Goal: Task Accomplishment & Management: Manage account settings

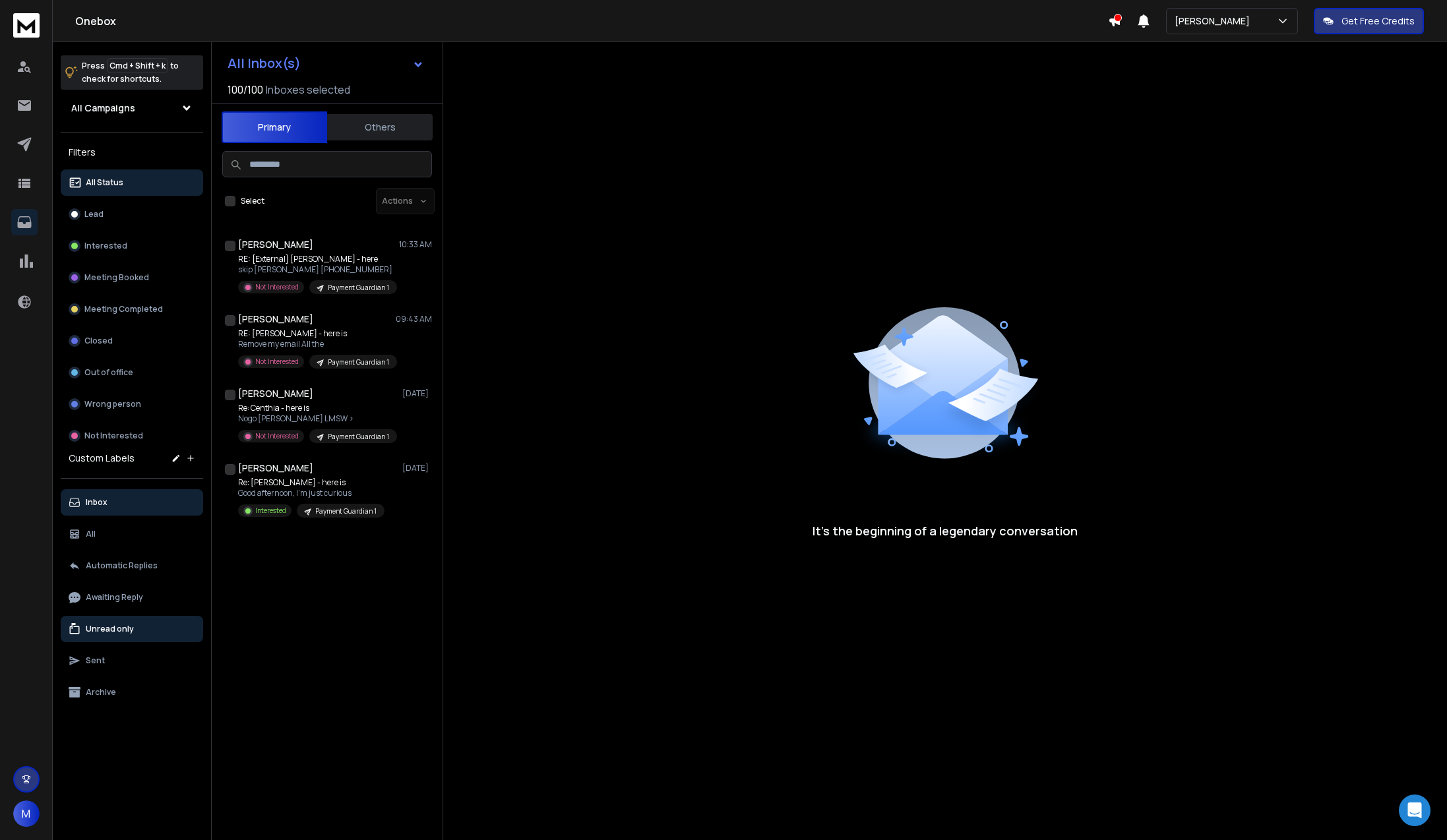
click at [133, 635] on p "Unread only" at bounding box center [110, 629] width 49 height 11
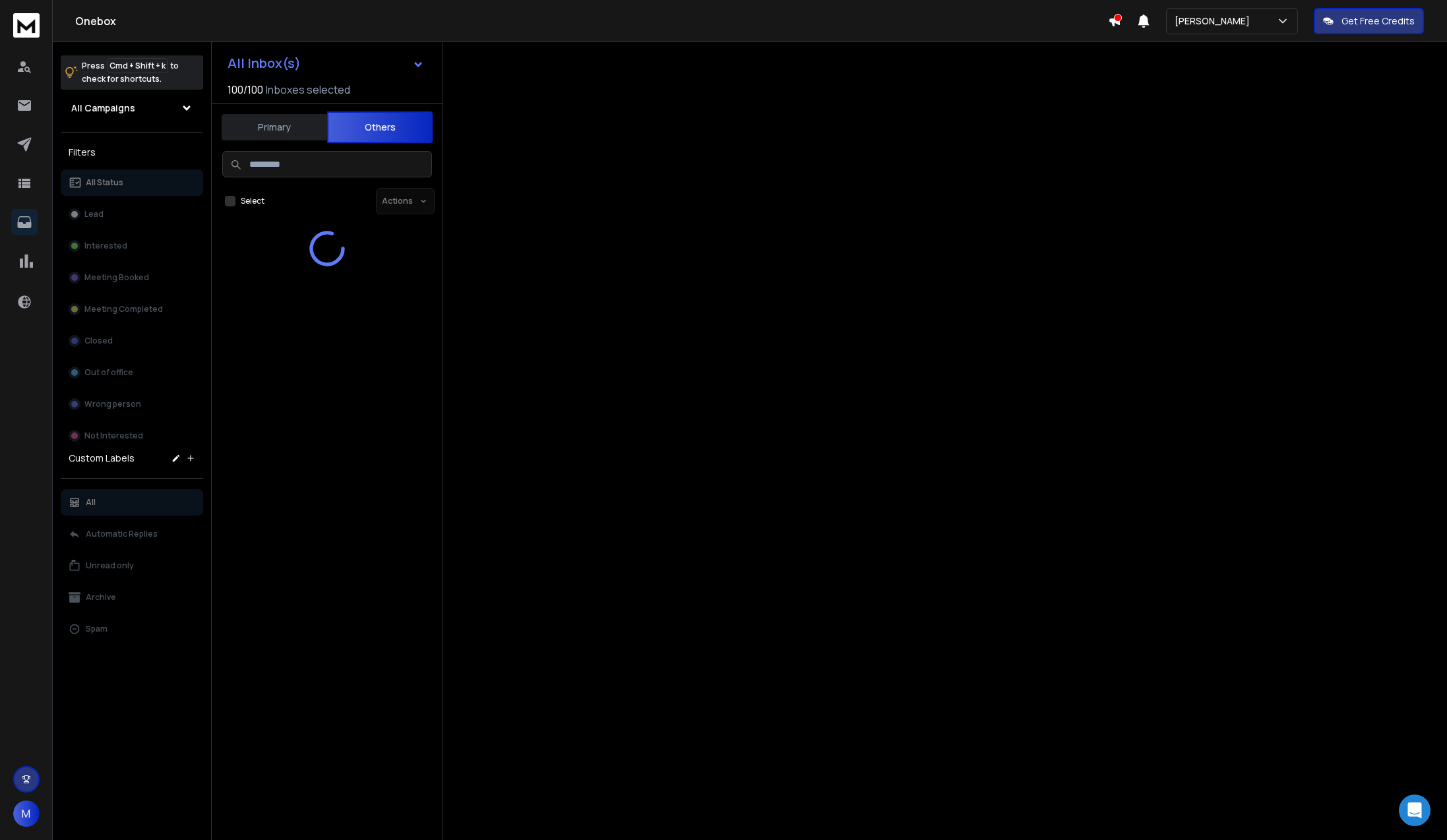
click at [433, 143] on button "Others" at bounding box center [380, 127] width 105 height 32
click at [290, 141] on button "Primary" at bounding box center [274, 127] width 105 height 32
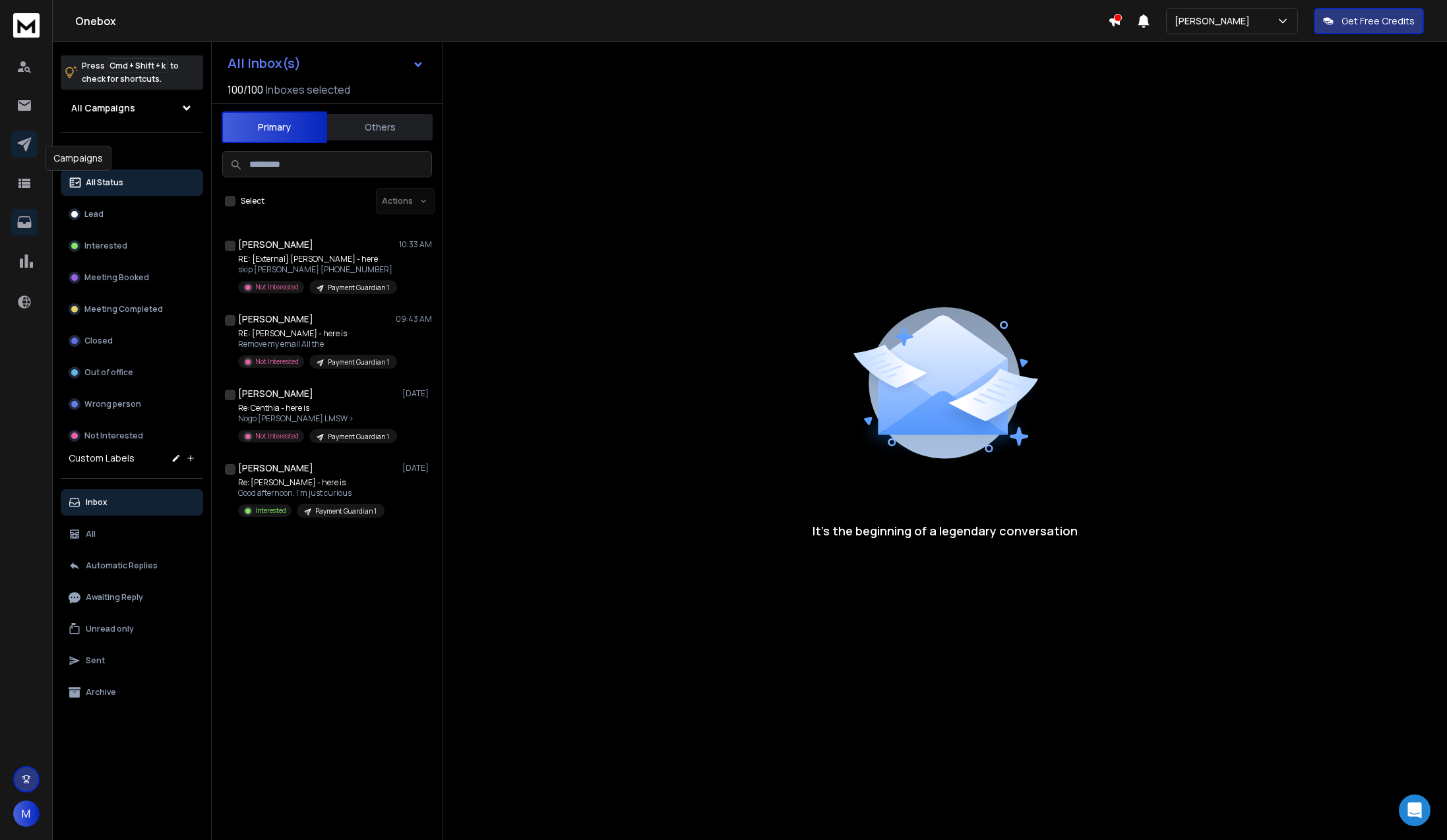
click at [31, 151] on icon at bounding box center [24, 144] width 14 height 14
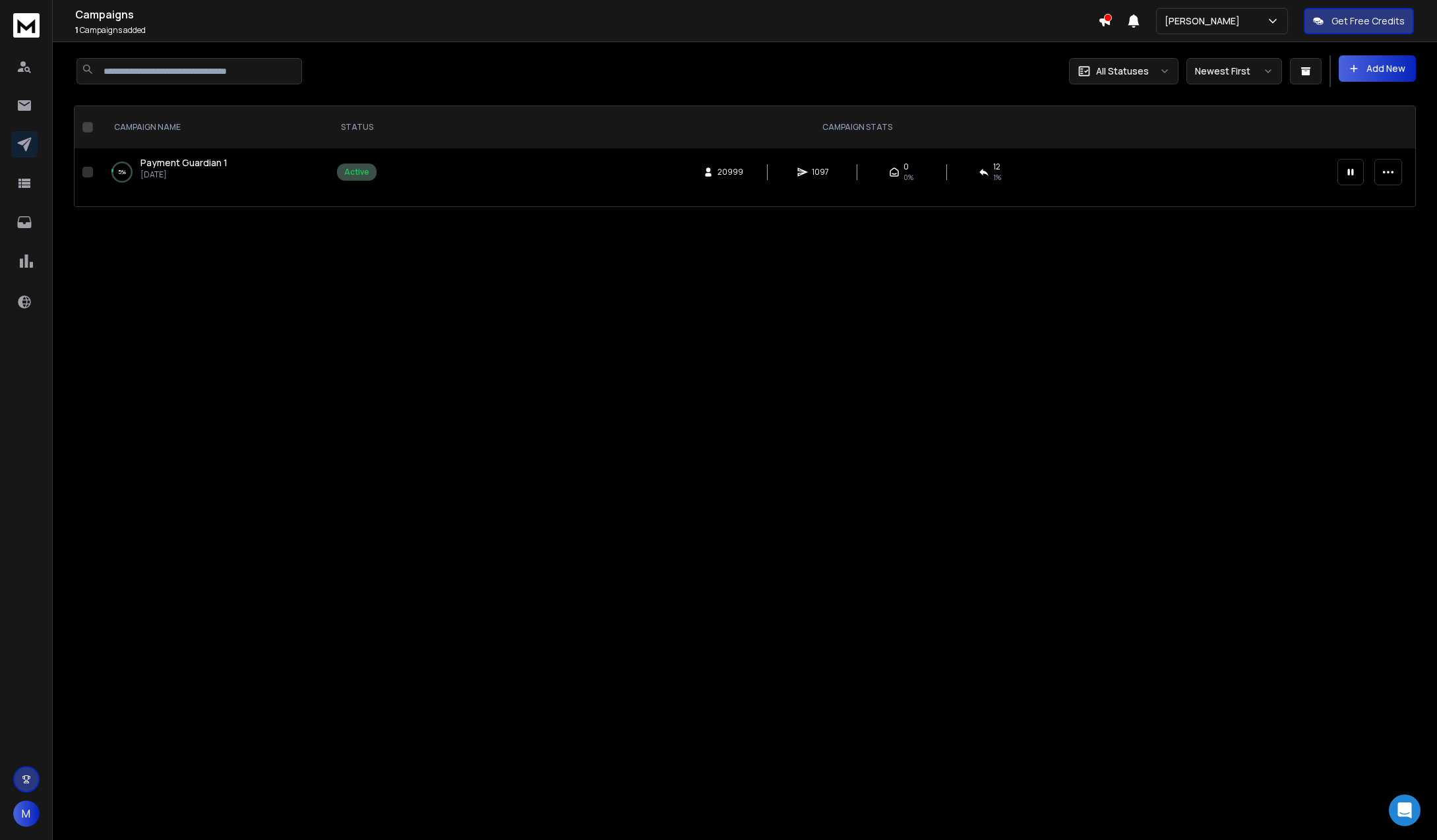
click at [638, 182] on div "20999 1097 0 0% 12 1 %" at bounding box center [857, 171] width 929 height 21
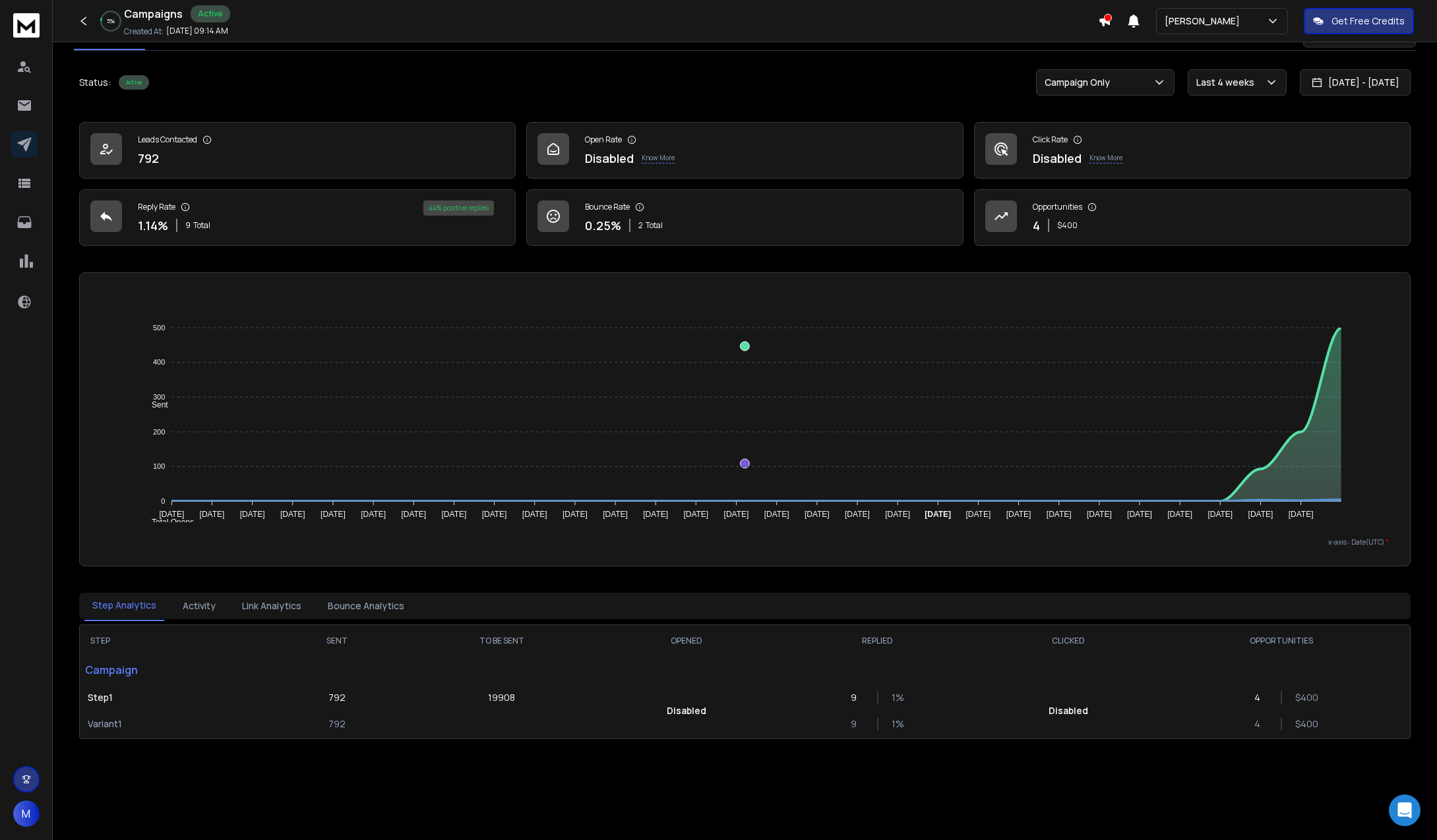
scroll to position [167, 0]
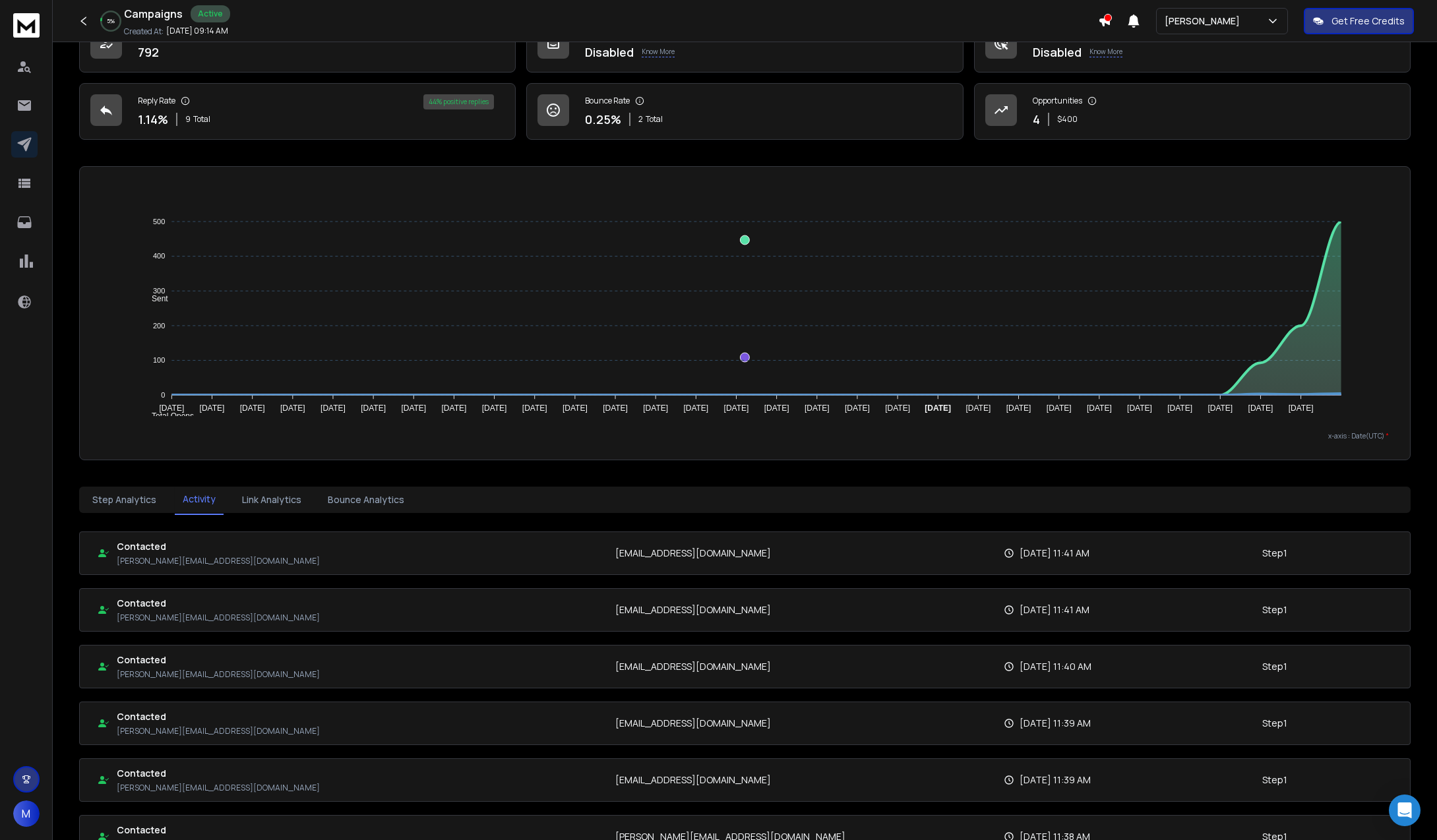
click at [224, 515] on button "Activity" at bounding box center [199, 500] width 49 height 30
click at [309, 514] on button "Link Analytics" at bounding box center [271, 500] width 75 height 29
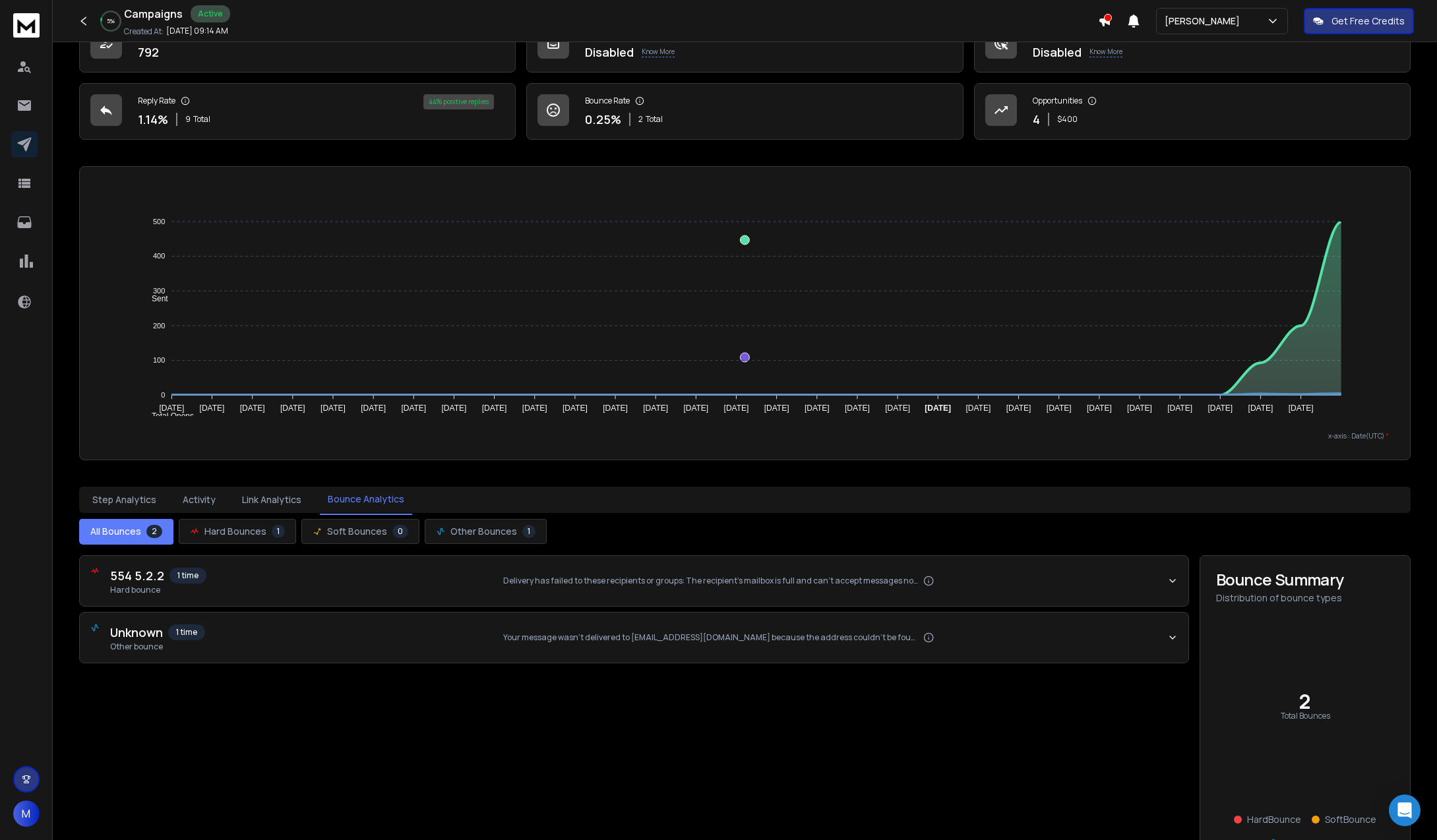
click at [413, 515] on button "Bounce Analytics" at bounding box center [366, 500] width 93 height 30
click at [1167, 586] on icon "button" at bounding box center [1173, 581] width 11 height 11
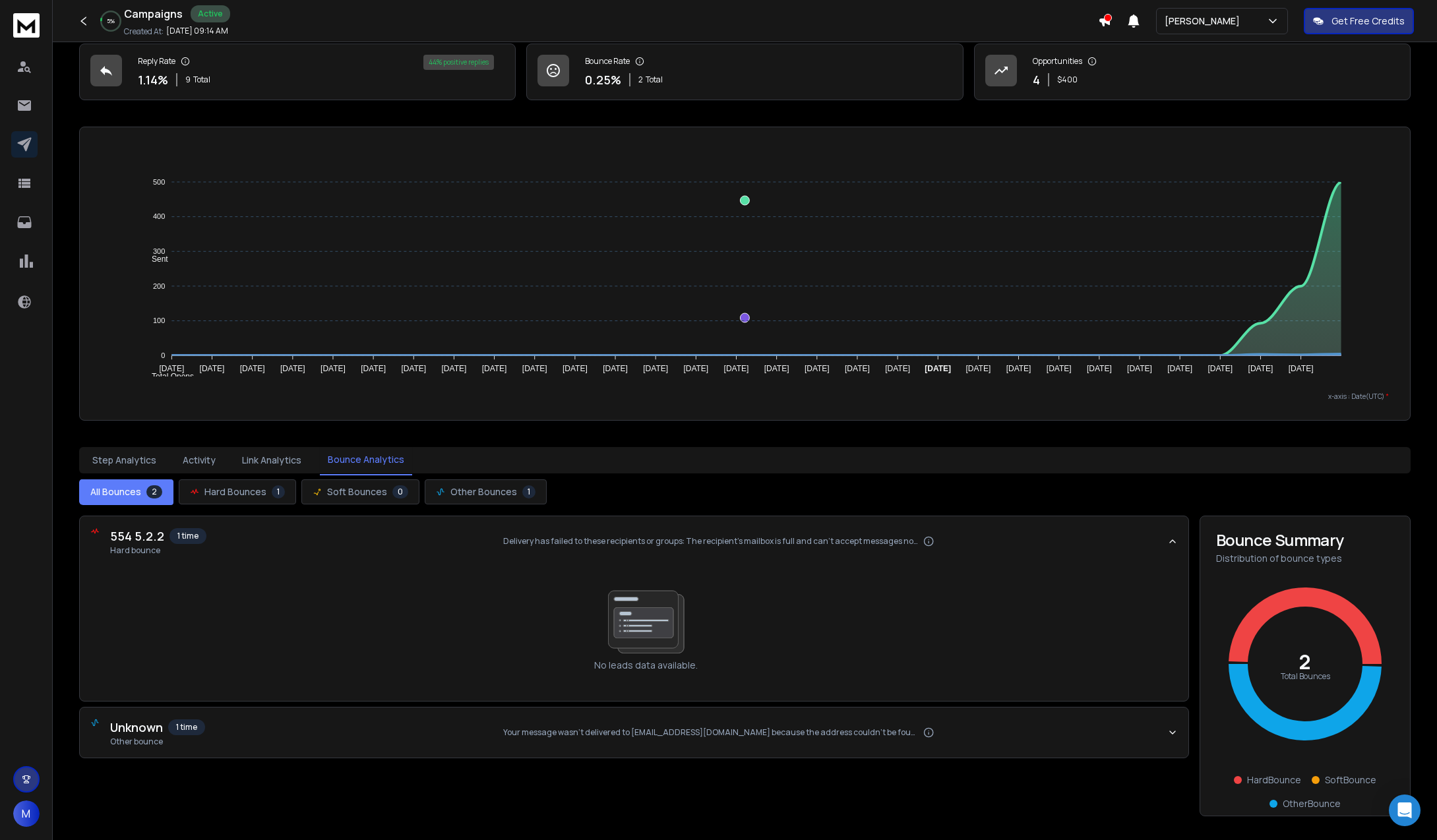
scroll to position [285, 0]
click at [1167, 734] on icon "button" at bounding box center [1173, 733] width 11 height 11
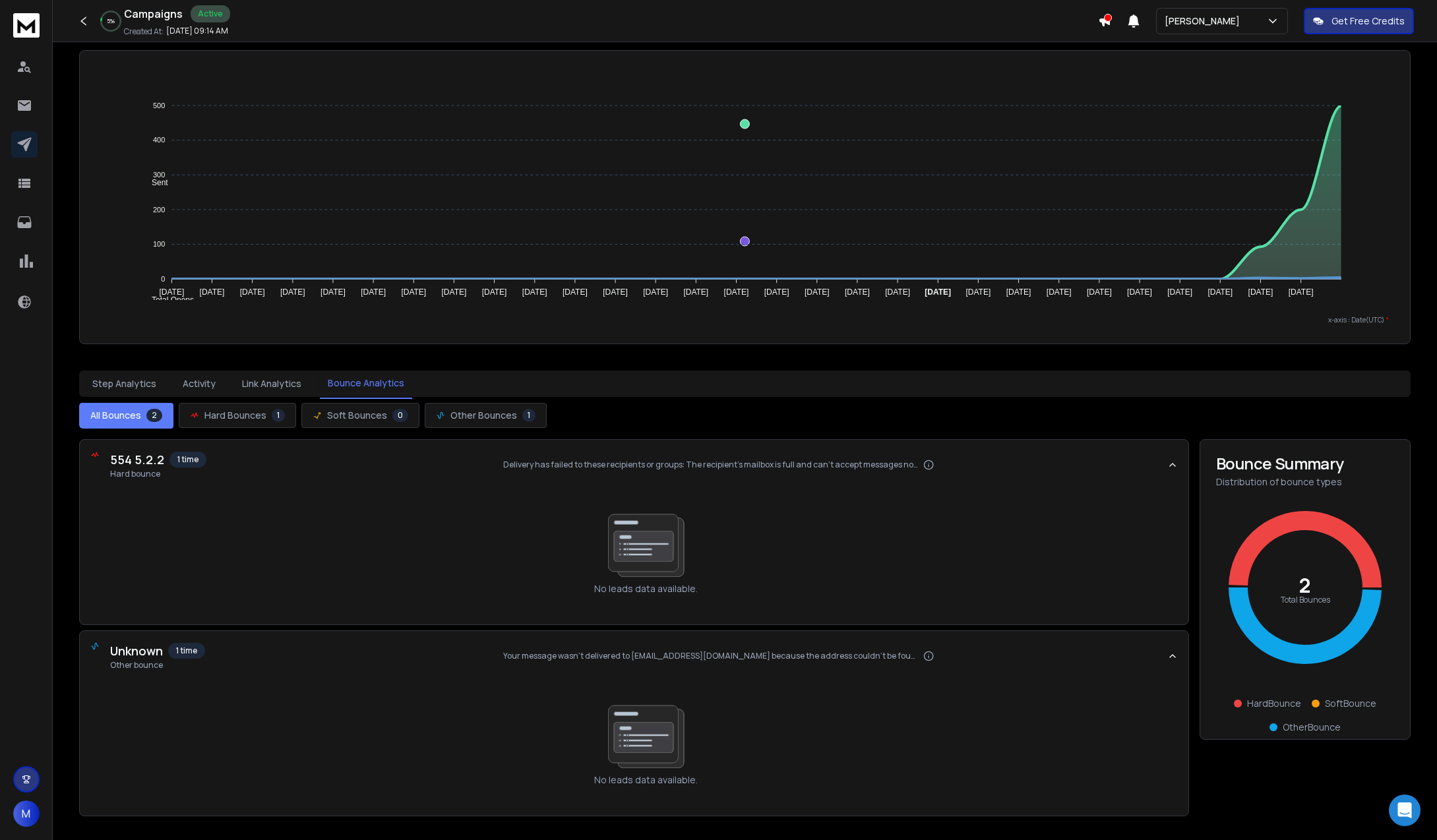
scroll to position [167, 0]
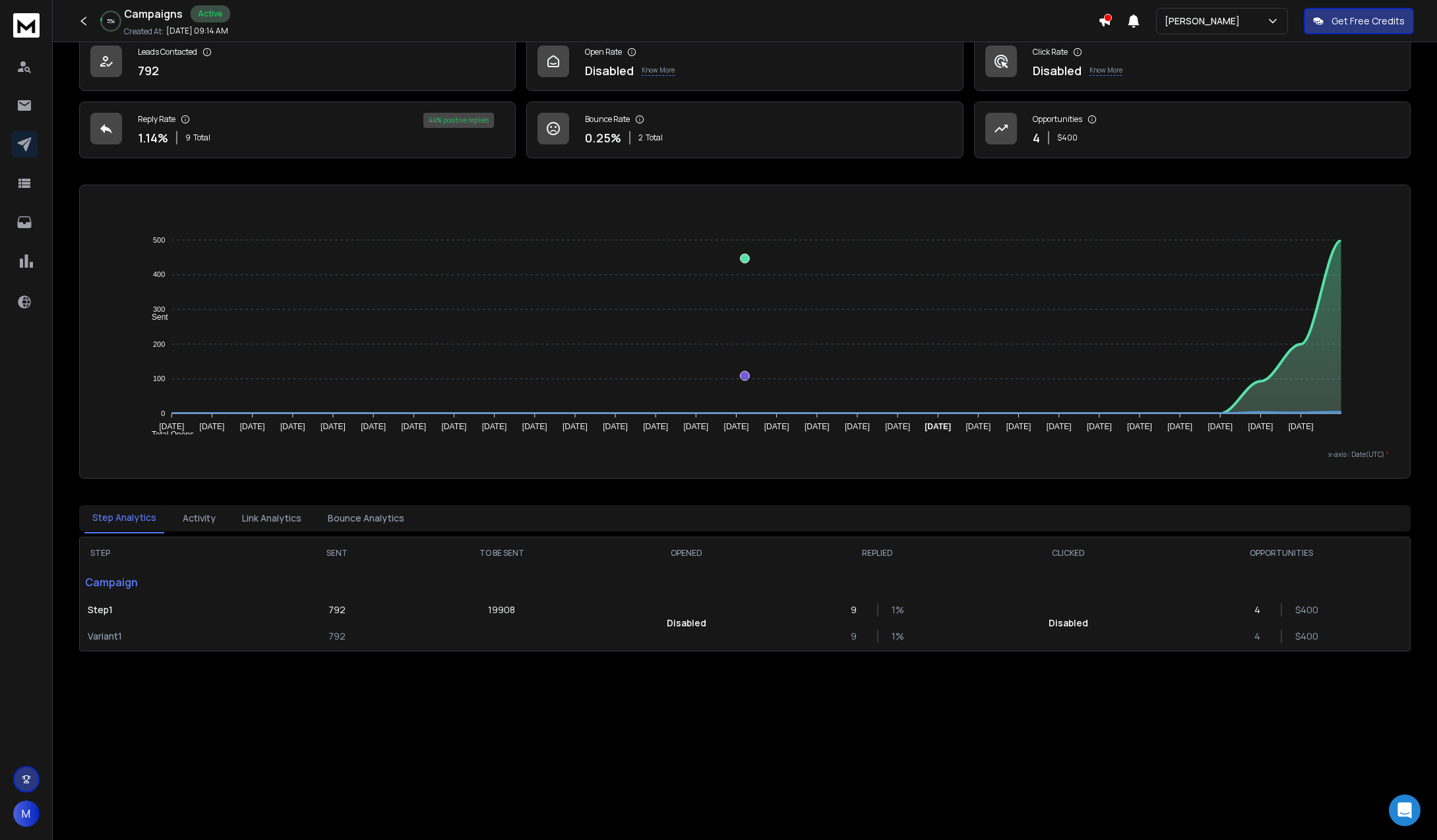
click at [109, 342] on div "Leads Contacted 792 Open Rate Disabled Know More Click Rate Disabled Know More …" at bounding box center [745, 345] width 1332 height 623
click at [30, 188] on icon at bounding box center [24, 183] width 12 height 9
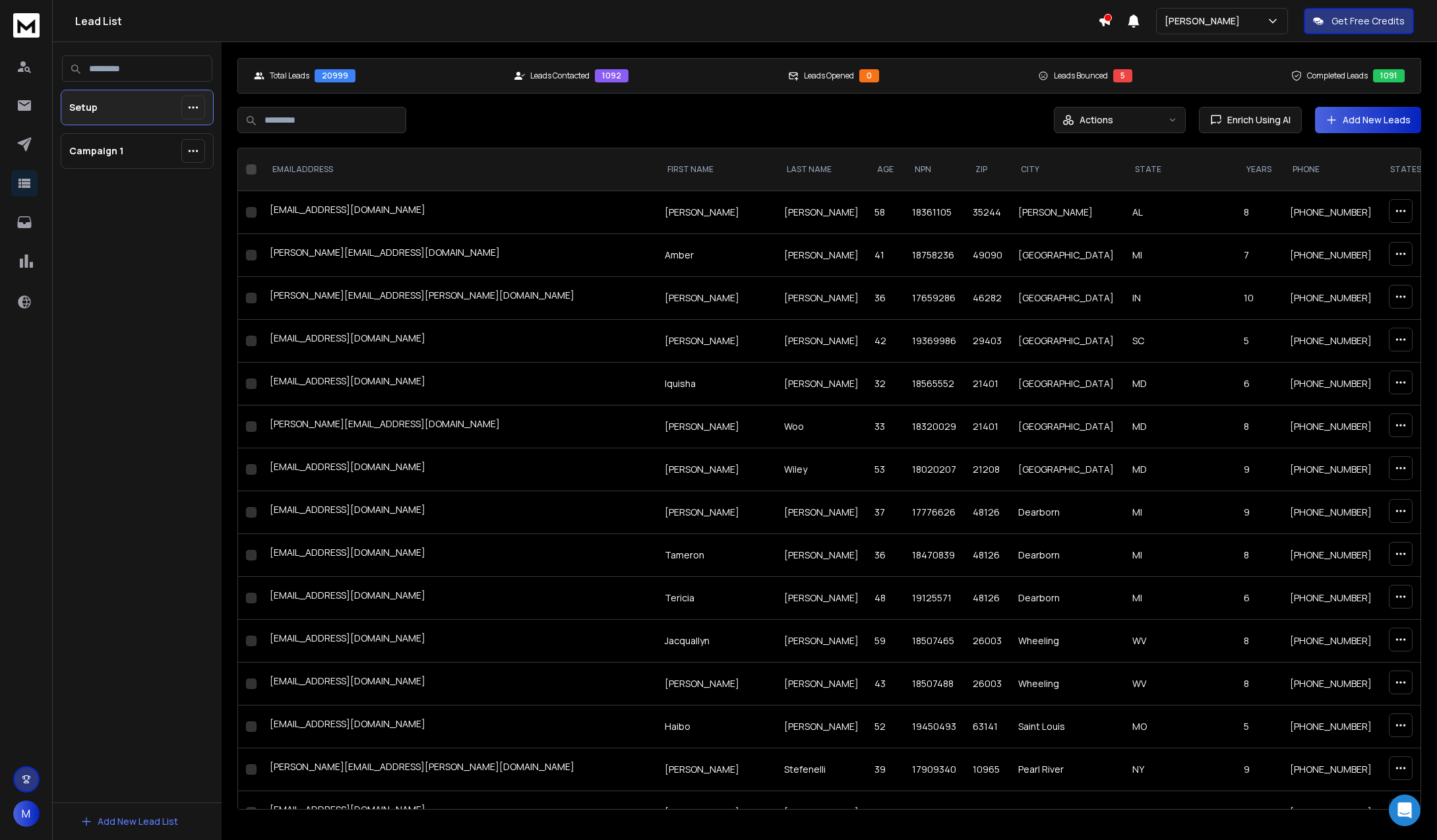
scroll to position [0, 20]
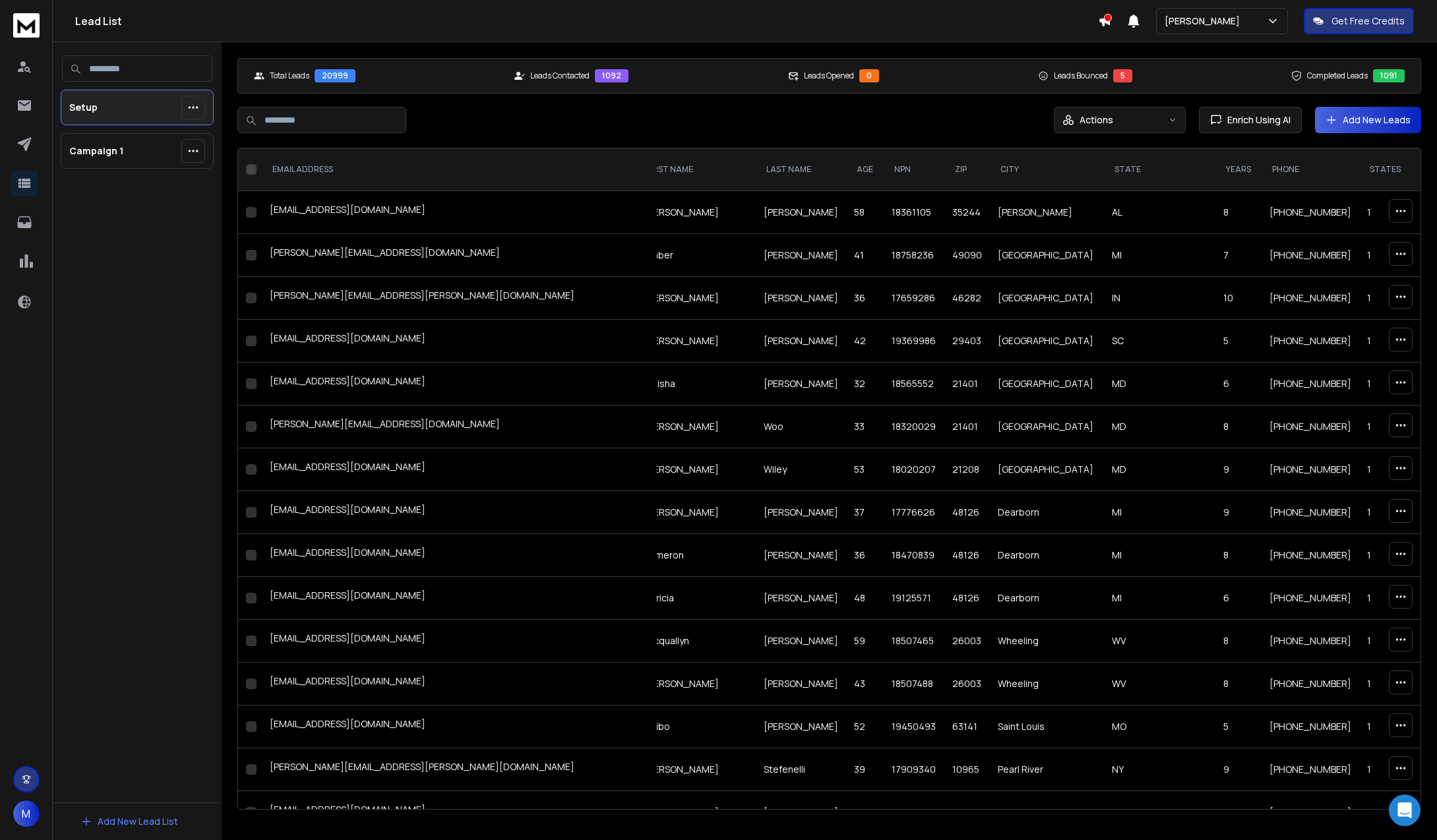
click at [149, 169] on div "Campaign 1" at bounding box center [137, 150] width 153 height 36
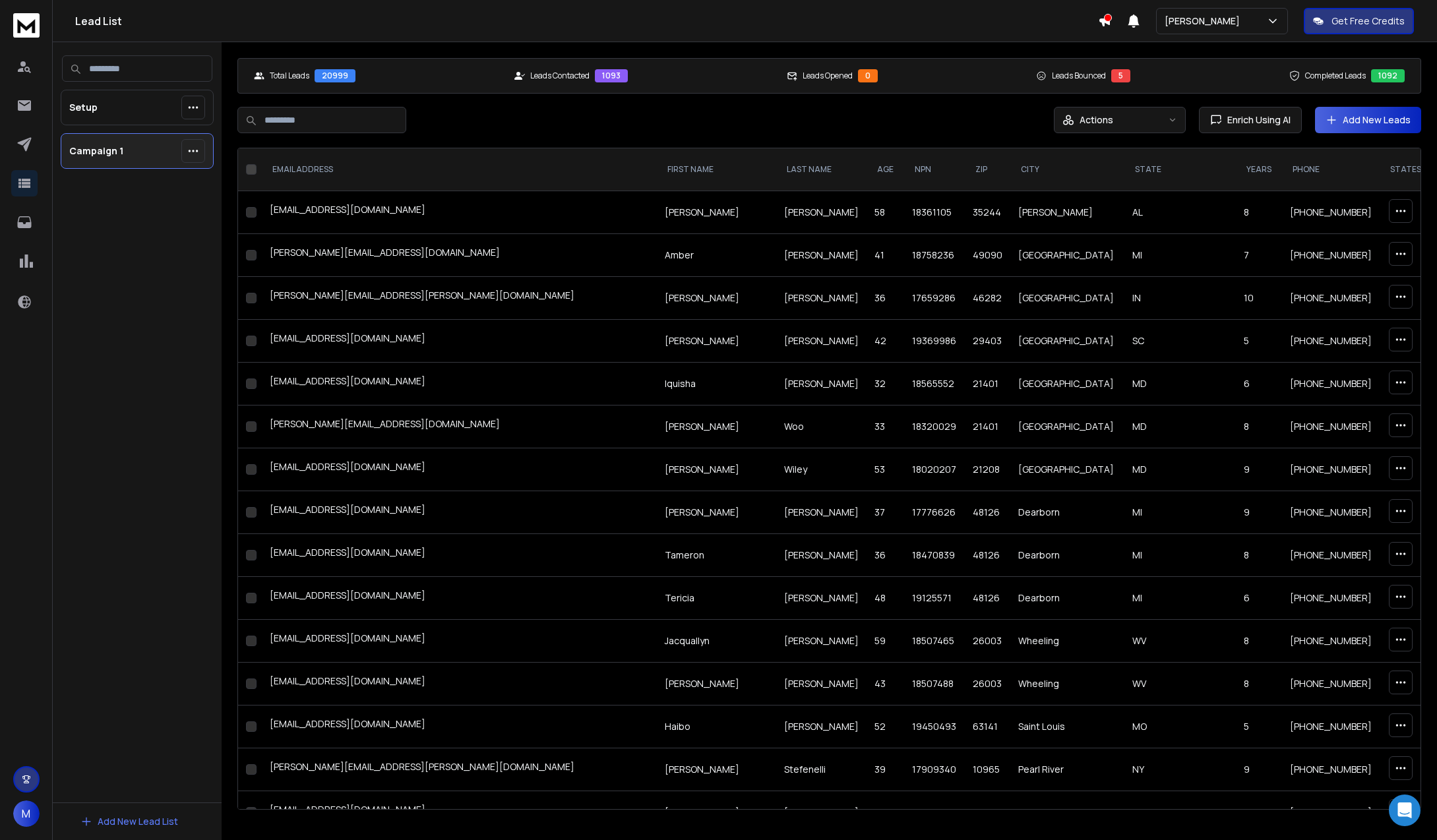
click at [155, 122] on div "Setup" at bounding box center [137, 107] width 153 height 36
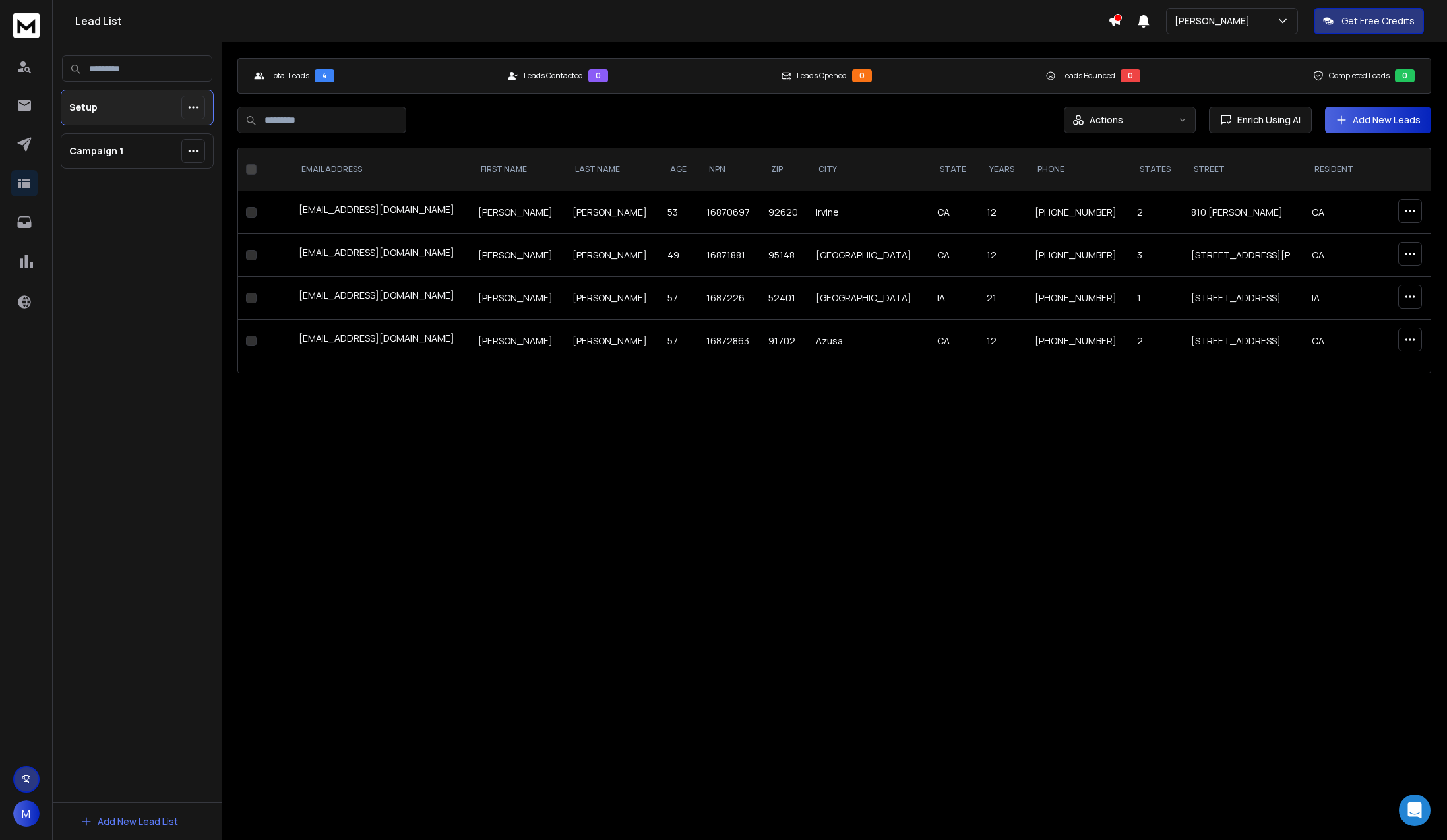
click at [148, 169] on div "Campaign 1" at bounding box center [137, 150] width 153 height 36
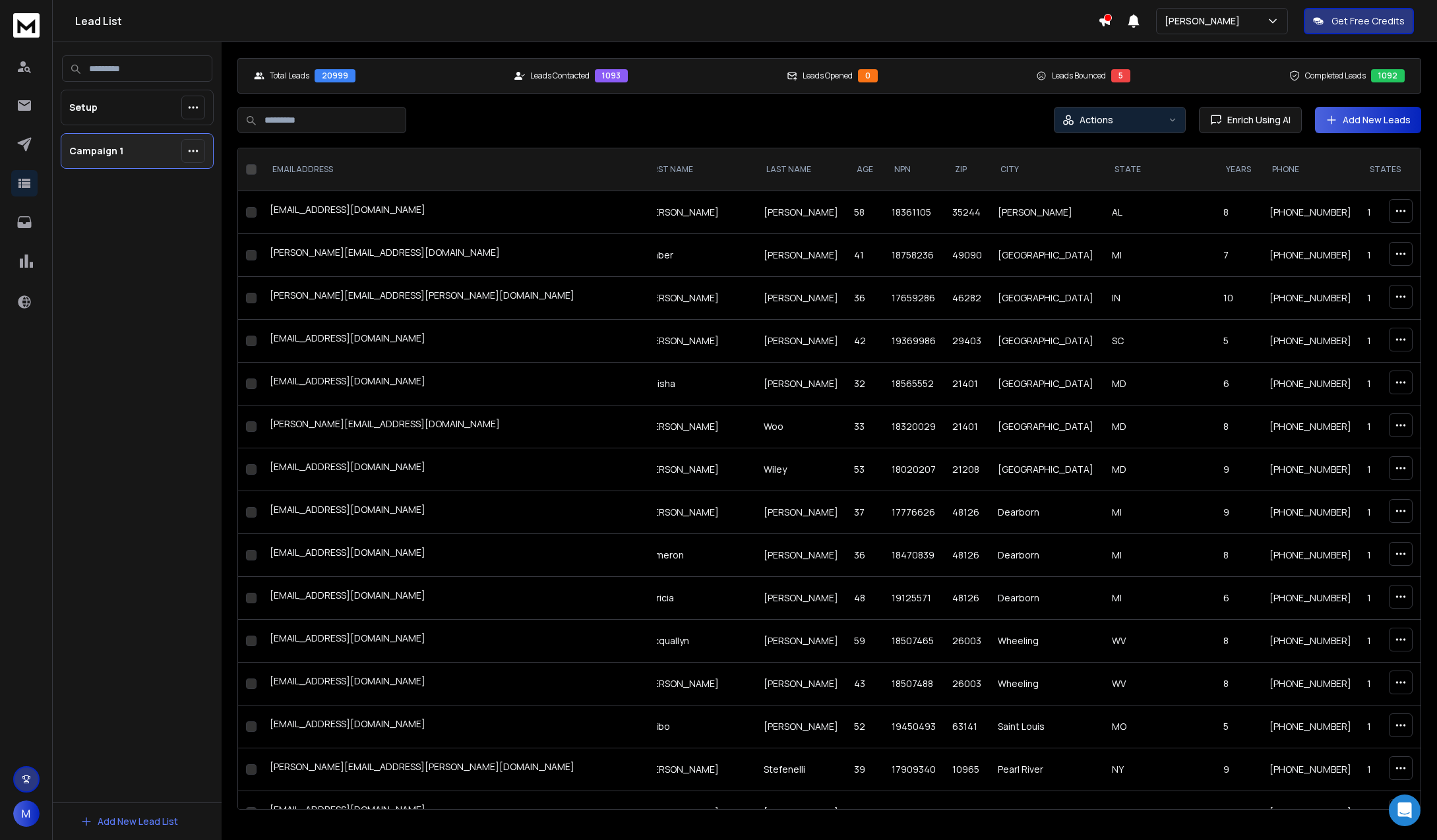
click at [1124, 127] on div "Actions" at bounding box center [1112, 120] width 100 height 13
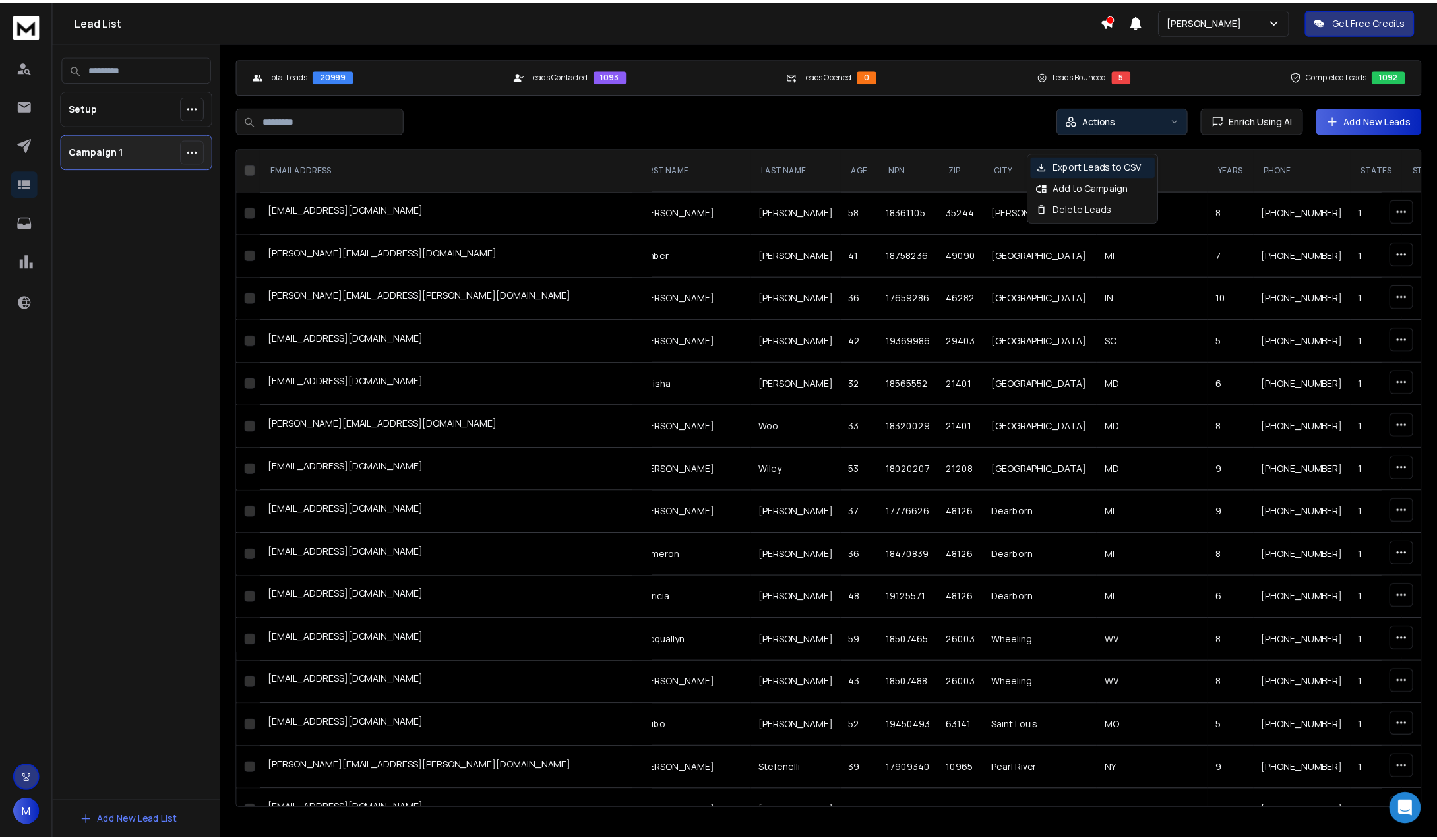
scroll to position [0, 11]
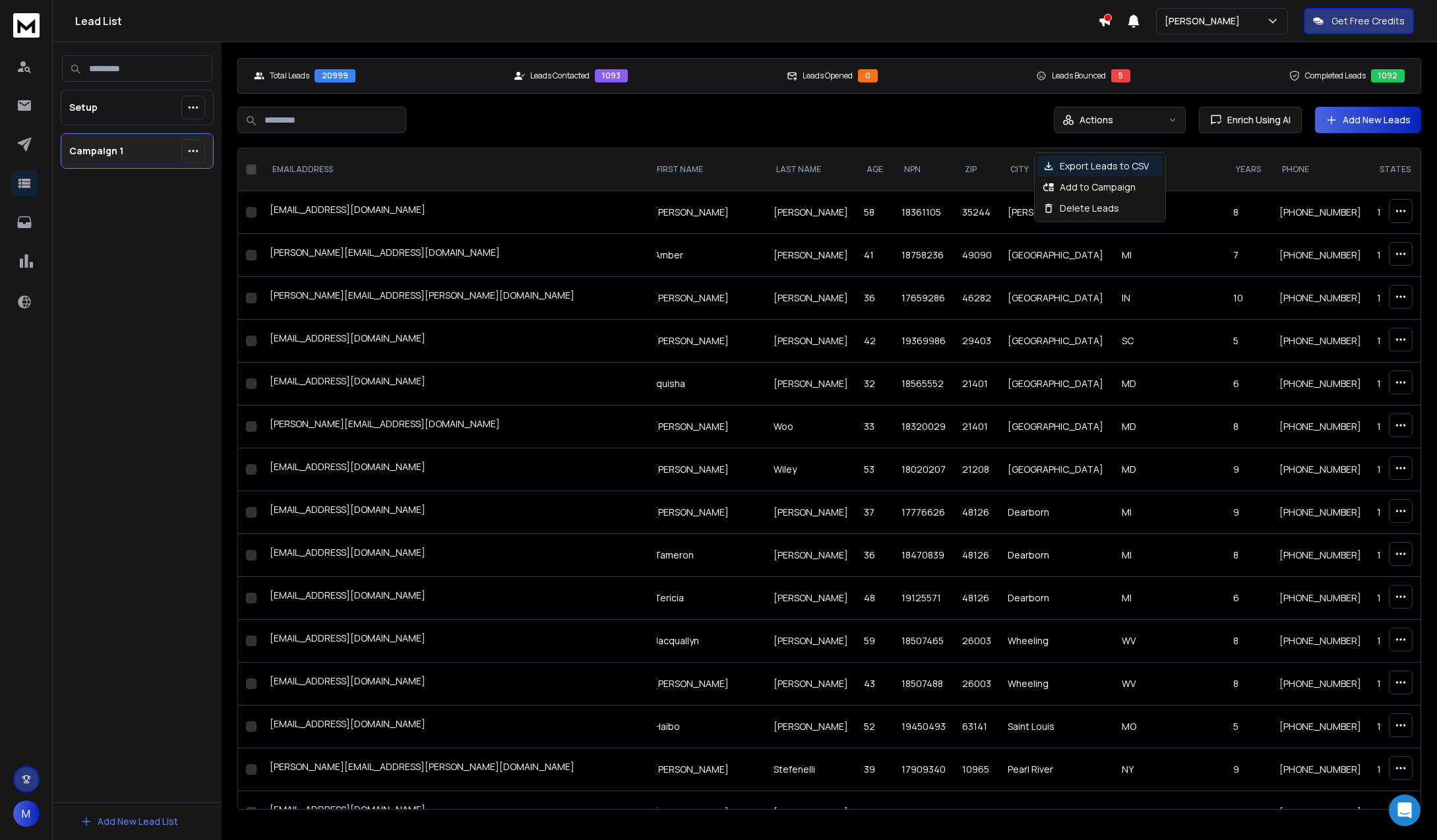
click at [923, 133] on div "Actions Enrich Using AI Add New Leads" at bounding box center [829, 120] width 1184 height 27
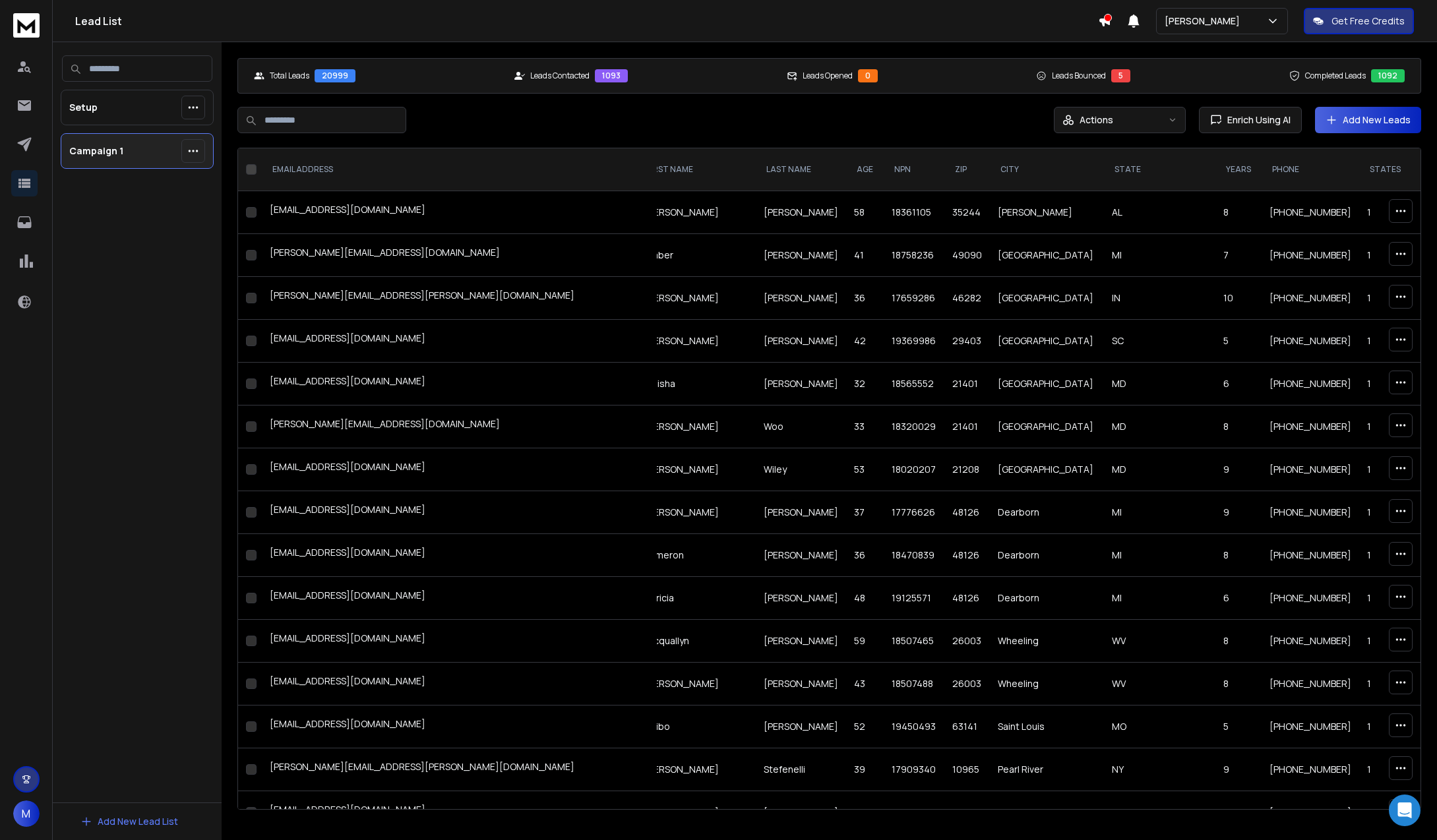
scroll to position [0, 0]
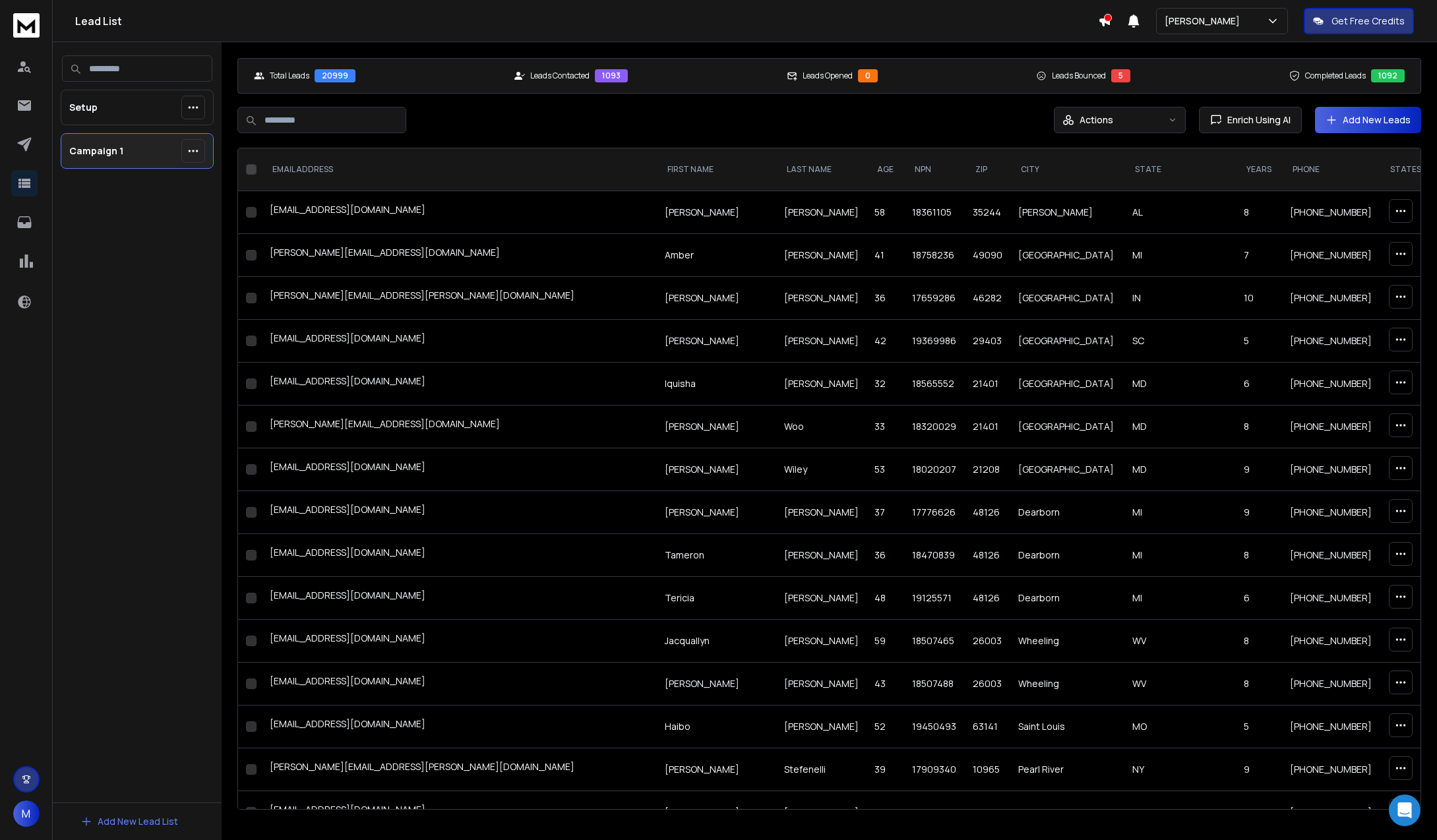
click at [205, 163] on button "button" at bounding box center [193, 151] width 24 height 24
click at [182, 264] on div "Setup Campaign 1" at bounding box center [138, 438] width 169 height 698
click at [28, 230] on icon at bounding box center [24, 222] width 16 height 16
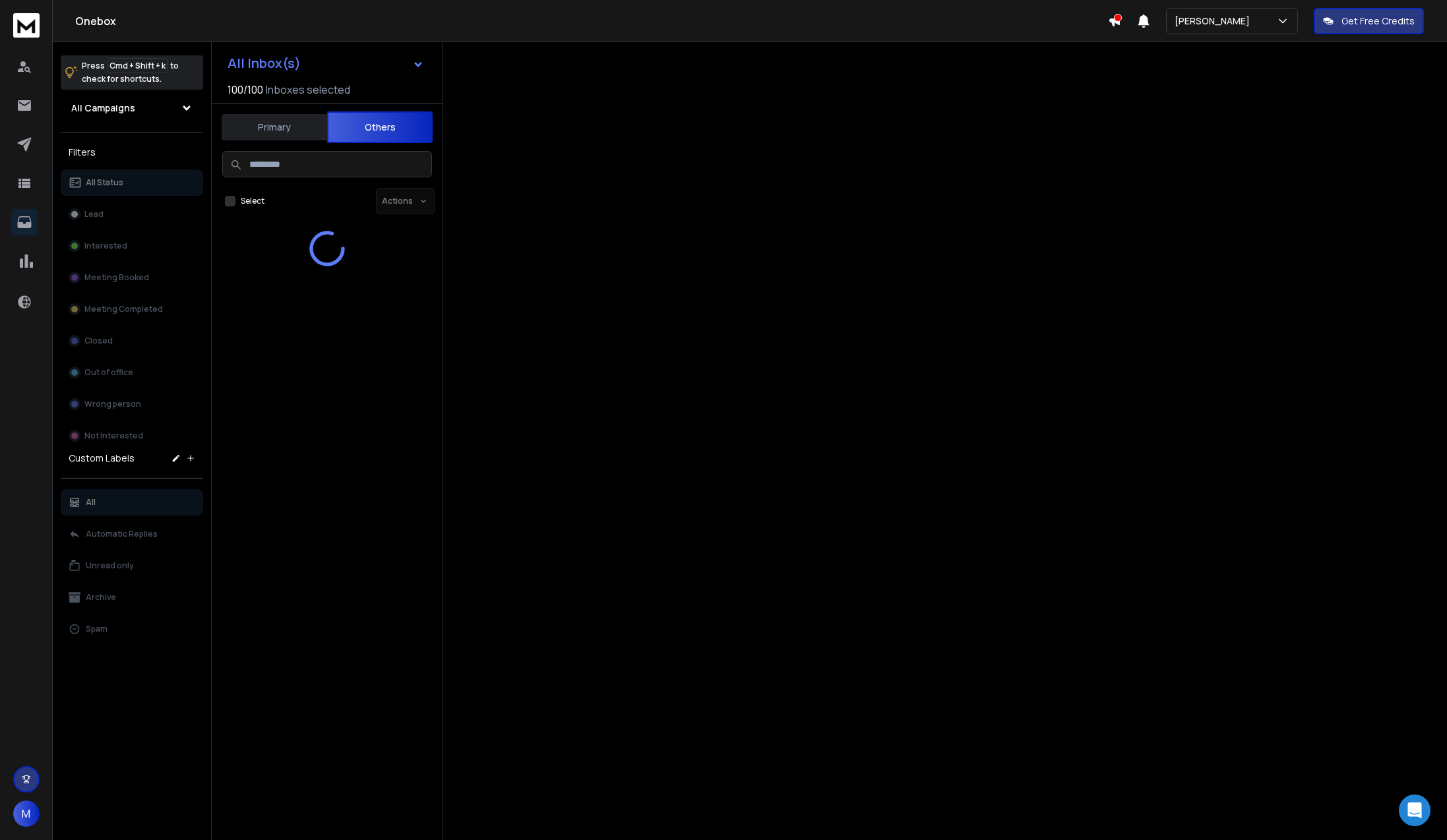
click at [427, 143] on button "Others" at bounding box center [380, 127] width 105 height 32
click at [308, 143] on button "Primary" at bounding box center [274, 127] width 105 height 32
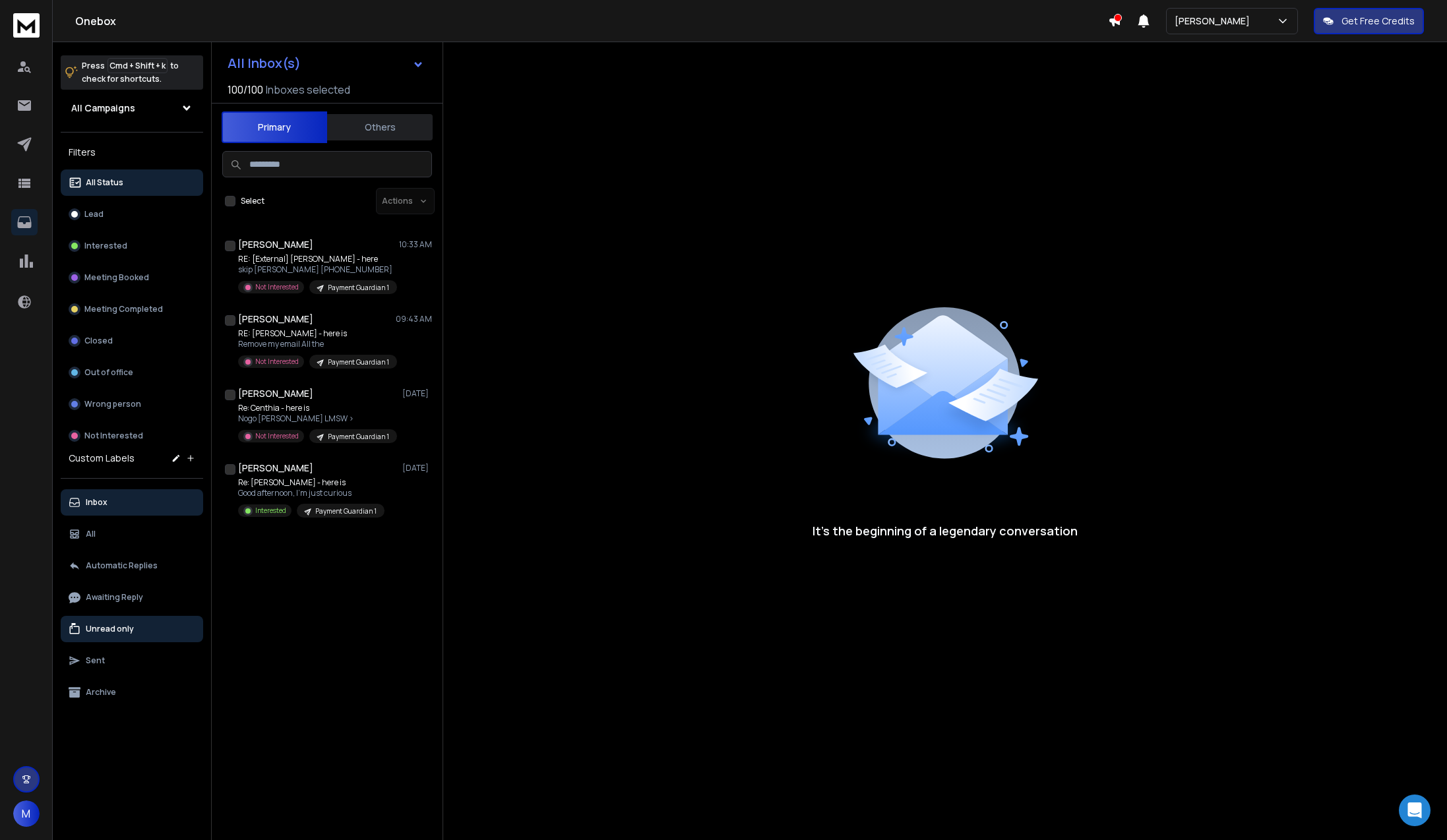
click at [134, 635] on p "Unread only" at bounding box center [110, 629] width 49 height 11
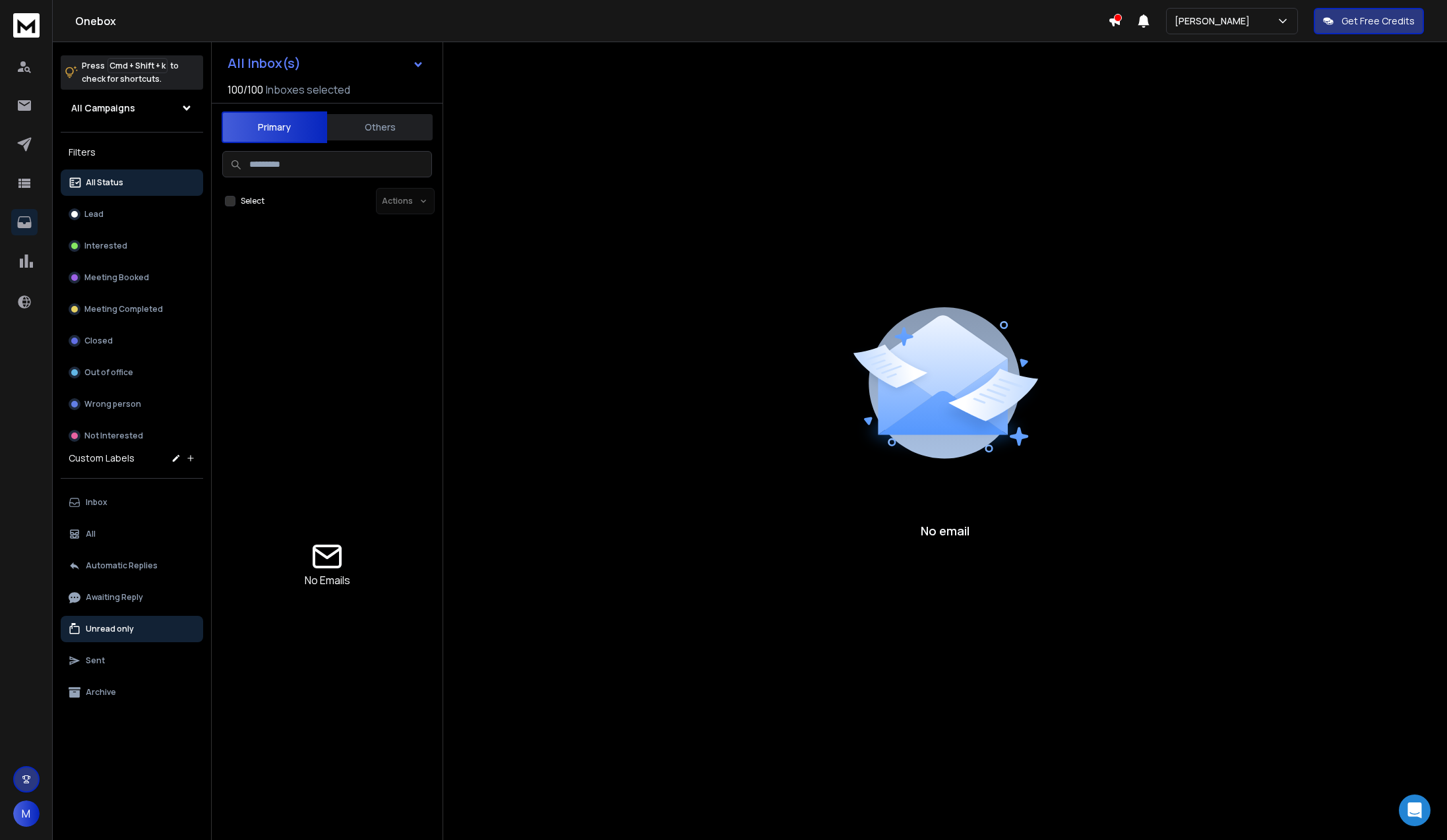
click at [134, 635] on p "Unread only" at bounding box center [110, 629] width 49 height 11
click at [120, 635] on p "Unread only" at bounding box center [110, 629] width 49 height 11
click at [138, 515] on button "Inbox" at bounding box center [131, 503] width 142 height 27
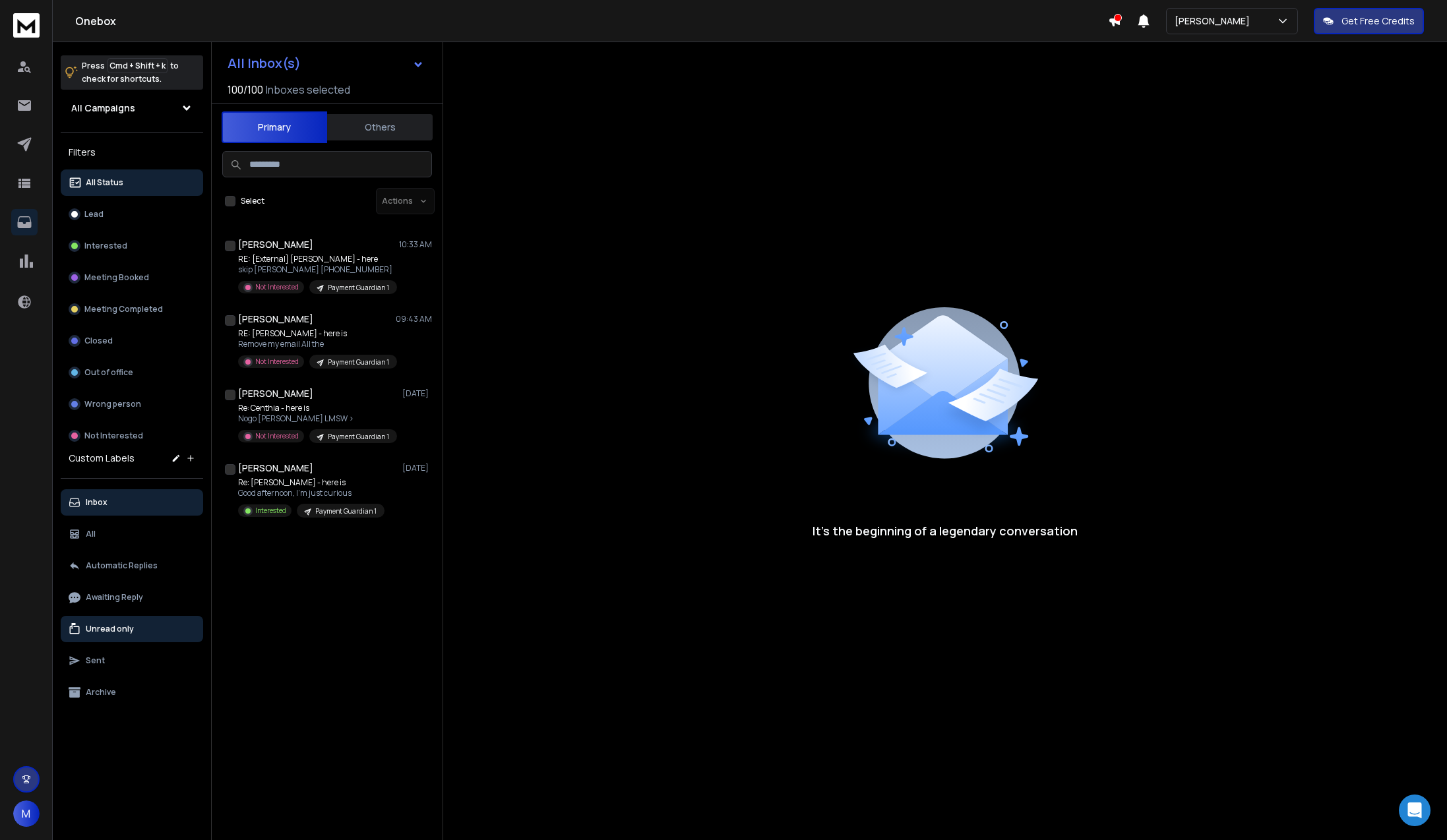
click at [134, 635] on p "Unread only" at bounding box center [110, 629] width 49 height 11
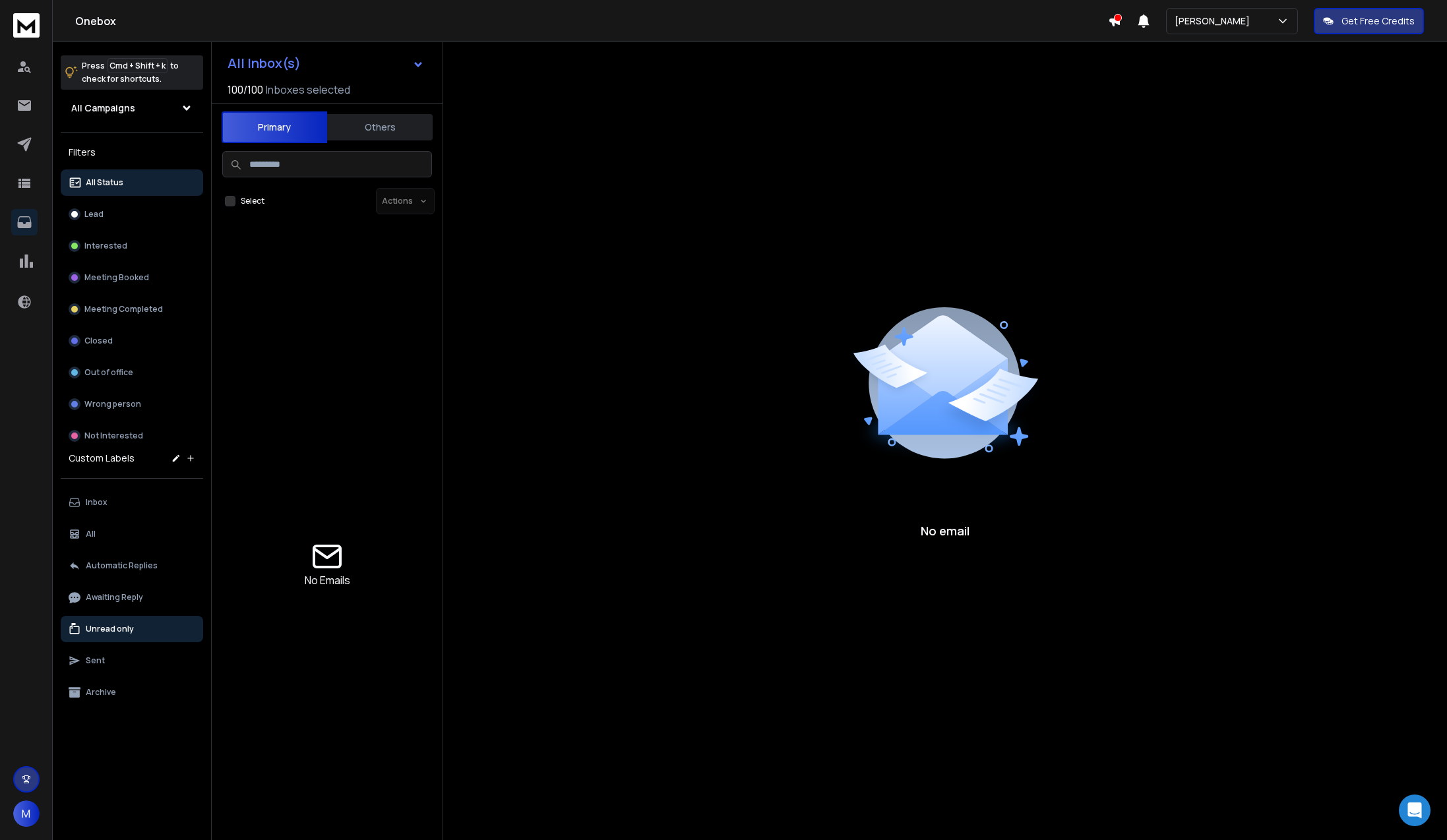
click at [419, 142] on button "Others" at bounding box center [380, 127] width 105 height 29
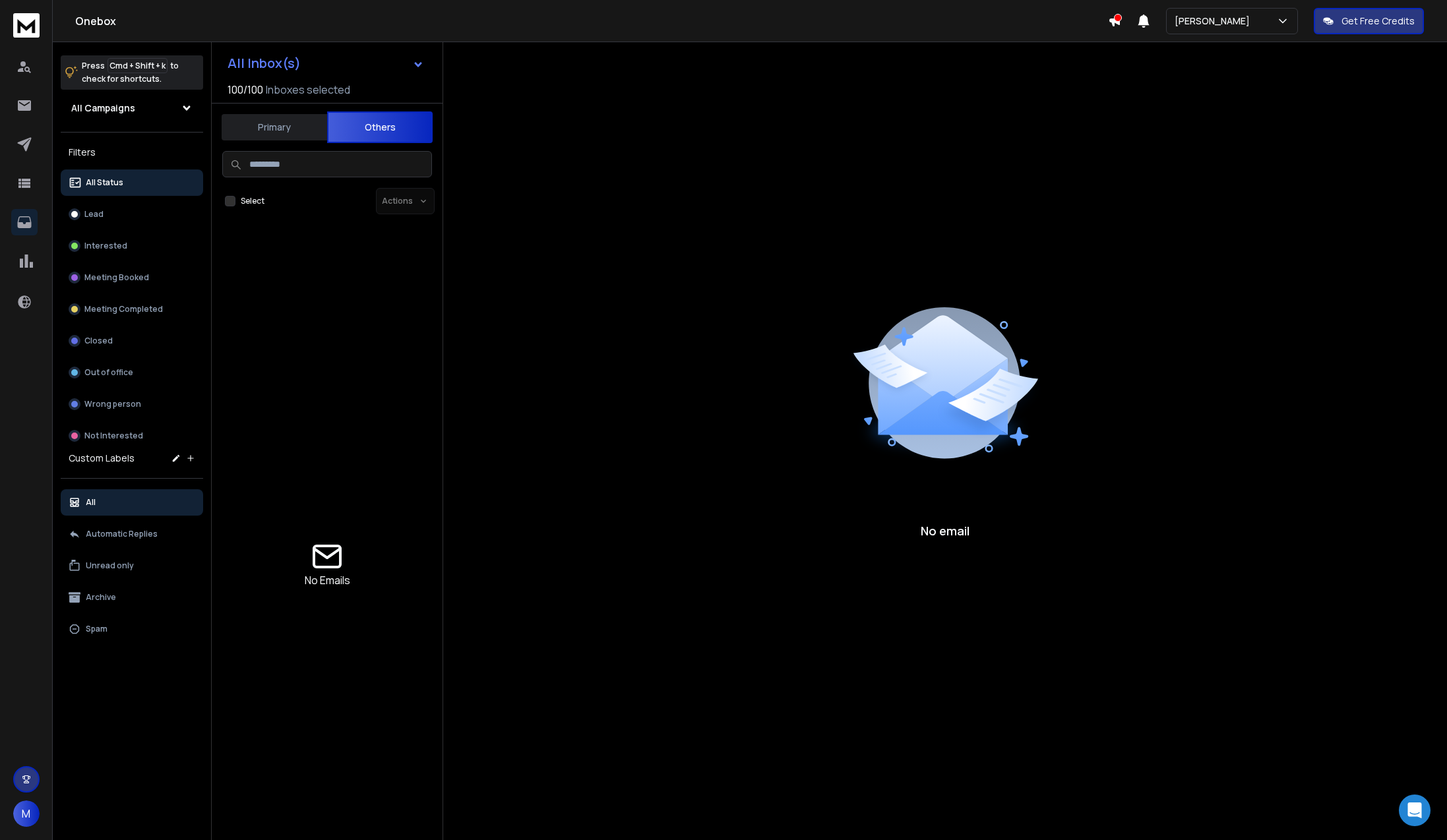
click at [321, 142] on button "Primary" at bounding box center [274, 127] width 105 height 29
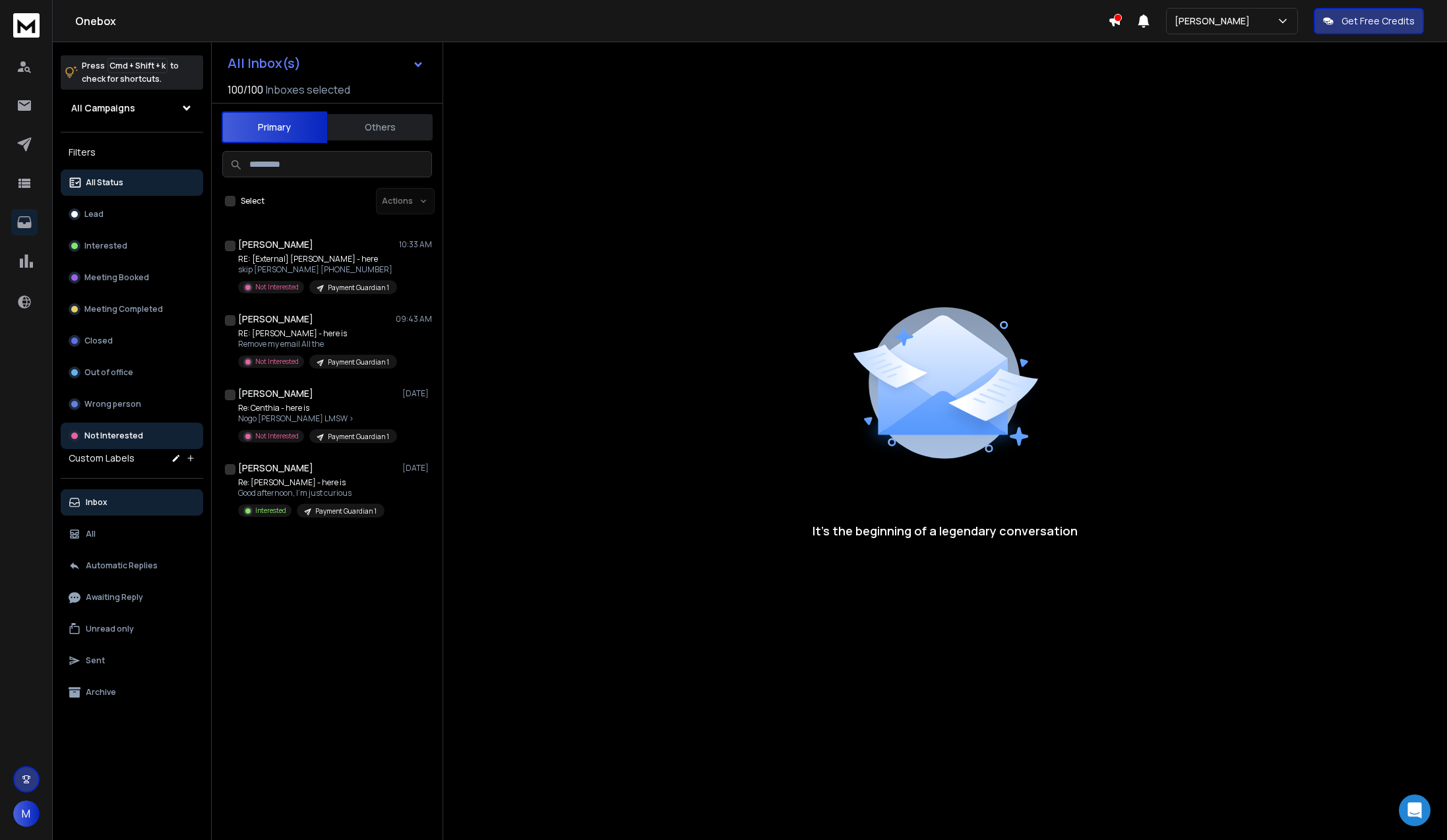
click at [134, 441] on p "Not Interested" at bounding box center [114, 437] width 59 height 11
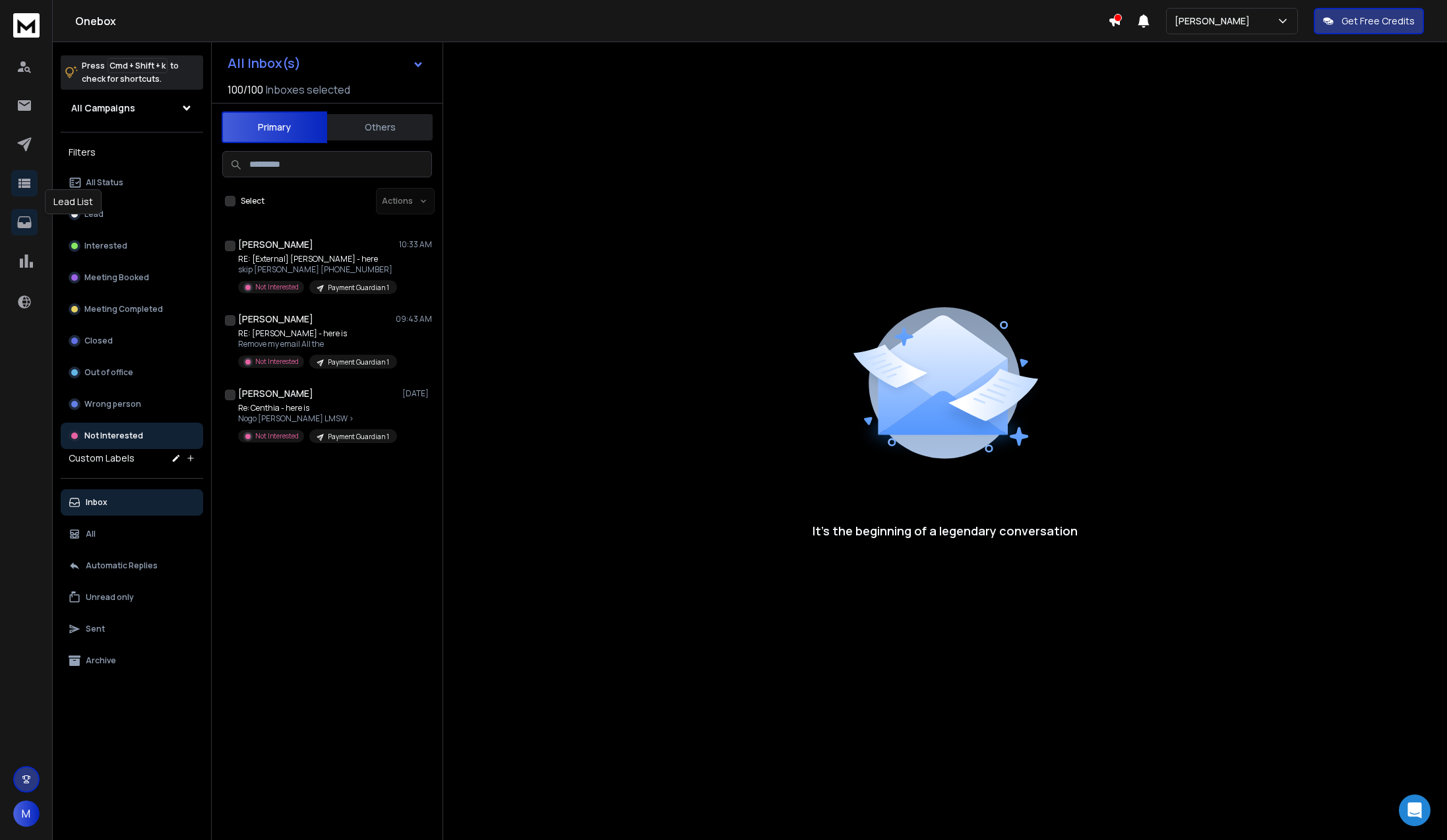
click at [36, 196] on link at bounding box center [24, 183] width 27 height 27
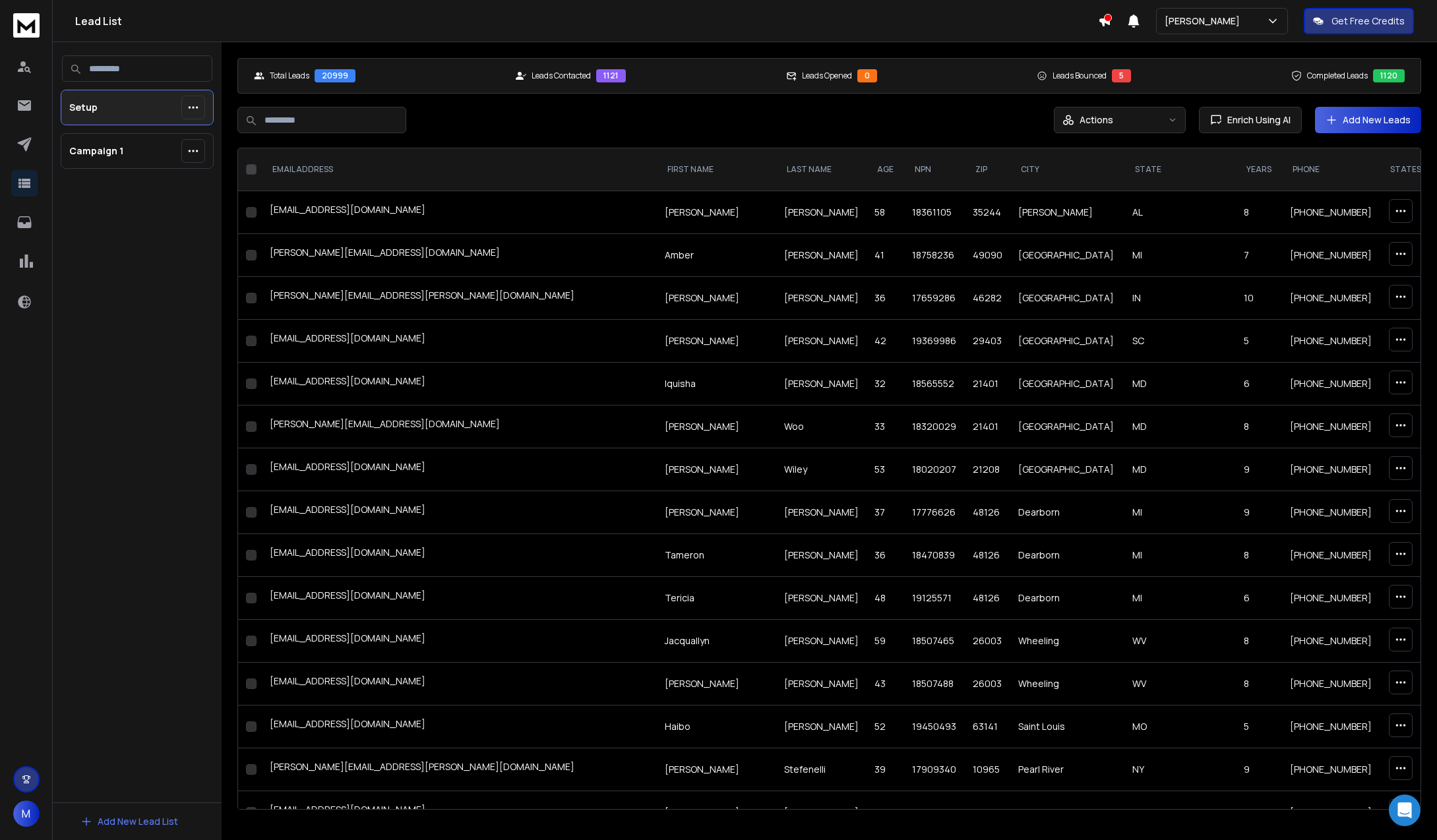
scroll to position [6, 0]
click at [347, 133] on input at bounding box center [322, 120] width 169 height 27
type input "******"
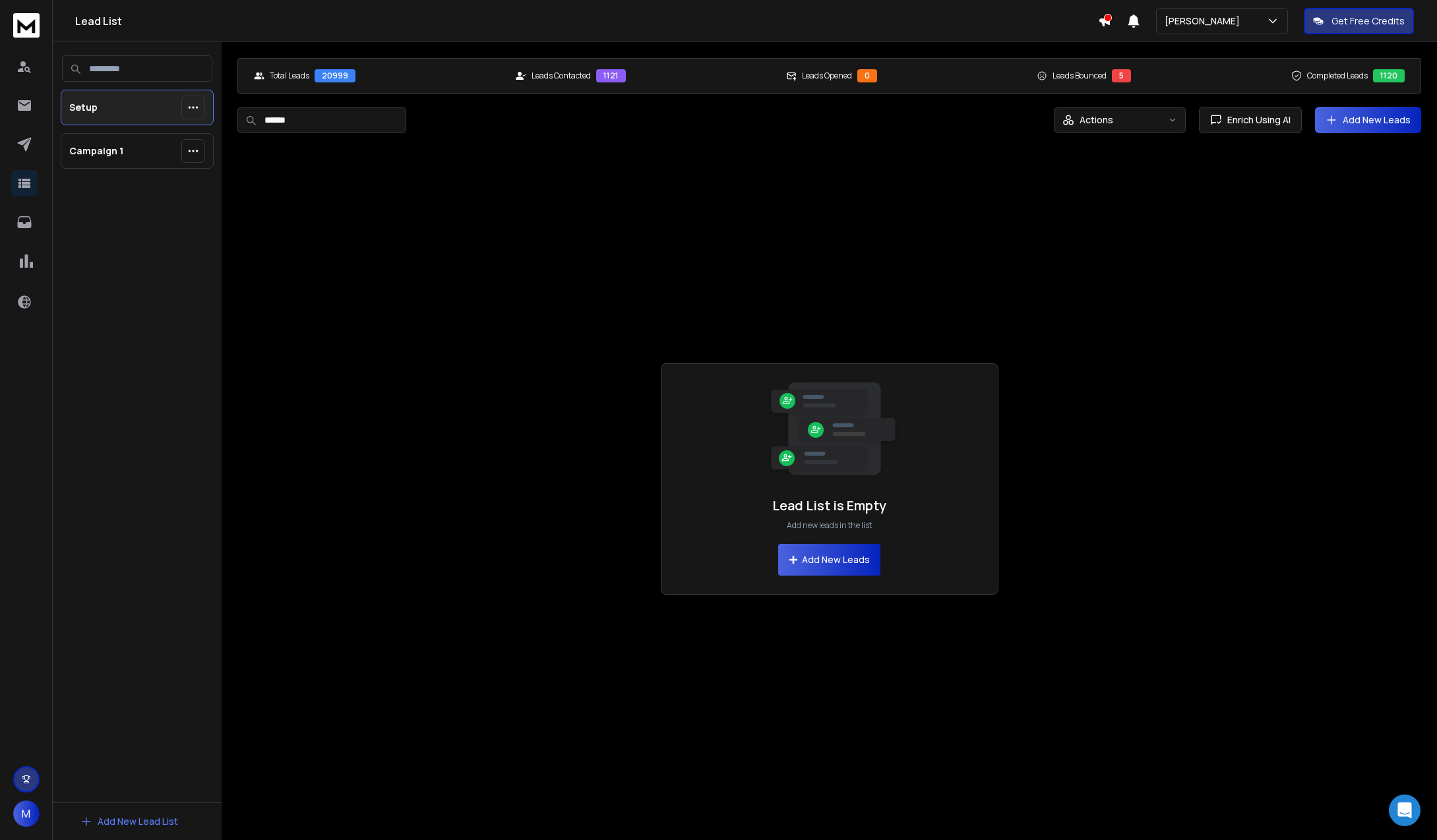
scroll to position [1, 0]
drag, startPoint x: 330, startPoint y: 140, endPoint x: 291, endPoint y: 139, distance: 39.0
click at [291, 133] on input "******" at bounding box center [322, 120] width 169 height 27
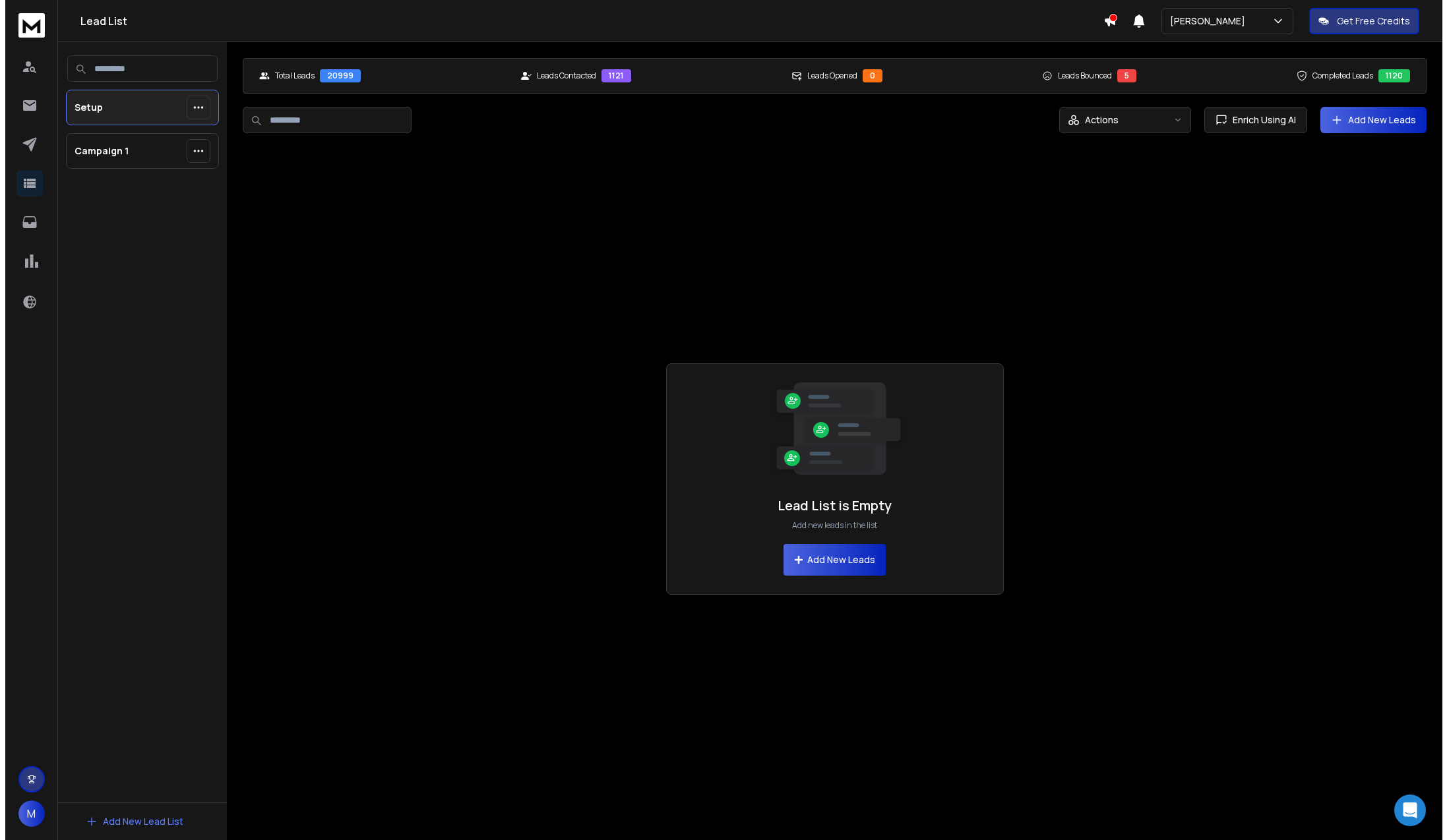
scroll to position [0, 0]
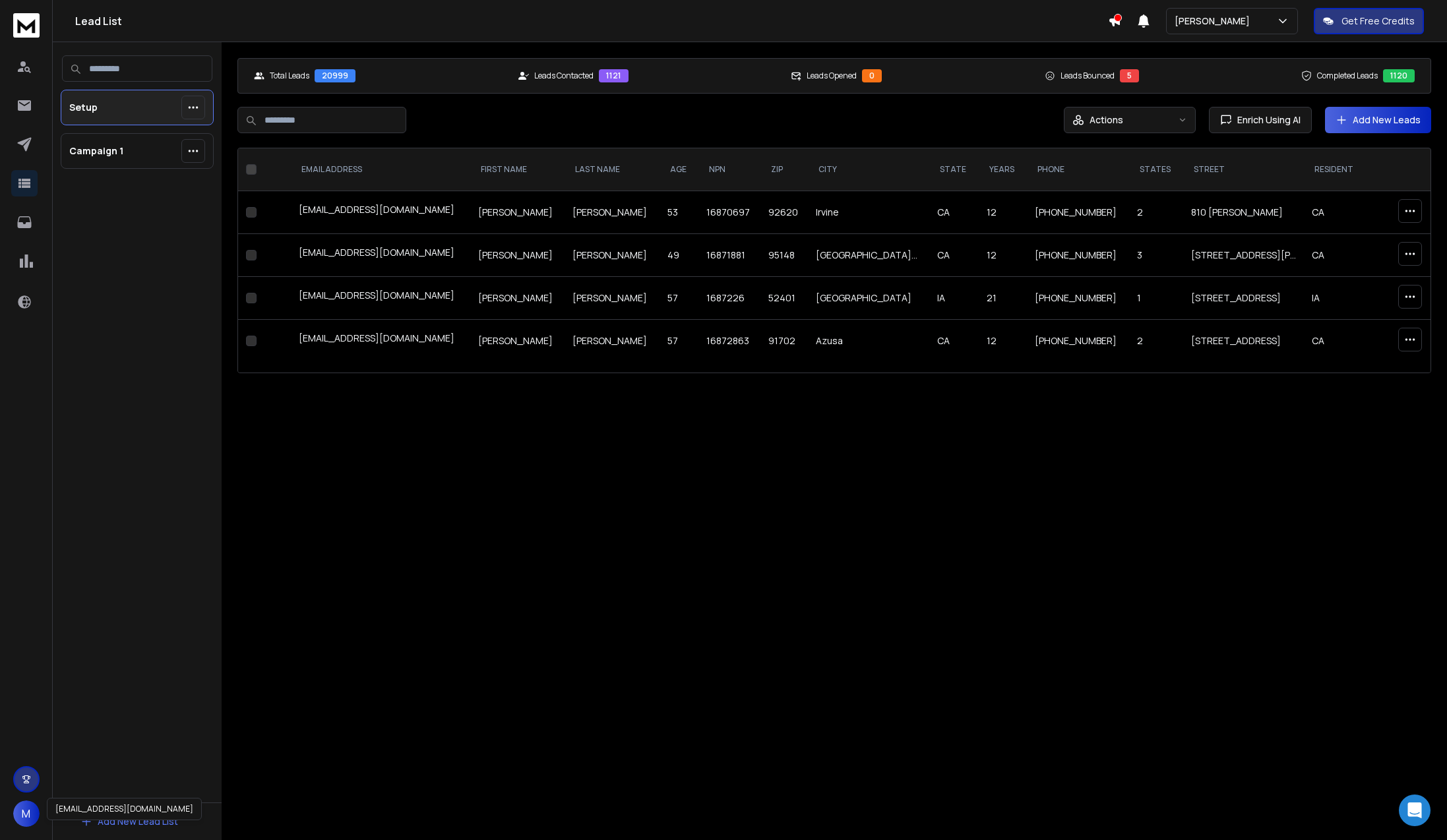
click at [32, 809] on span "M" at bounding box center [26, 813] width 27 height 27
click at [114, 785] on div "Settings" at bounding box center [125, 774] width 126 height 21
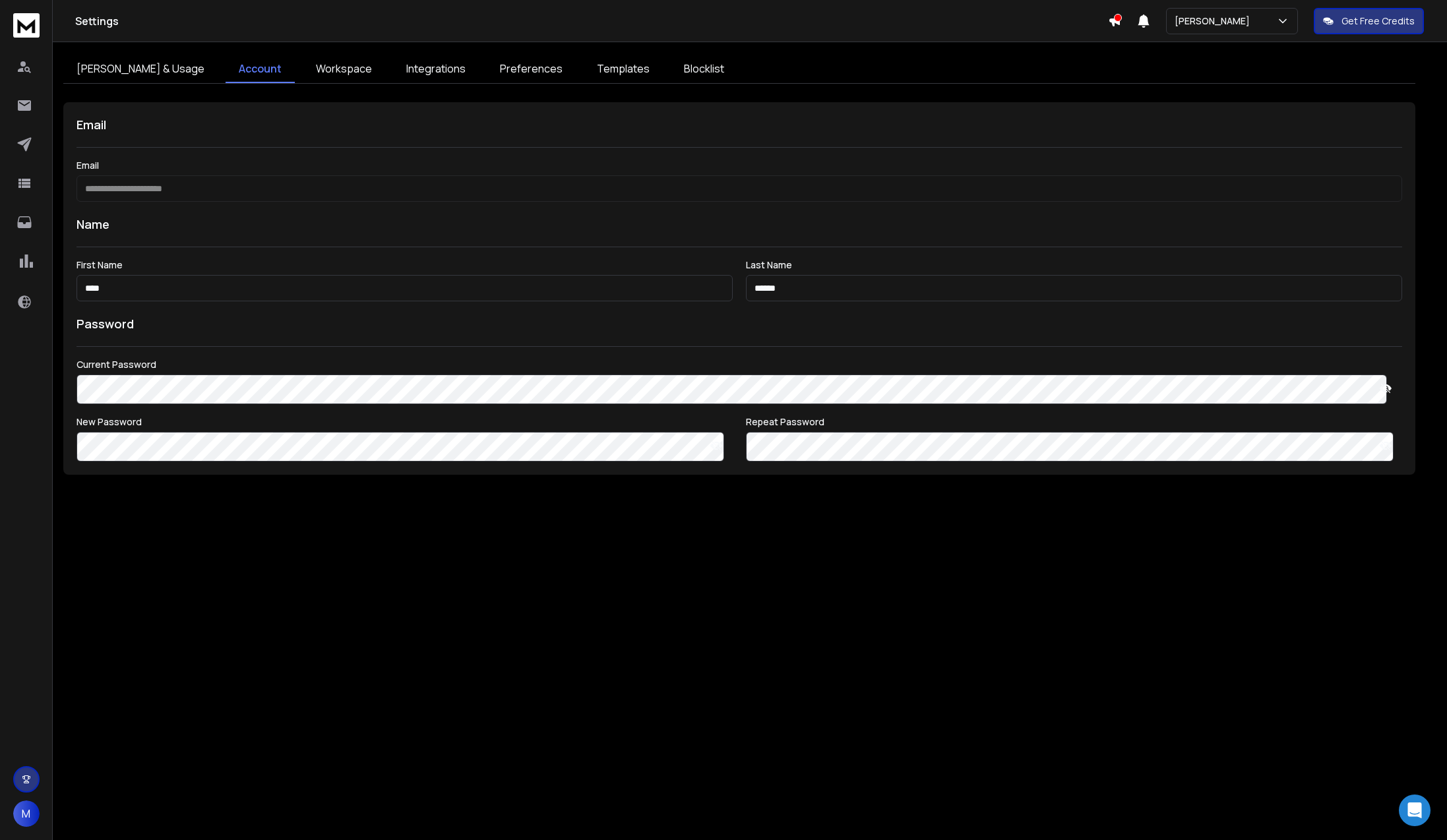
click at [735, 79] on link "Blocklist" at bounding box center [703, 69] width 67 height 28
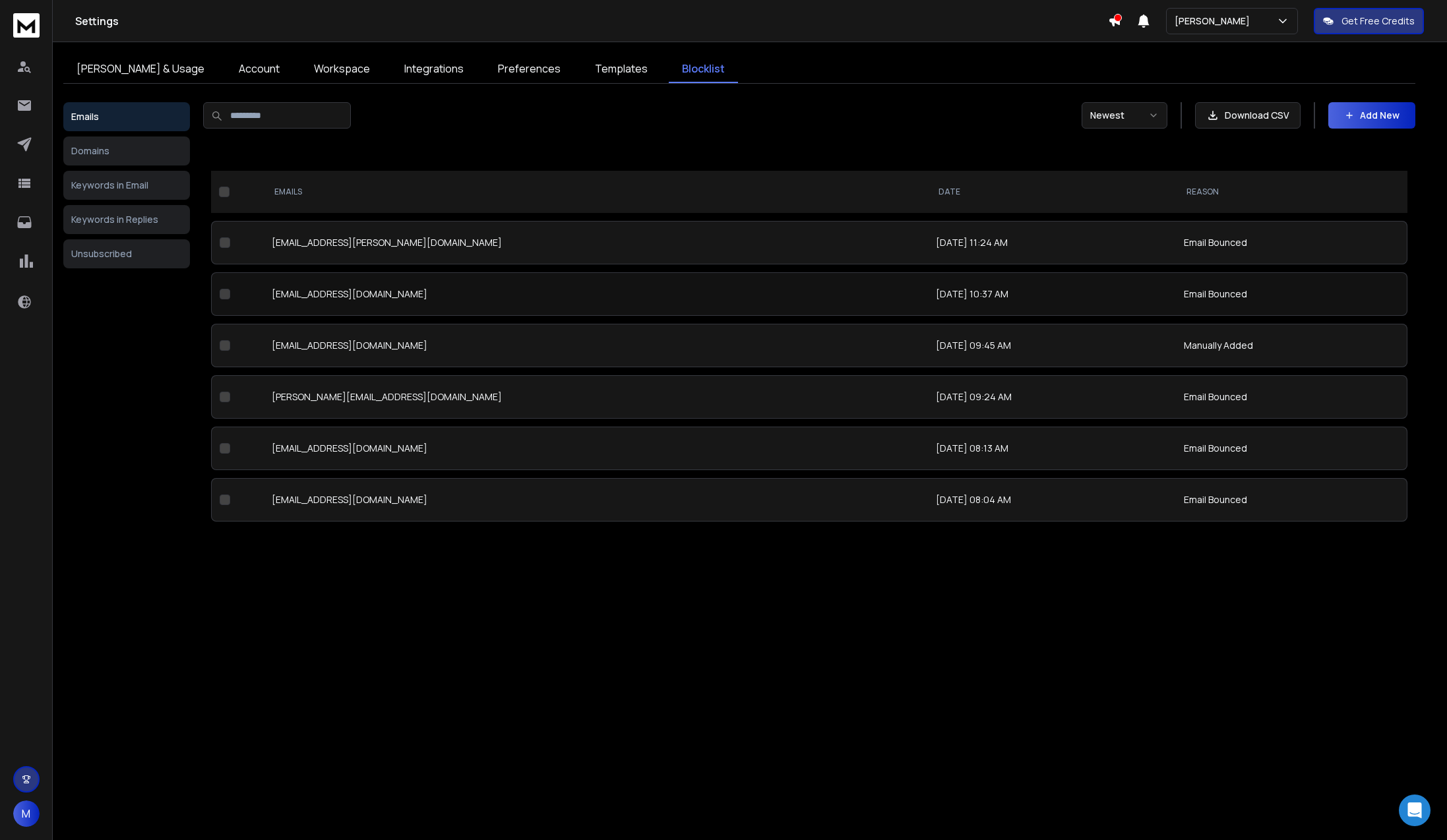
click at [446, 316] on td "devetta1@ec.rr.com" at bounding box center [596, 293] width 664 height 43
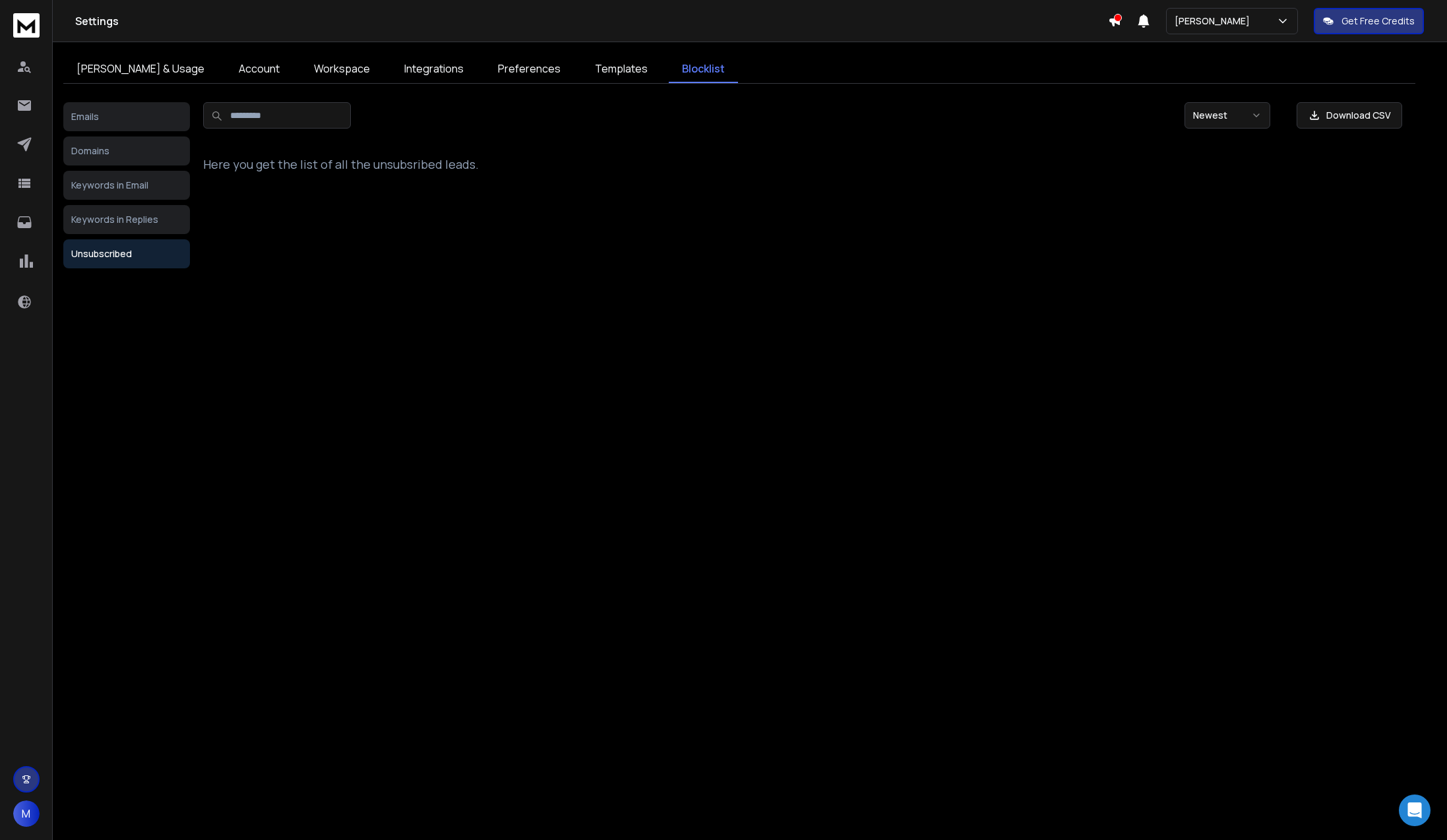
click at [163, 269] on button "Unsubscribed" at bounding box center [127, 254] width 127 height 29
click at [1251, 121] on icon "button" at bounding box center [1256, 116] width 11 height 11
click at [27, 230] on icon at bounding box center [24, 222] width 16 height 16
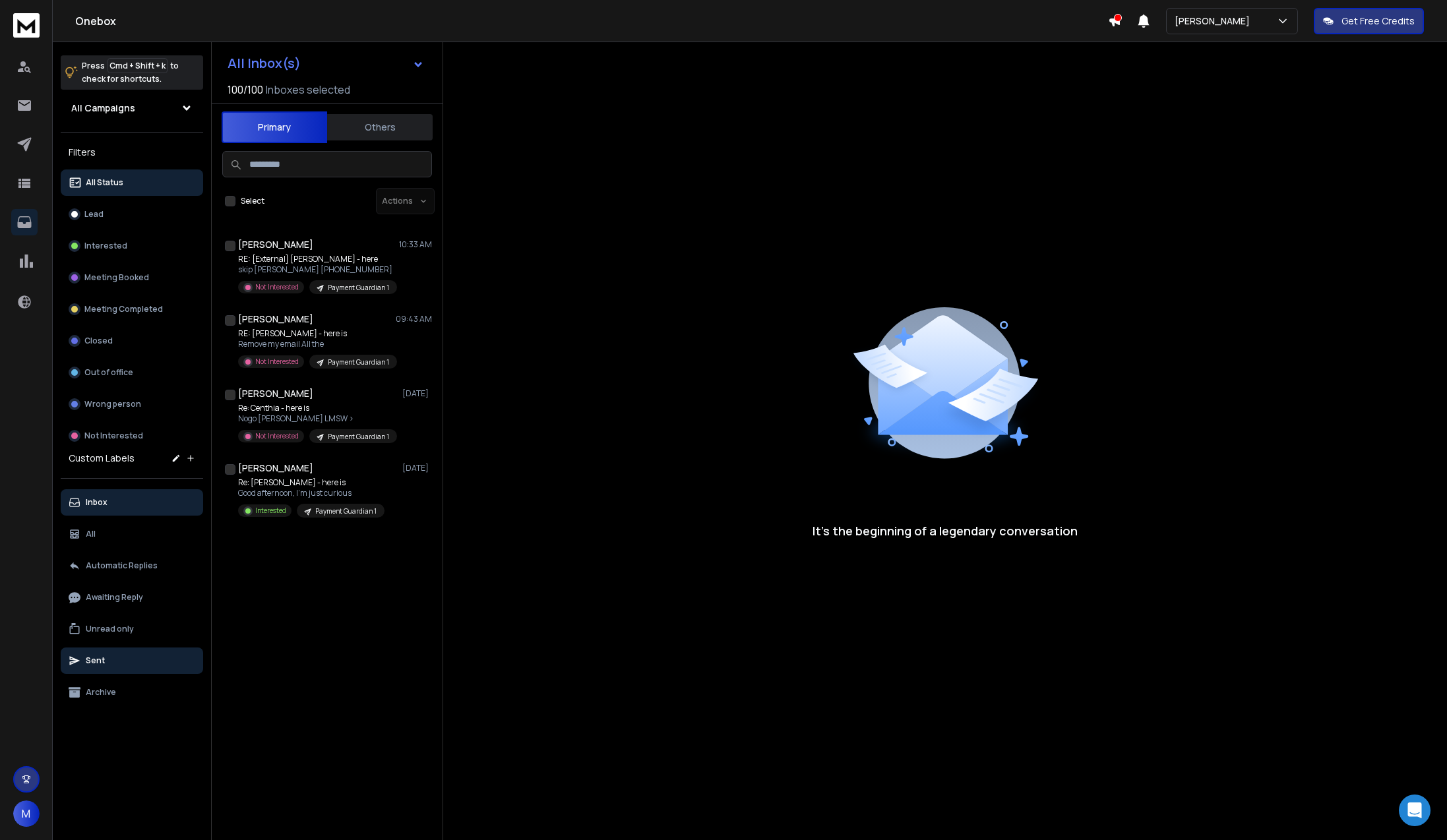
click at [157, 674] on button "Sent" at bounding box center [131, 660] width 142 height 27
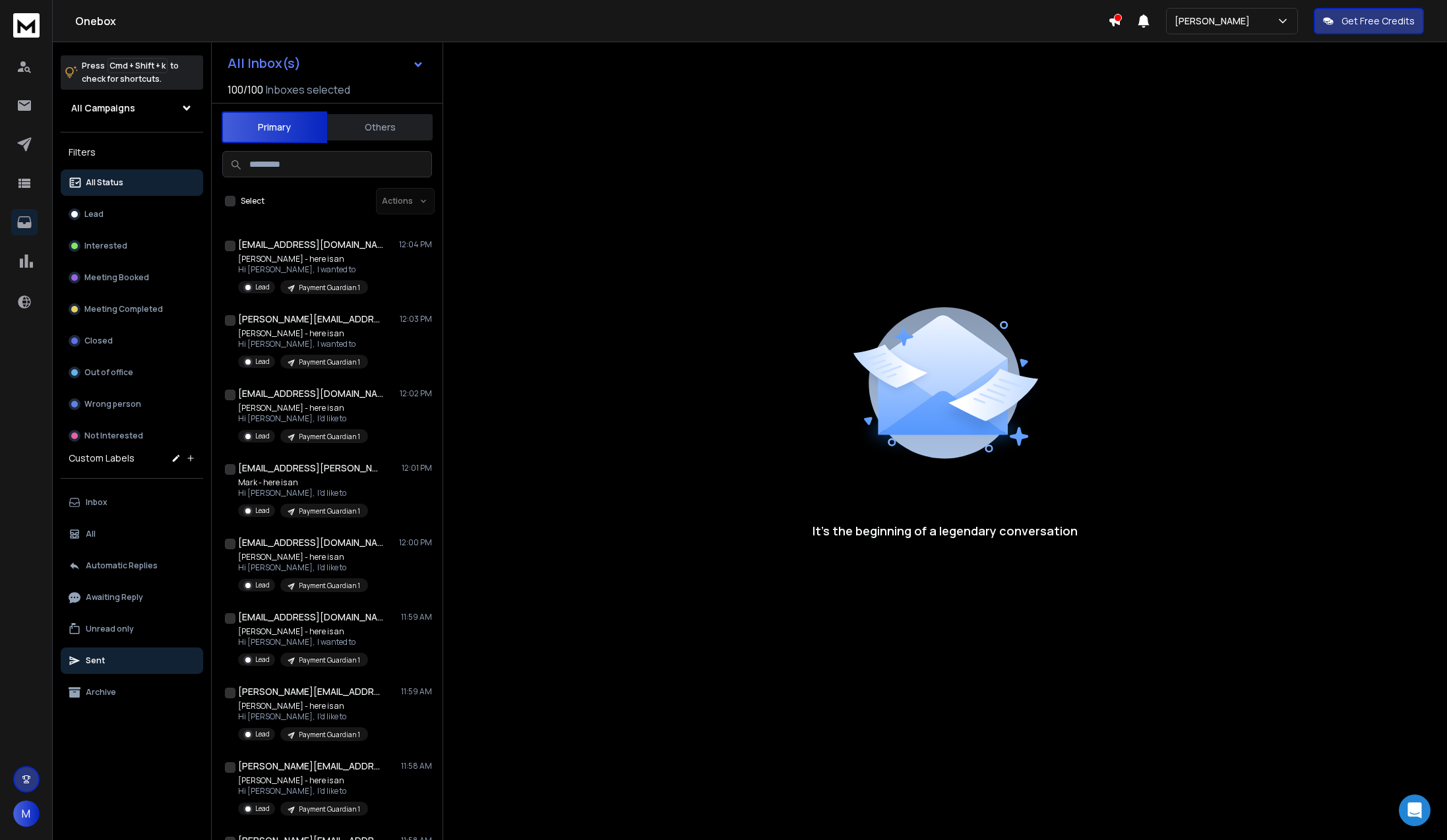
click at [370, 177] on input at bounding box center [326, 164] width 210 height 27
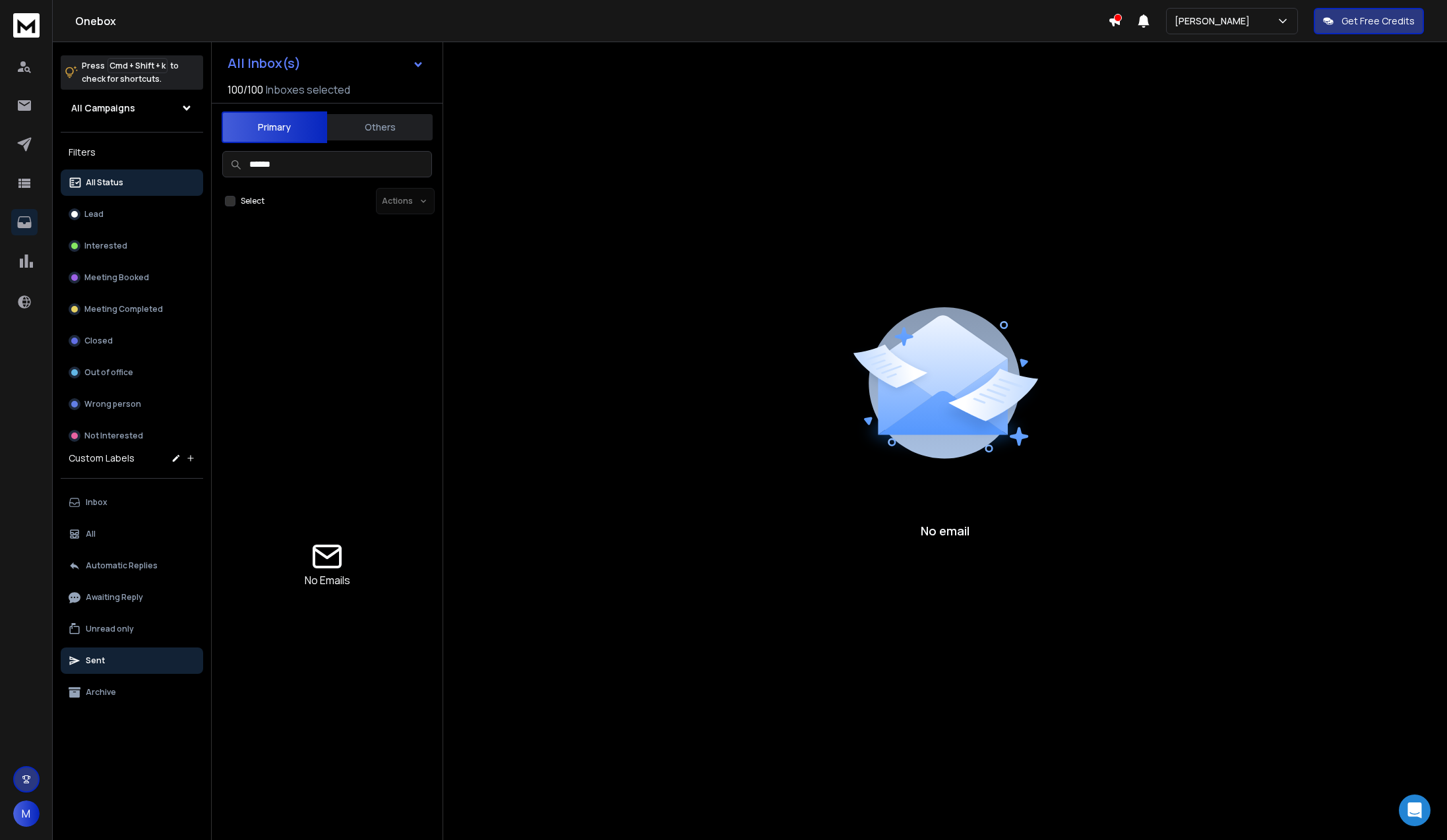
click at [283, 177] on input "******" at bounding box center [326, 164] width 210 height 27
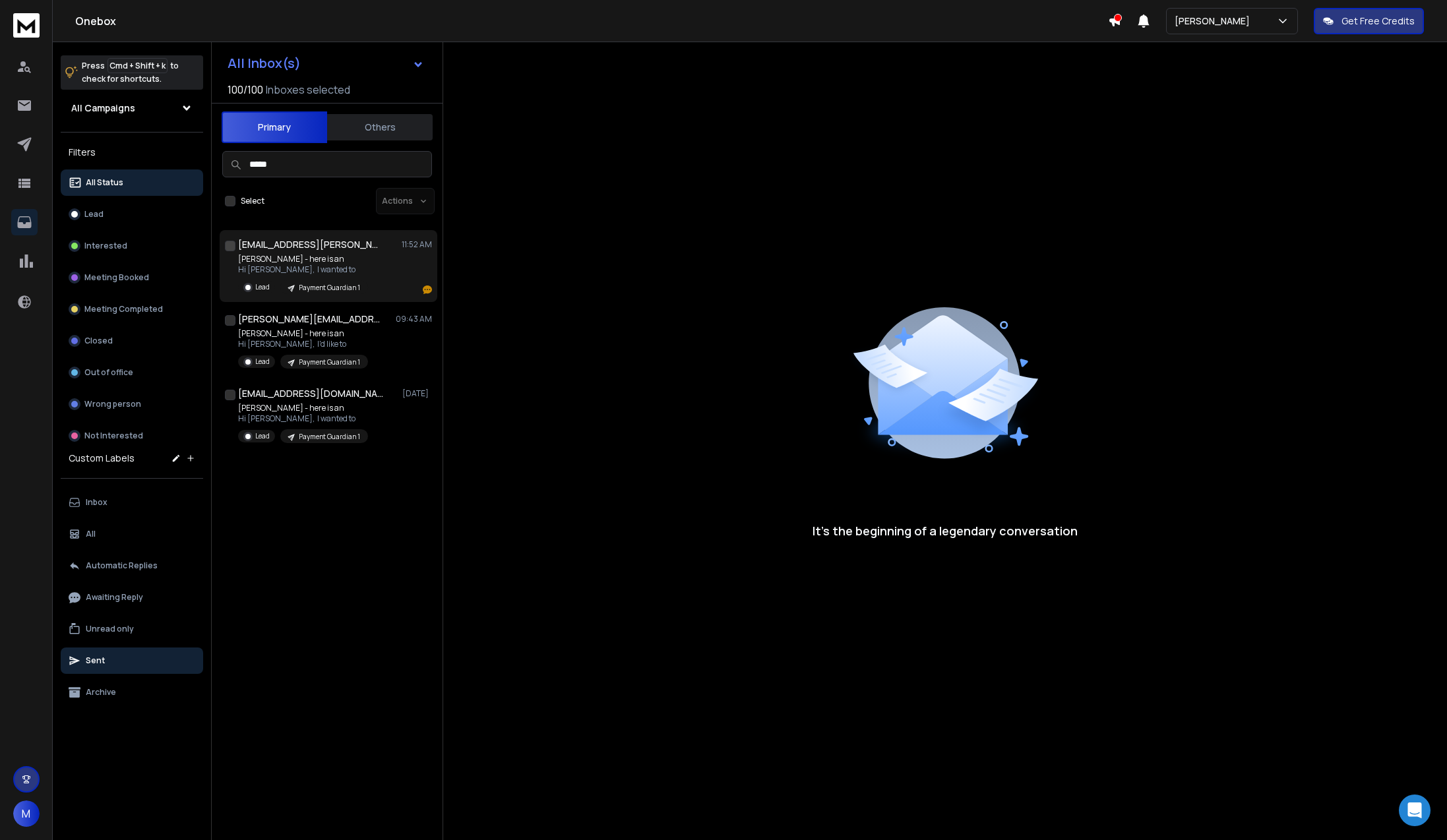
type input "*****"
click at [351, 264] on p "Kathy - here is an" at bounding box center [304, 260] width 130 height 11
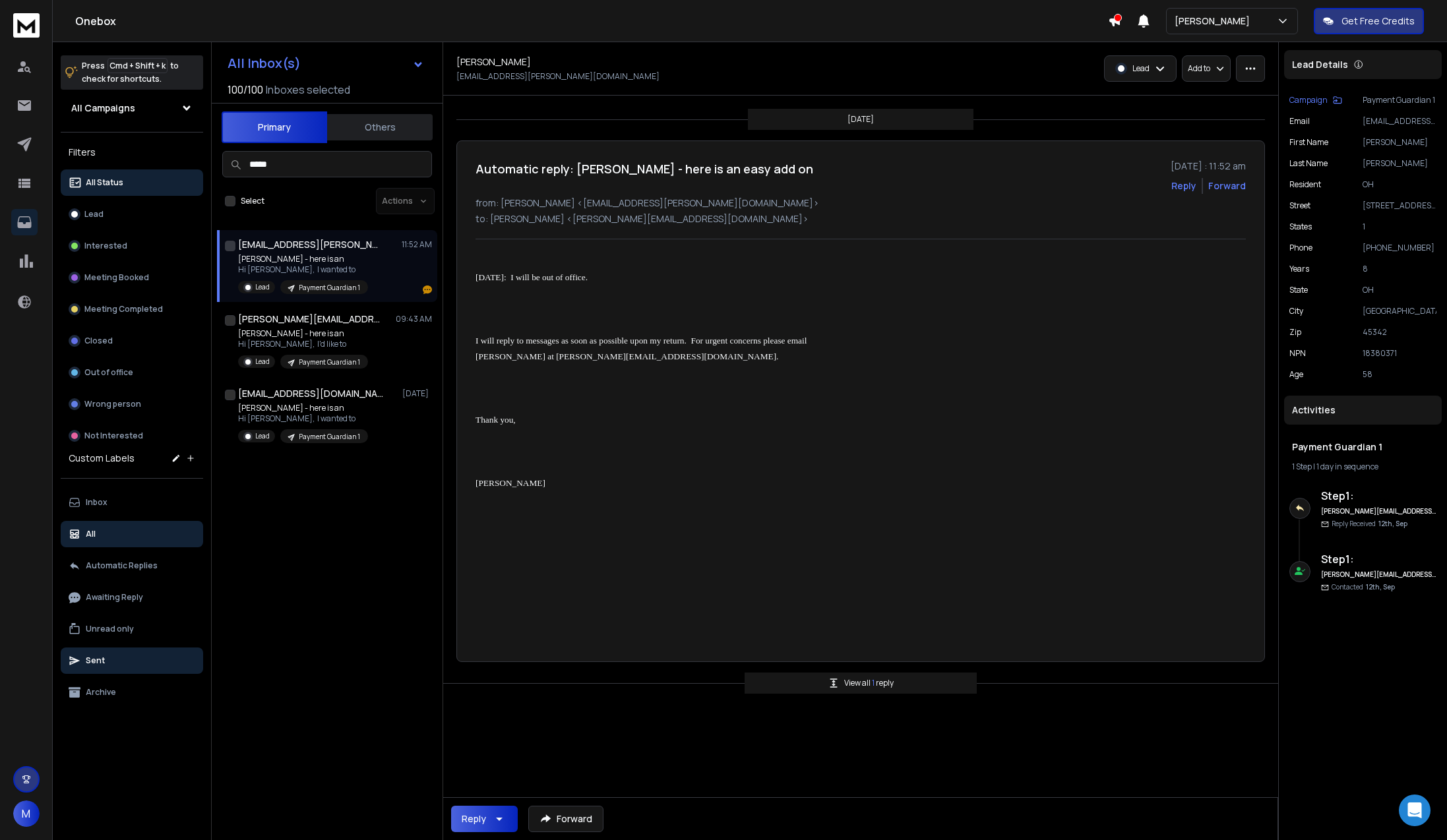
click at [124, 547] on button "All" at bounding box center [131, 534] width 142 height 27
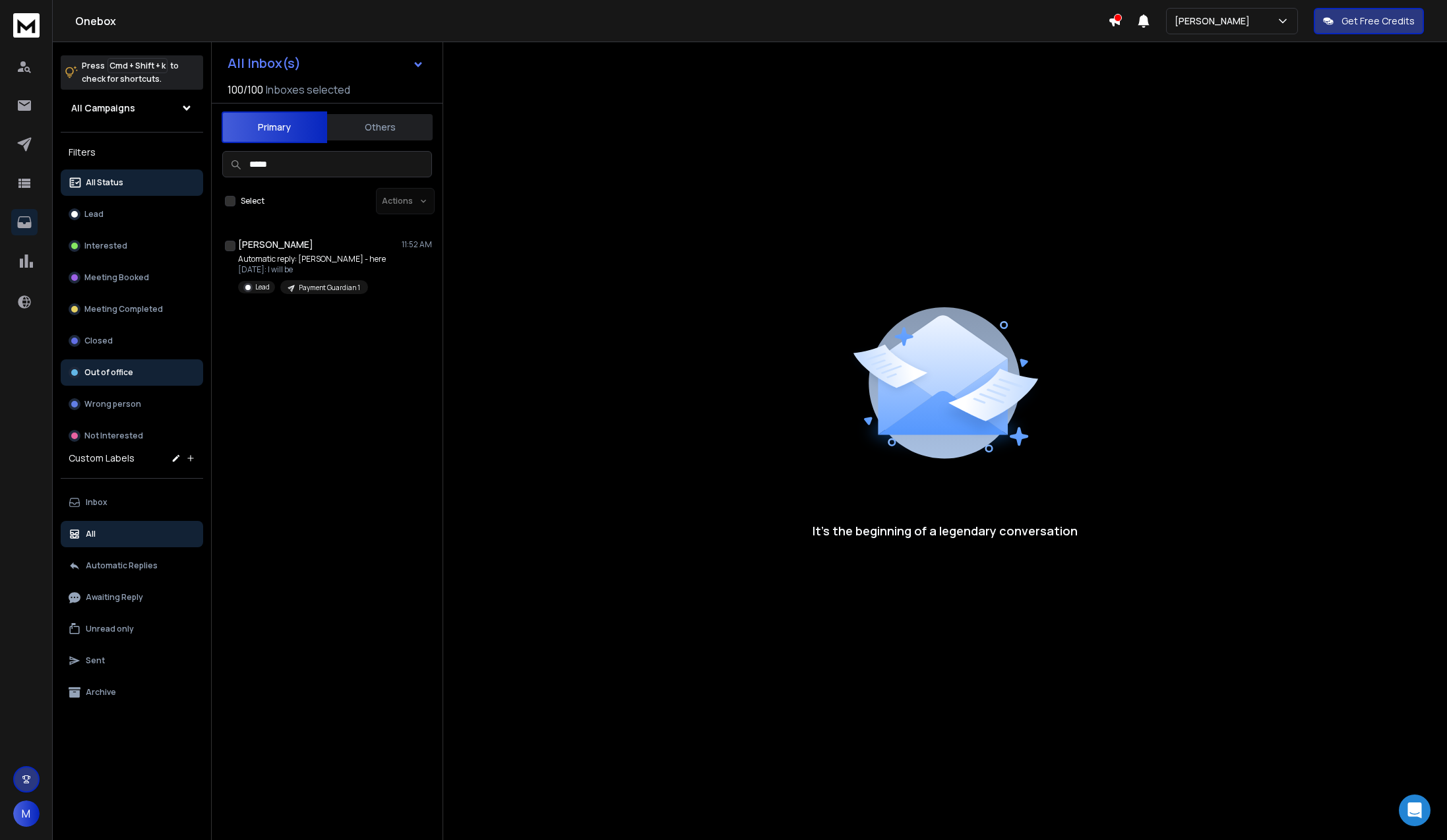
click at [133, 378] on p "Out of office" at bounding box center [108, 373] width 49 height 11
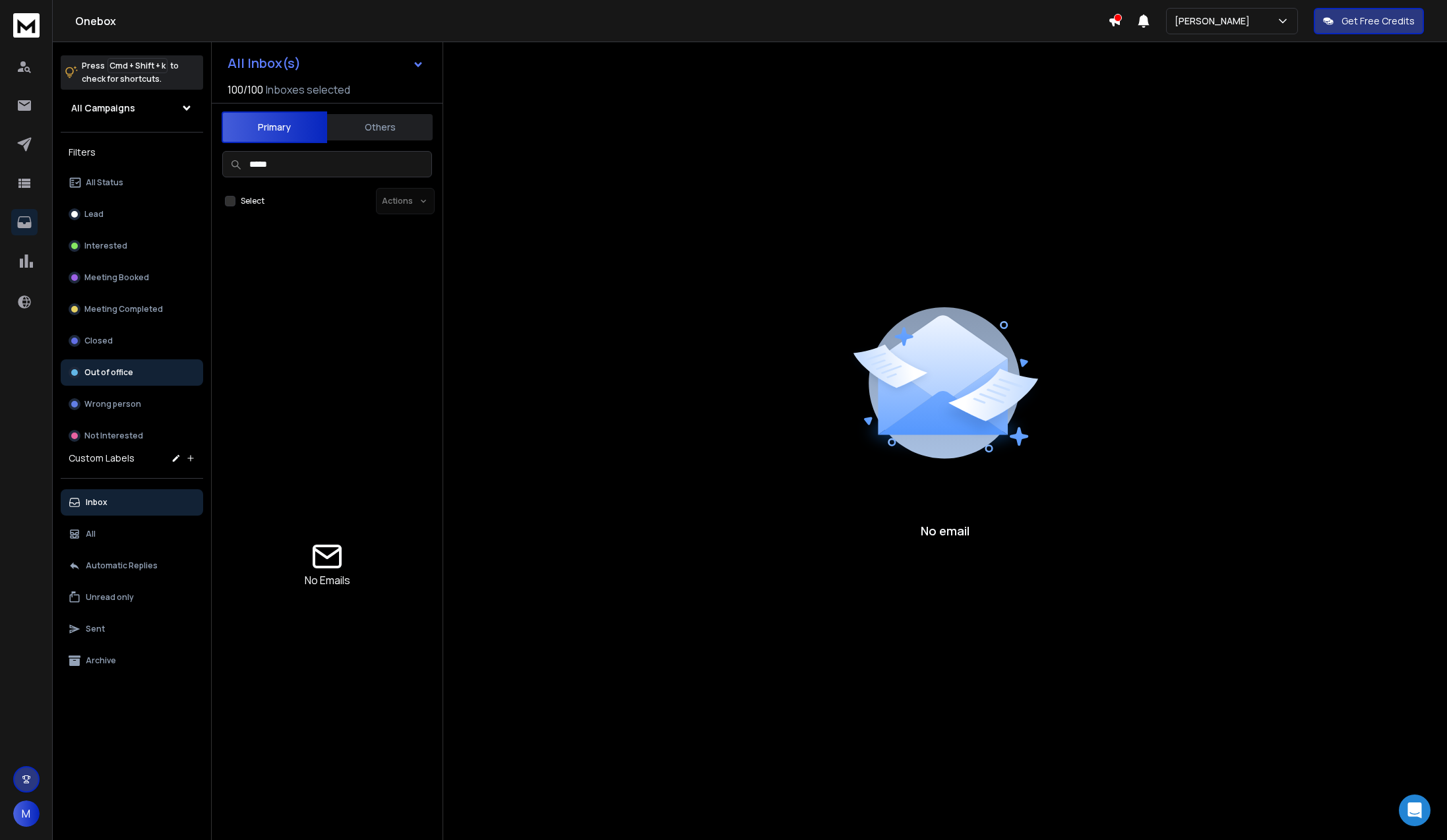
click at [396, 142] on button "Others" at bounding box center [380, 127] width 105 height 29
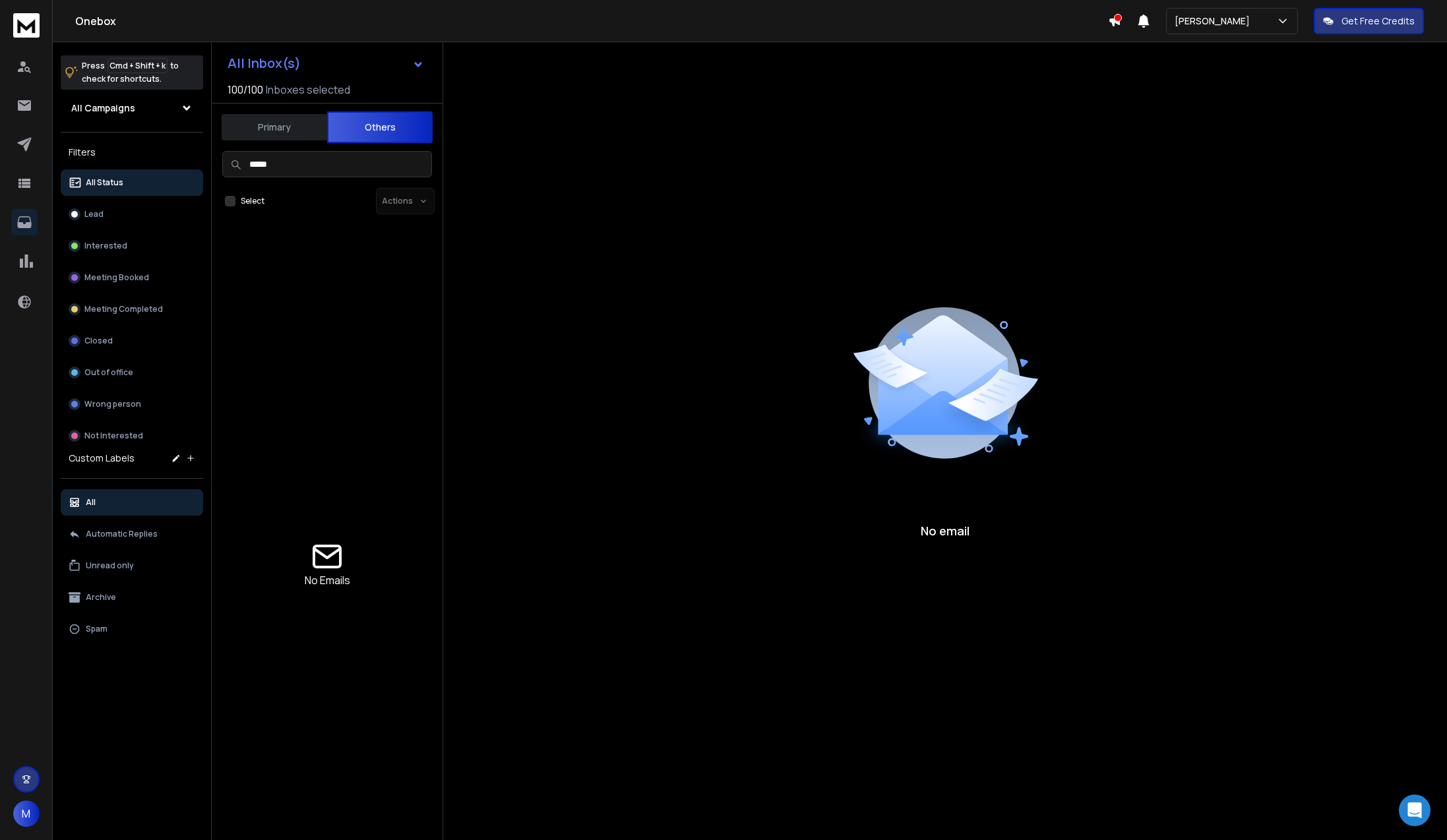
click at [321, 142] on button "Primary" at bounding box center [274, 127] width 105 height 29
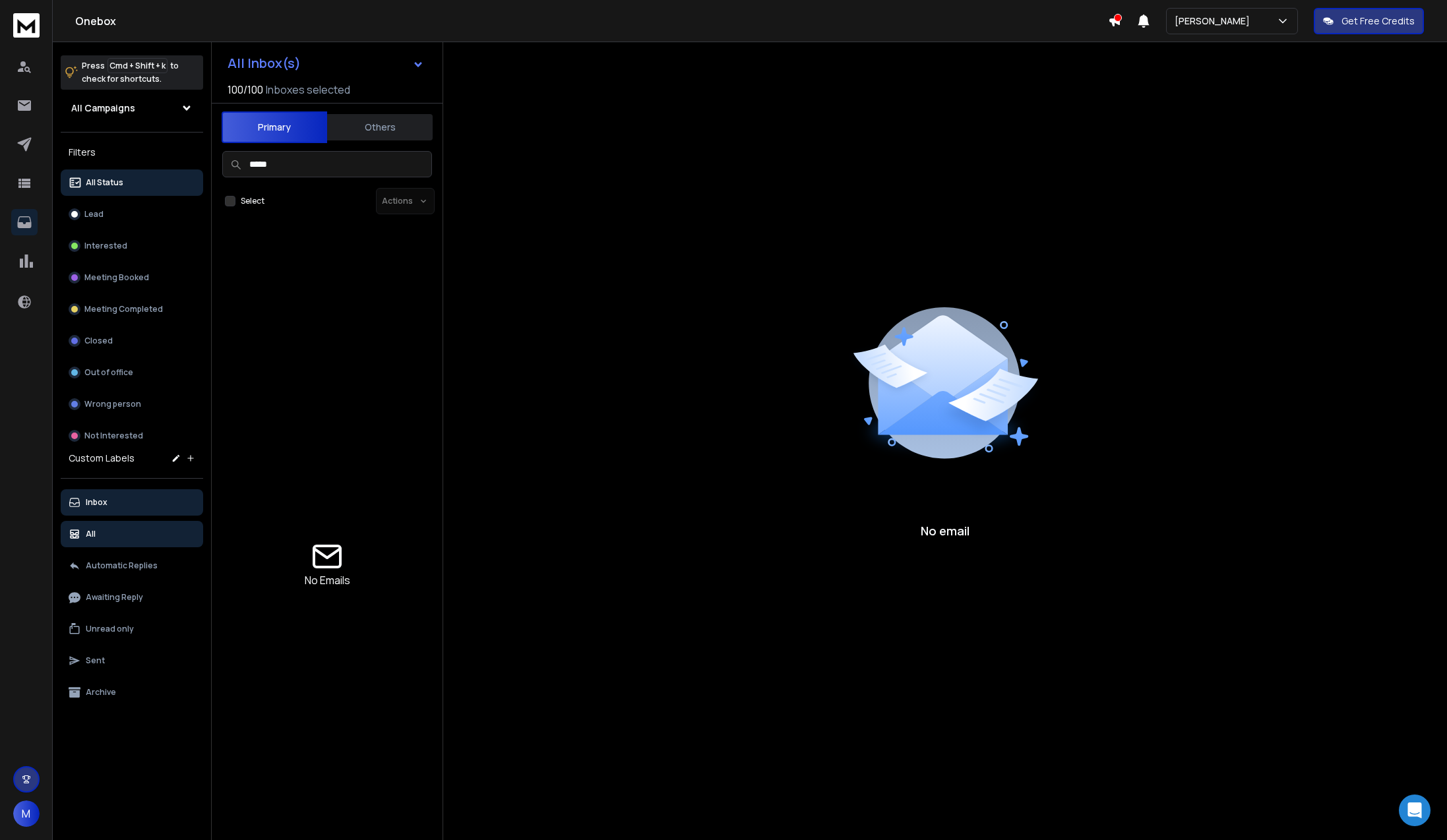
click at [140, 547] on button "All" at bounding box center [131, 534] width 142 height 27
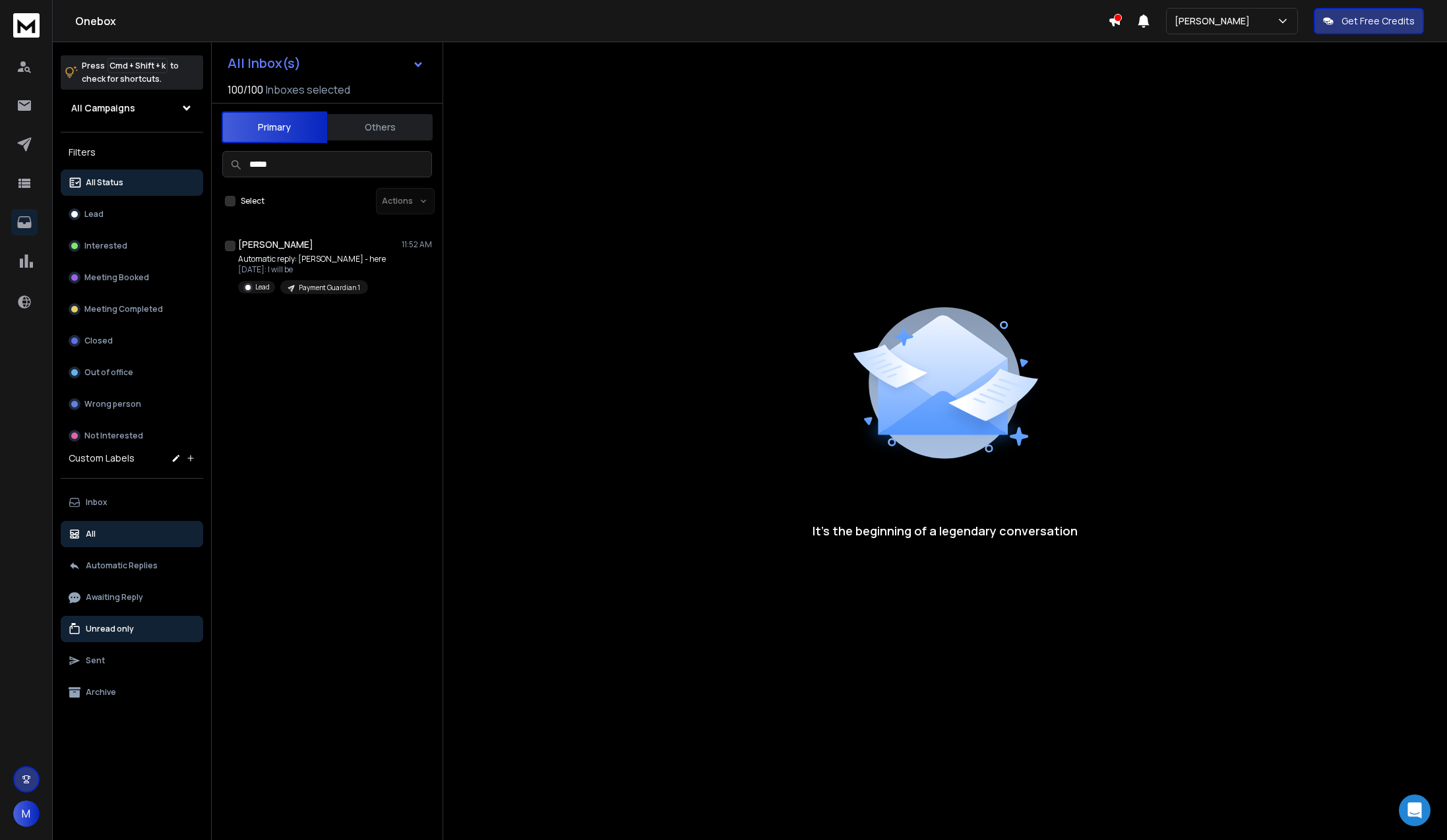
click at [134, 635] on p "Unread only" at bounding box center [110, 629] width 49 height 11
click at [136, 547] on button "All" at bounding box center [131, 534] width 142 height 27
click at [147, 260] on button "Interested" at bounding box center [131, 246] width 142 height 27
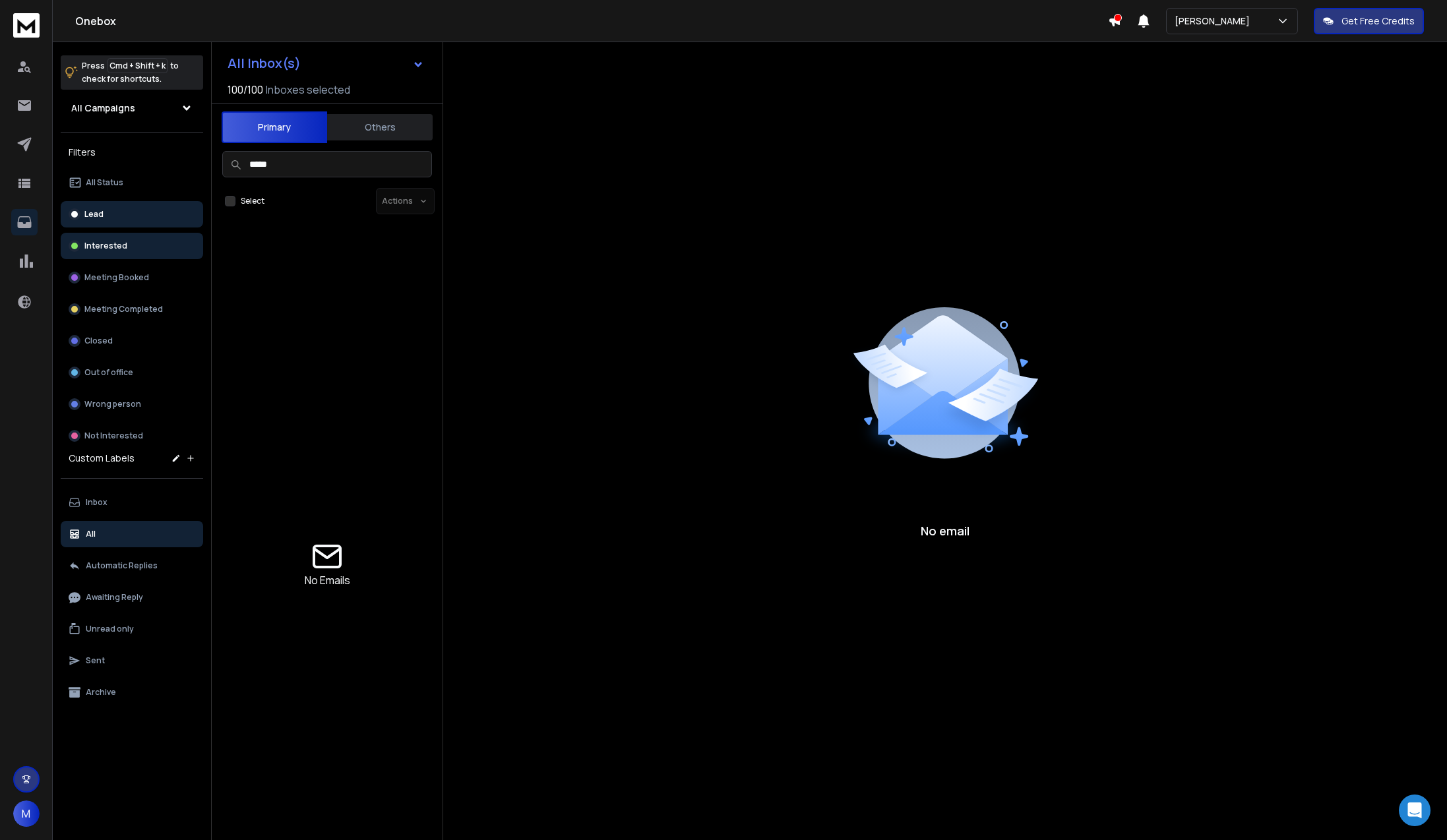
click at [146, 227] on button "Lead" at bounding box center [131, 214] width 142 height 27
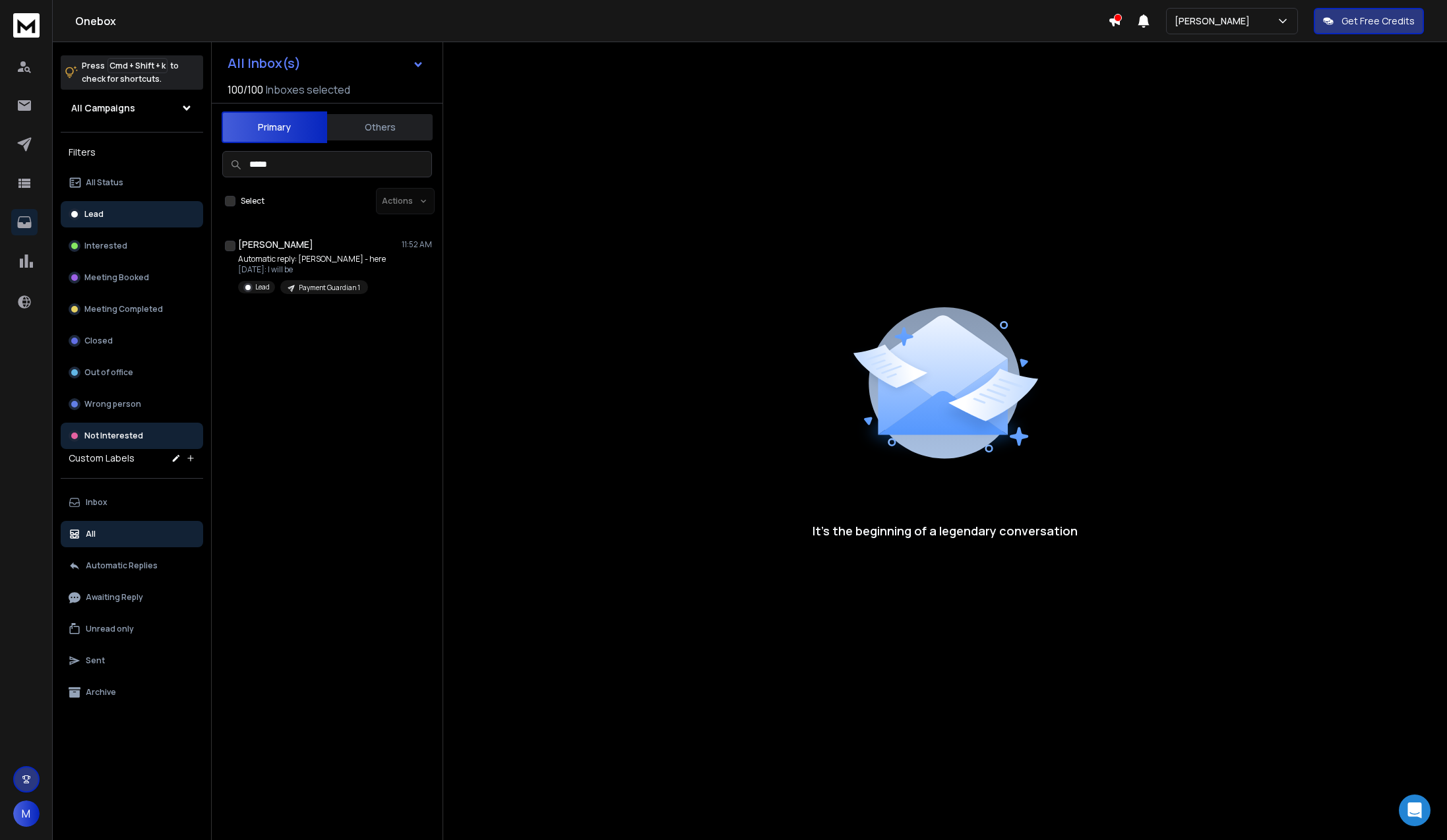
click at [167, 449] on button "Not Interested" at bounding box center [131, 436] width 142 height 27
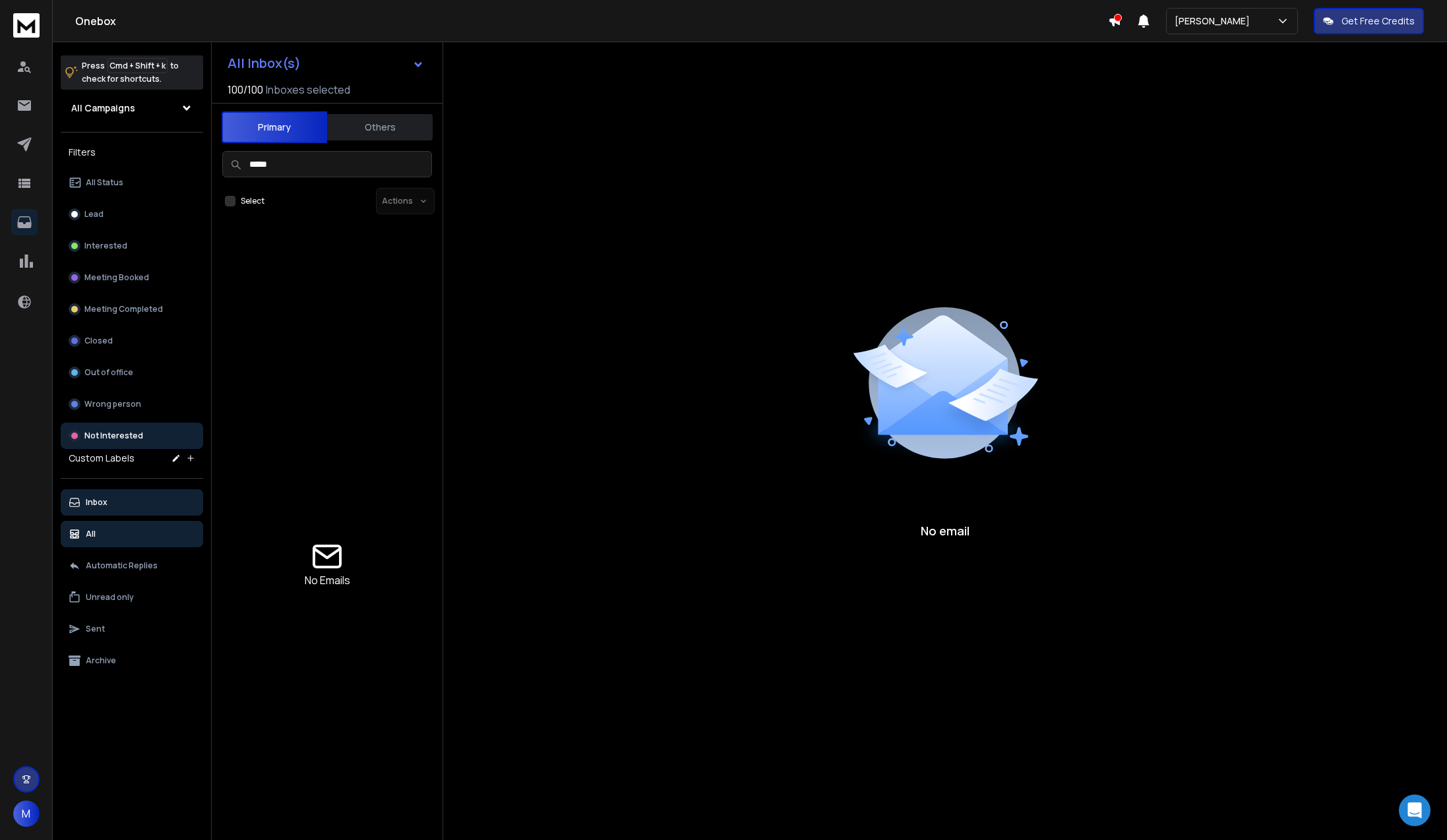
click at [133, 547] on button "All" at bounding box center [131, 534] width 142 height 27
click at [134, 602] on p "Unread only" at bounding box center [110, 598] width 49 height 11
click at [138, 515] on button "Inbox" at bounding box center [131, 503] width 142 height 27
click at [124, 188] on p "All Status" at bounding box center [105, 182] width 38 height 11
click at [134, 547] on button "All" at bounding box center [131, 534] width 142 height 27
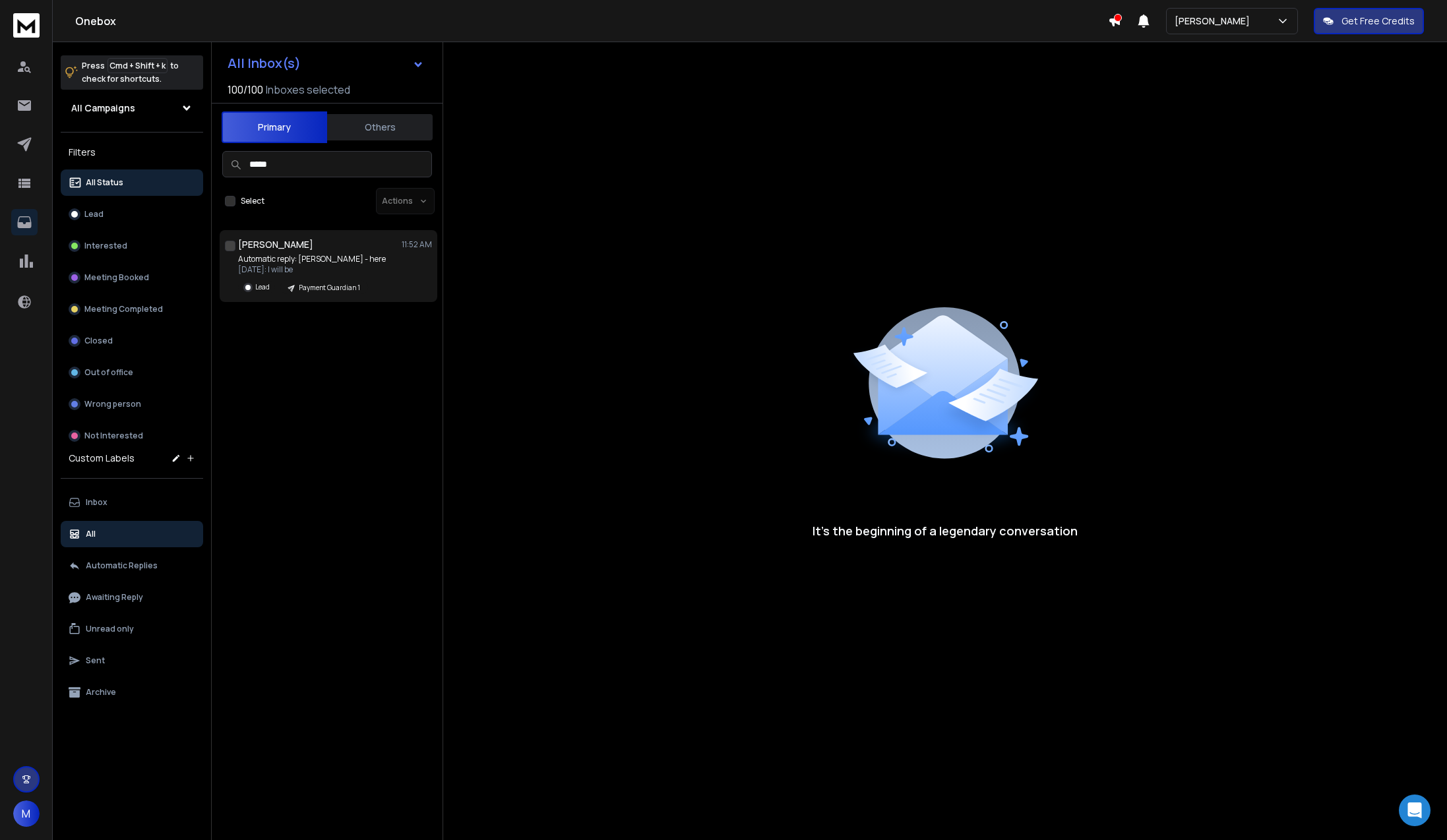
click at [386, 264] on p "Automatic reply: [PERSON_NAME] - here" at bounding box center [312, 260] width 148 height 11
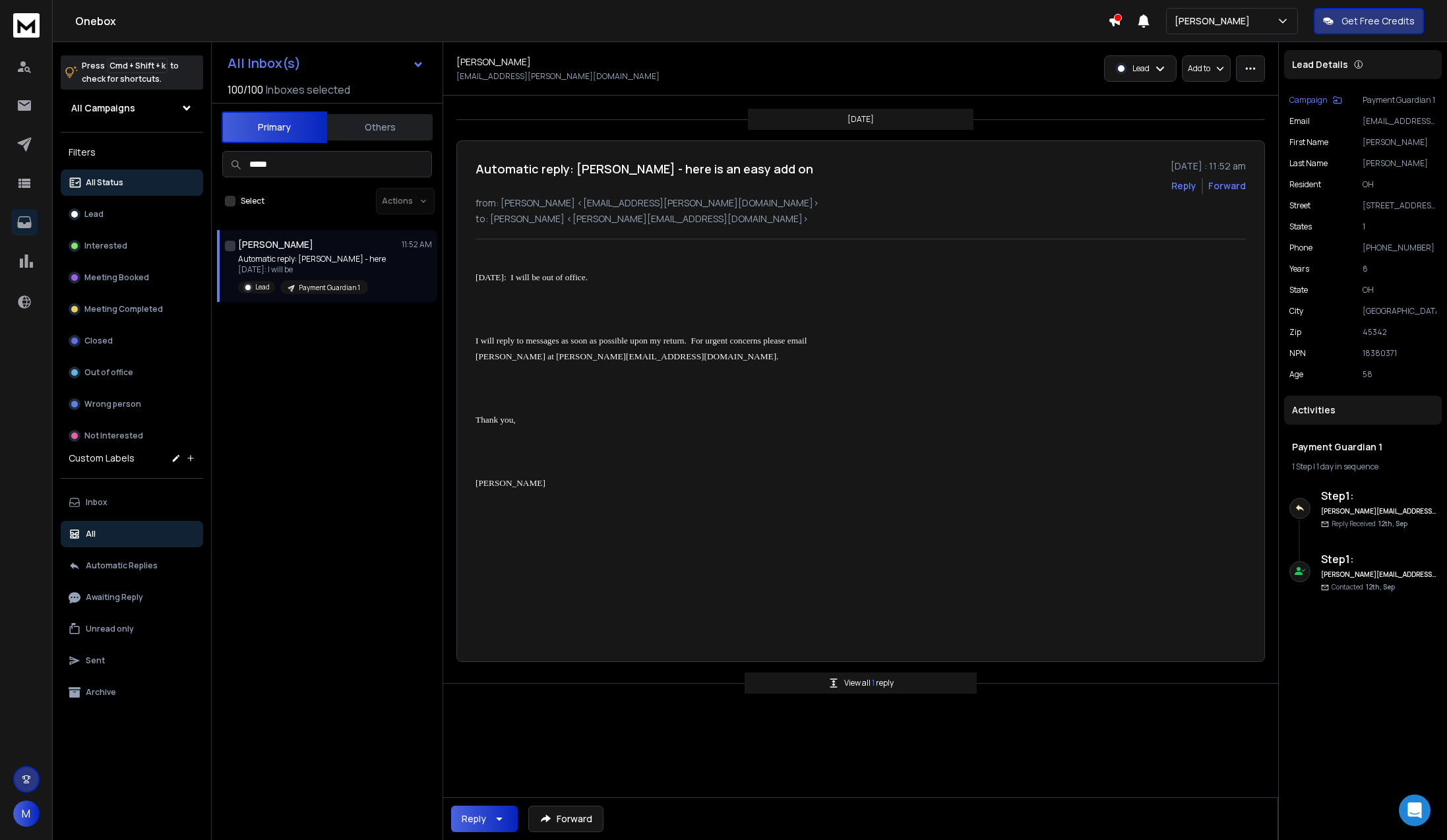
click at [1186, 81] on div "Add to" at bounding box center [1207, 68] width 48 height 25
click at [1132, 74] on p "Lead" at bounding box center [1141, 69] width 17 height 11
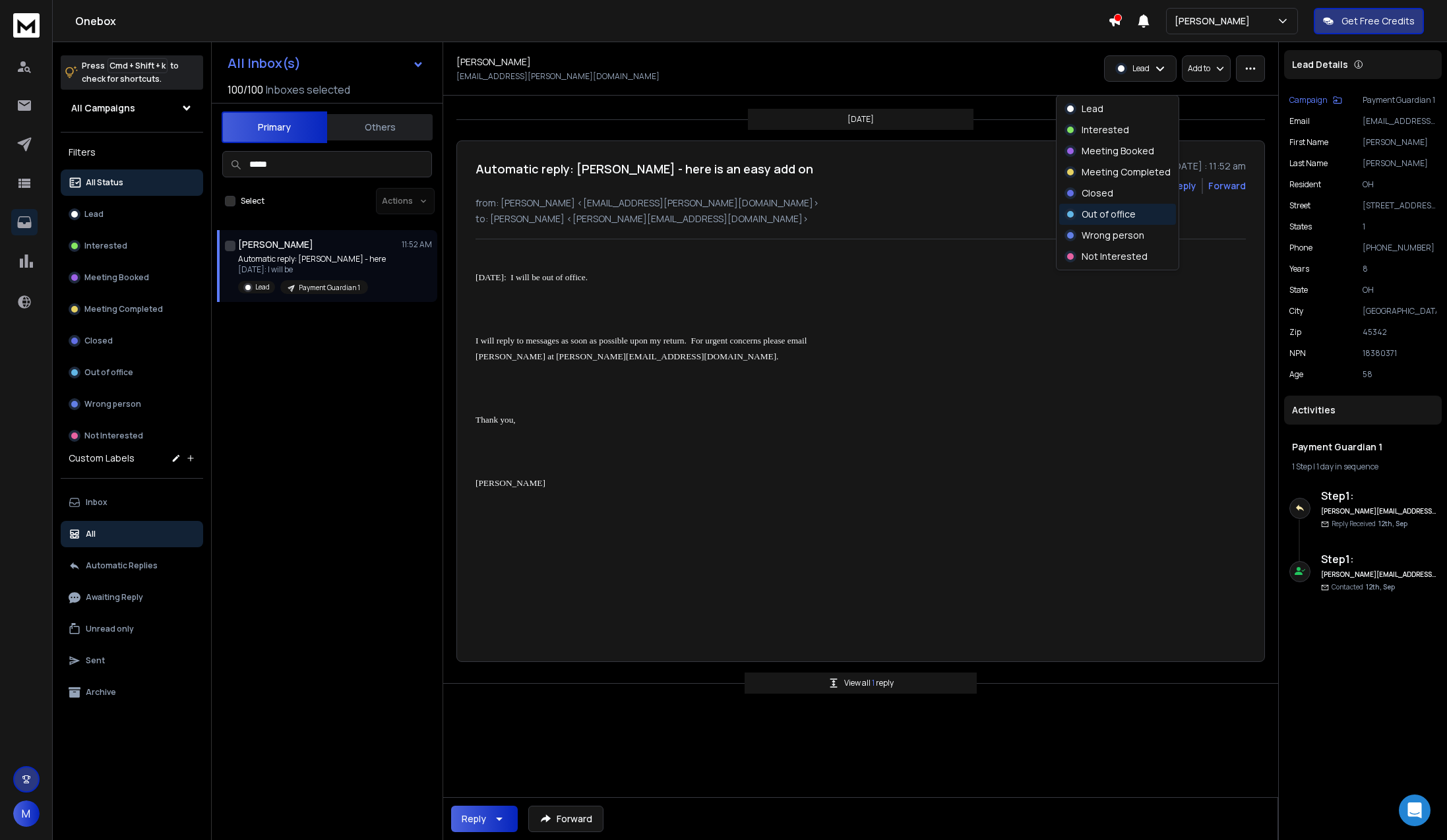
click at [1110, 221] on p "Out of office" at bounding box center [1109, 215] width 54 height 13
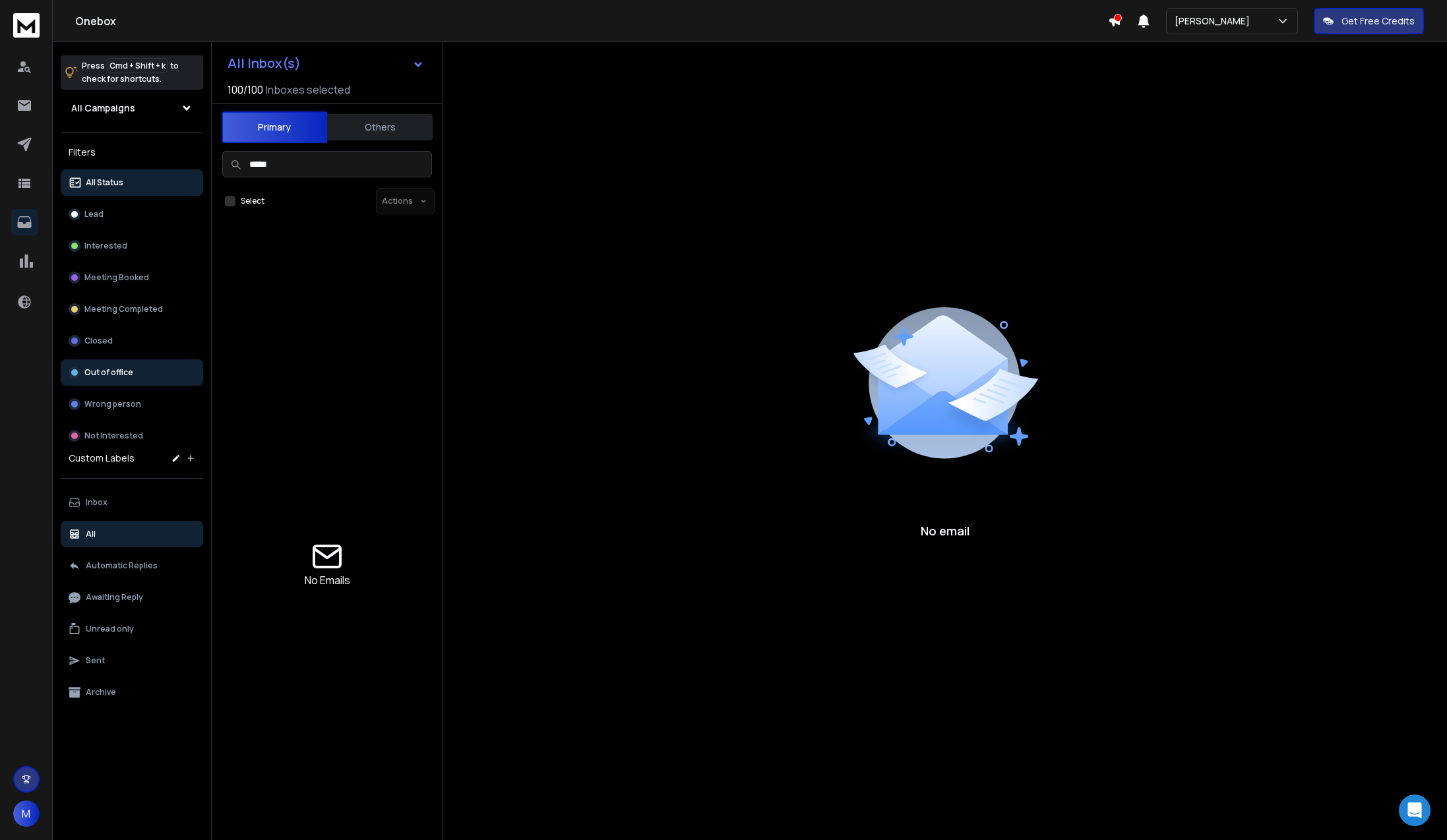
click at [133, 378] on p "Out of office" at bounding box center [108, 373] width 49 height 11
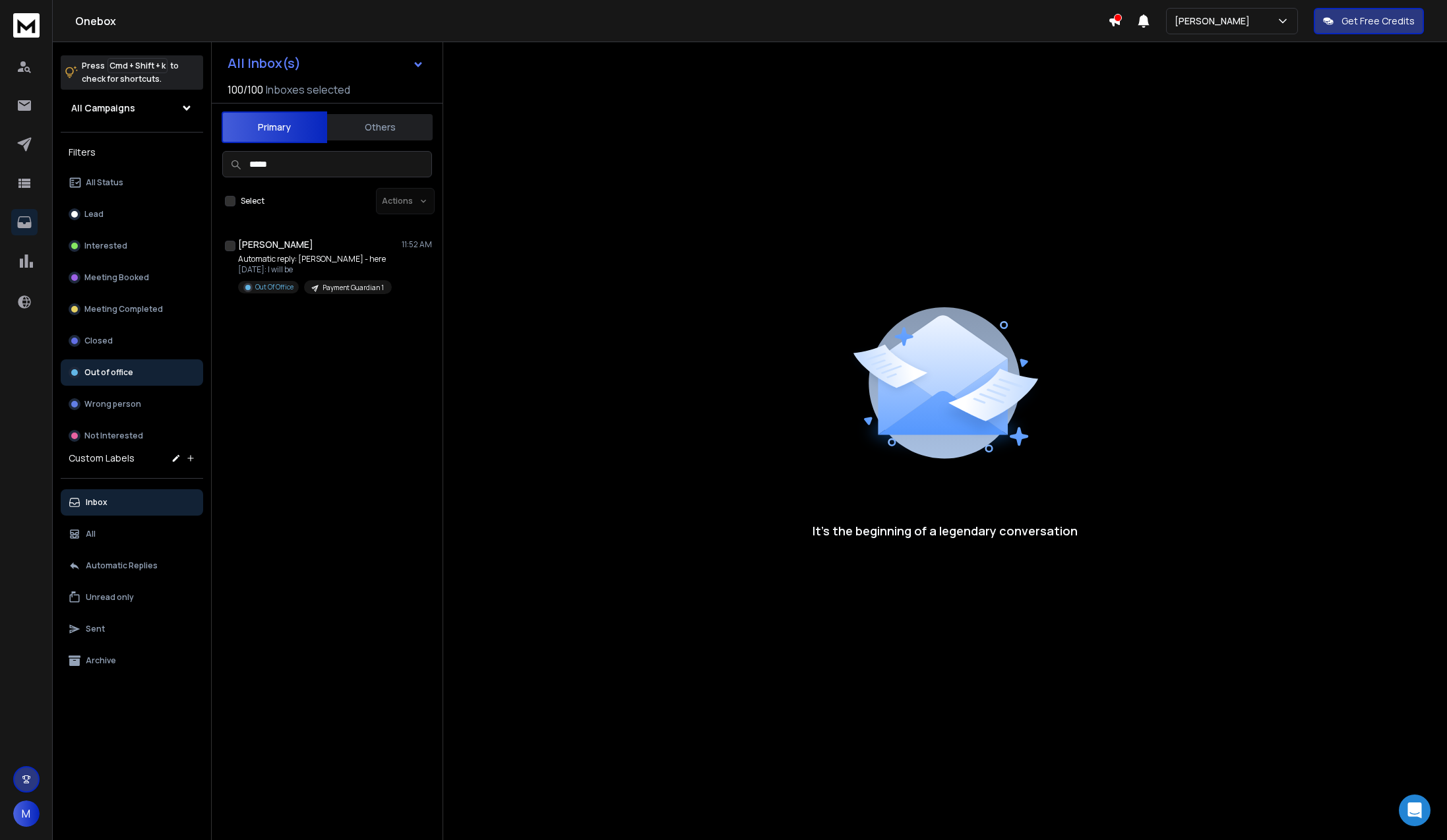
drag, startPoint x: 342, startPoint y: 182, endPoint x: 273, endPoint y: 182, distance: 69.0
click at [273, 177] on input "*****" at bounding box center [326, 164] width 210 height 27
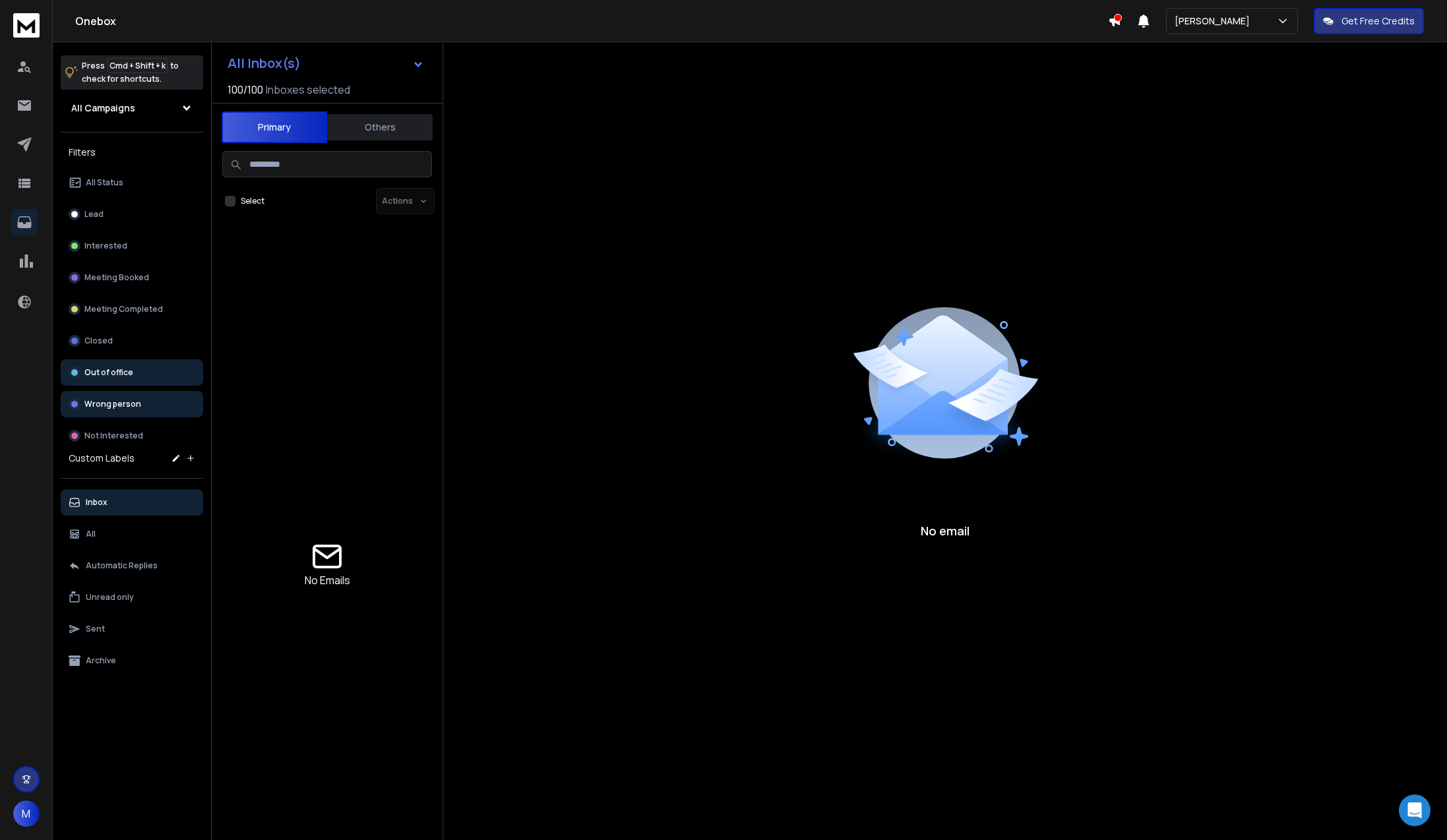
click at [139, 410] on p "Wrong person" at bounding box center [113, 404] width 57 height 11
click at [133, 378] on p "Out of office" at bounding box center [108, 373] width 49 height 11
click at [433, 142] on button "Others" at bounding box center [380, 127] width 105 height 29
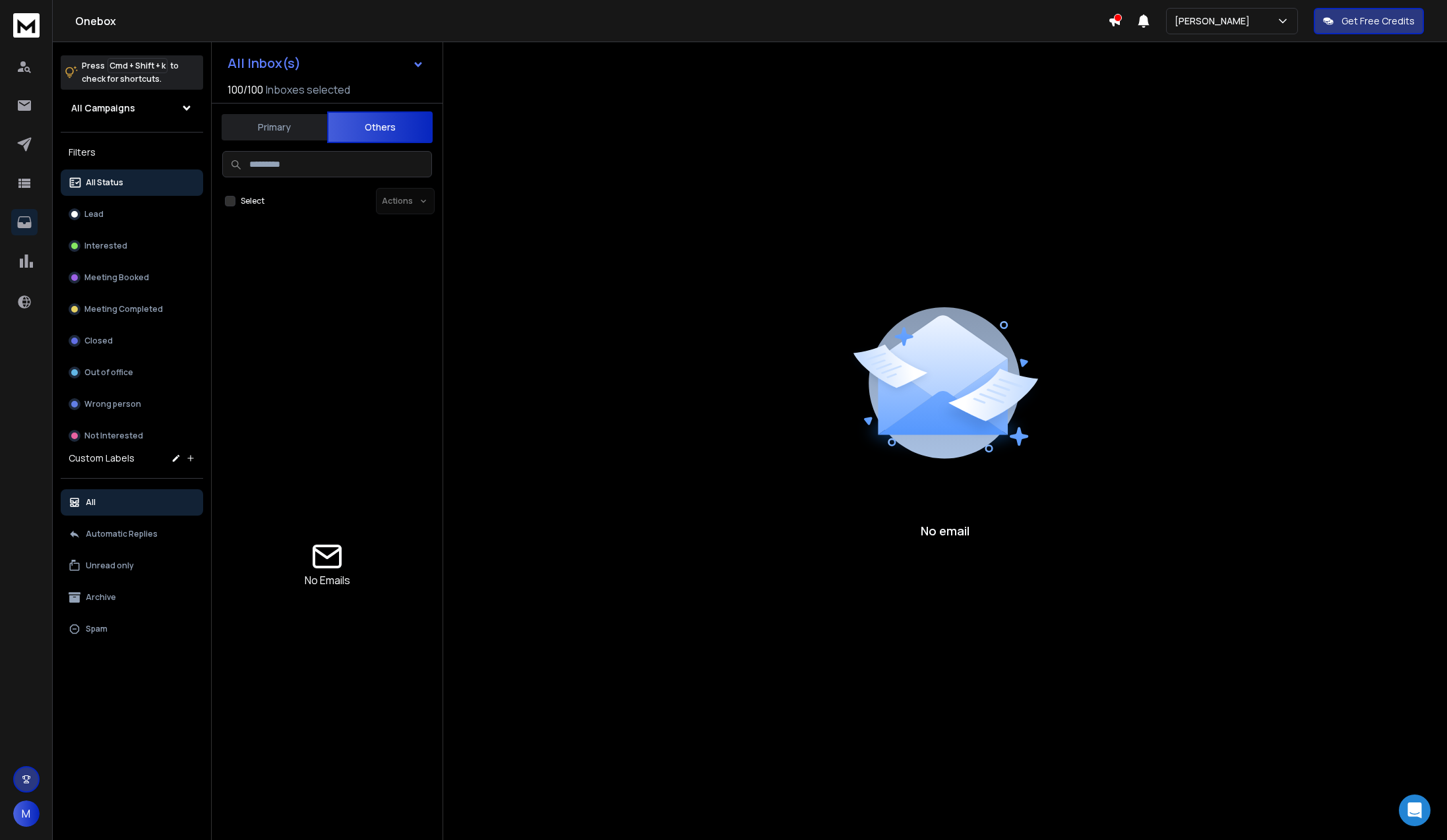
click at [305, 139] on button "Primary" at bounding box center [274, 127] width 105 height 29
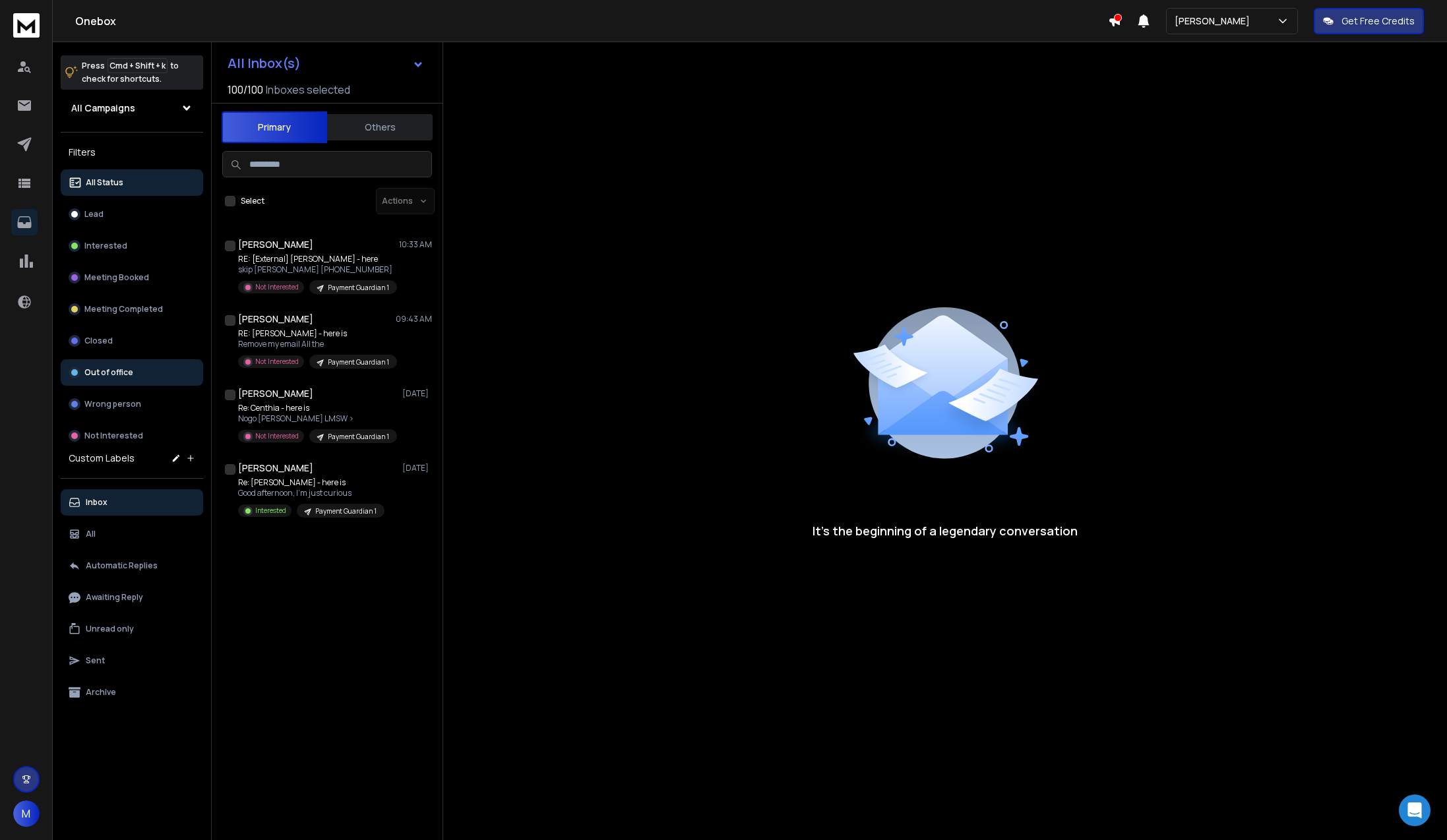
click at [160, 386] on button "Out of office" at bounding box center [131, 372] width 142 height 27
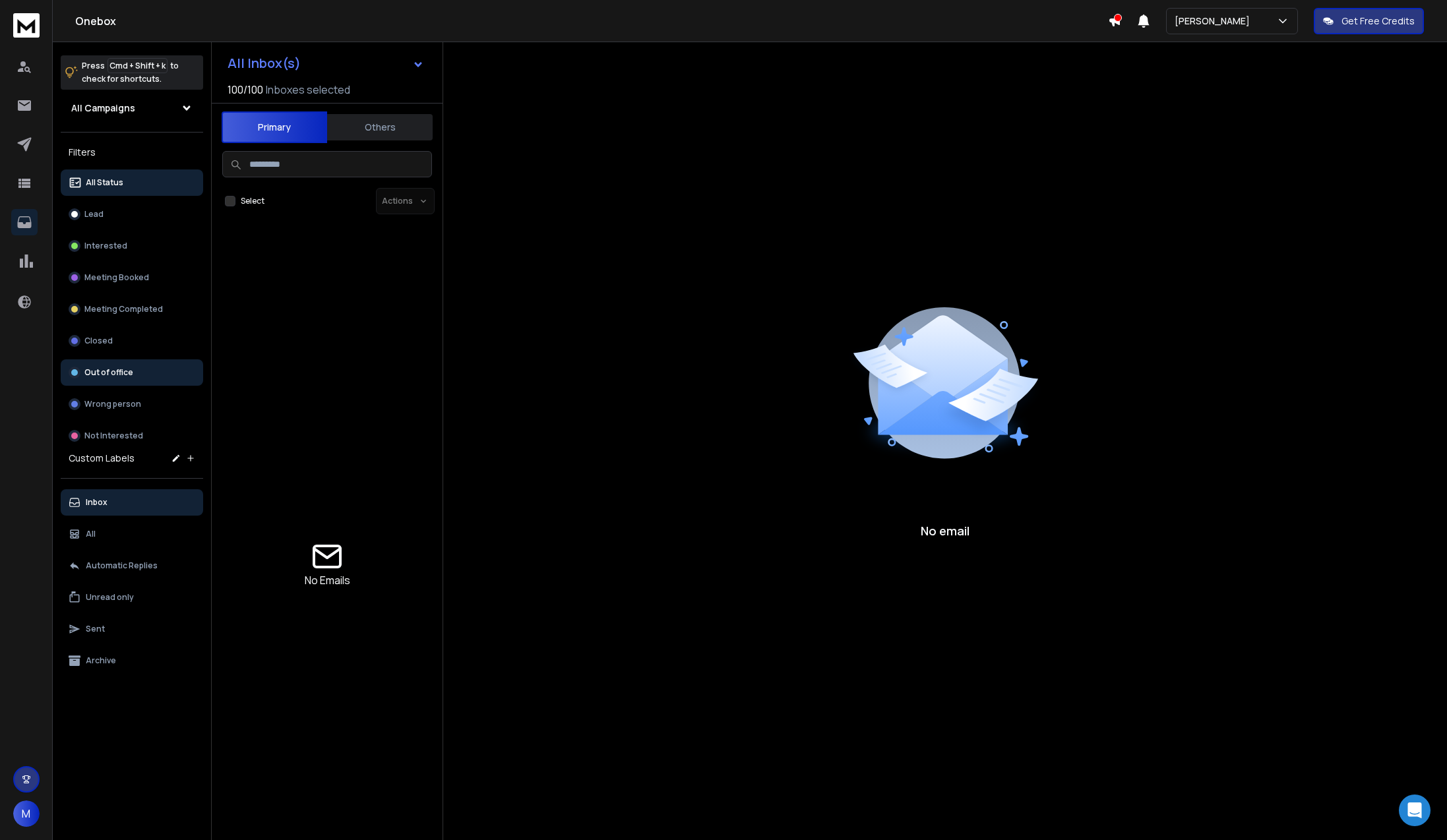
click at [149, 196] on button "All Status" at bounding box center [131, 182] width 142 height 27
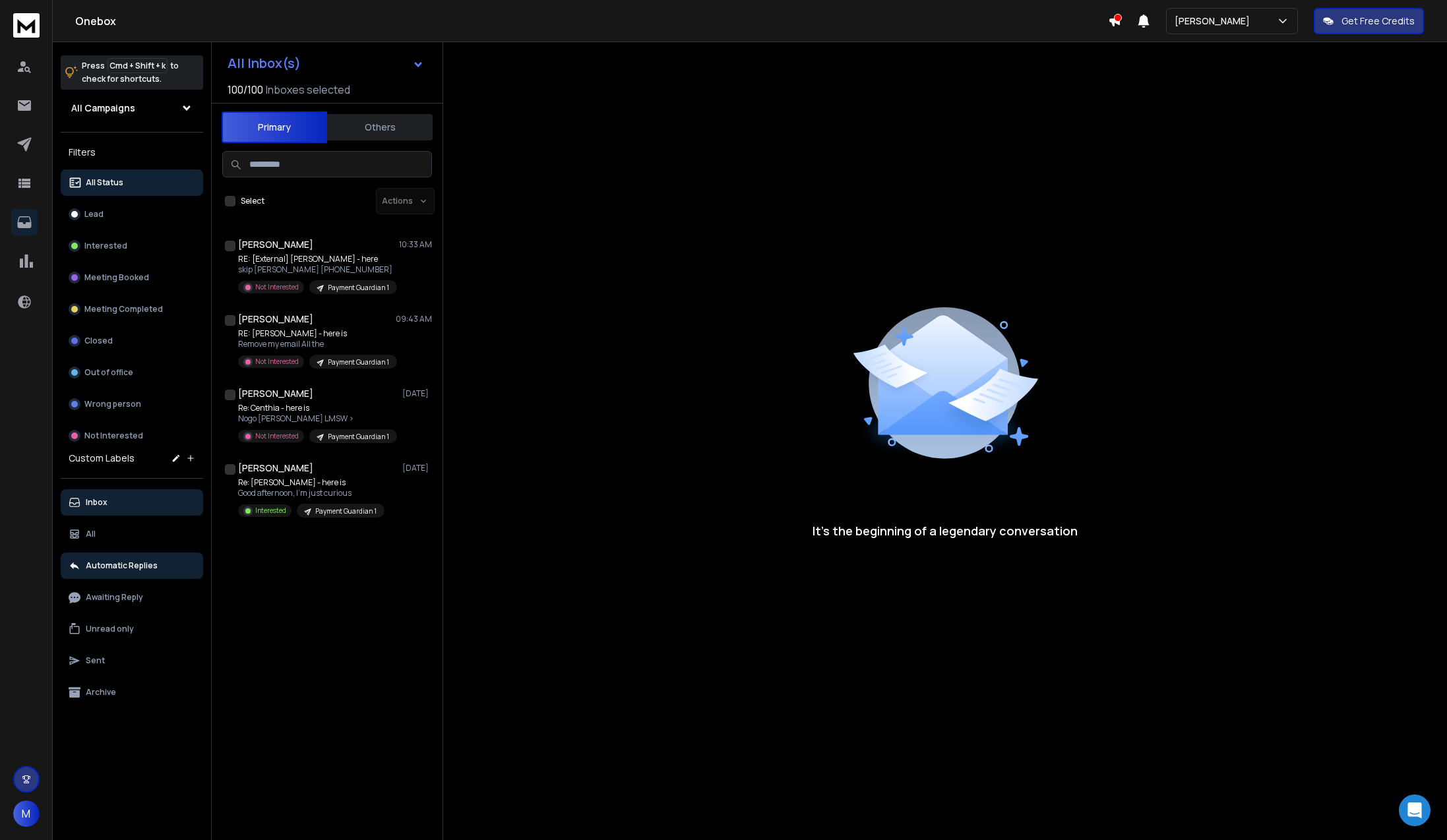
click at [158, 574] on div "Automatic Replies" at bounding box center [113, 565] width 89 height 16
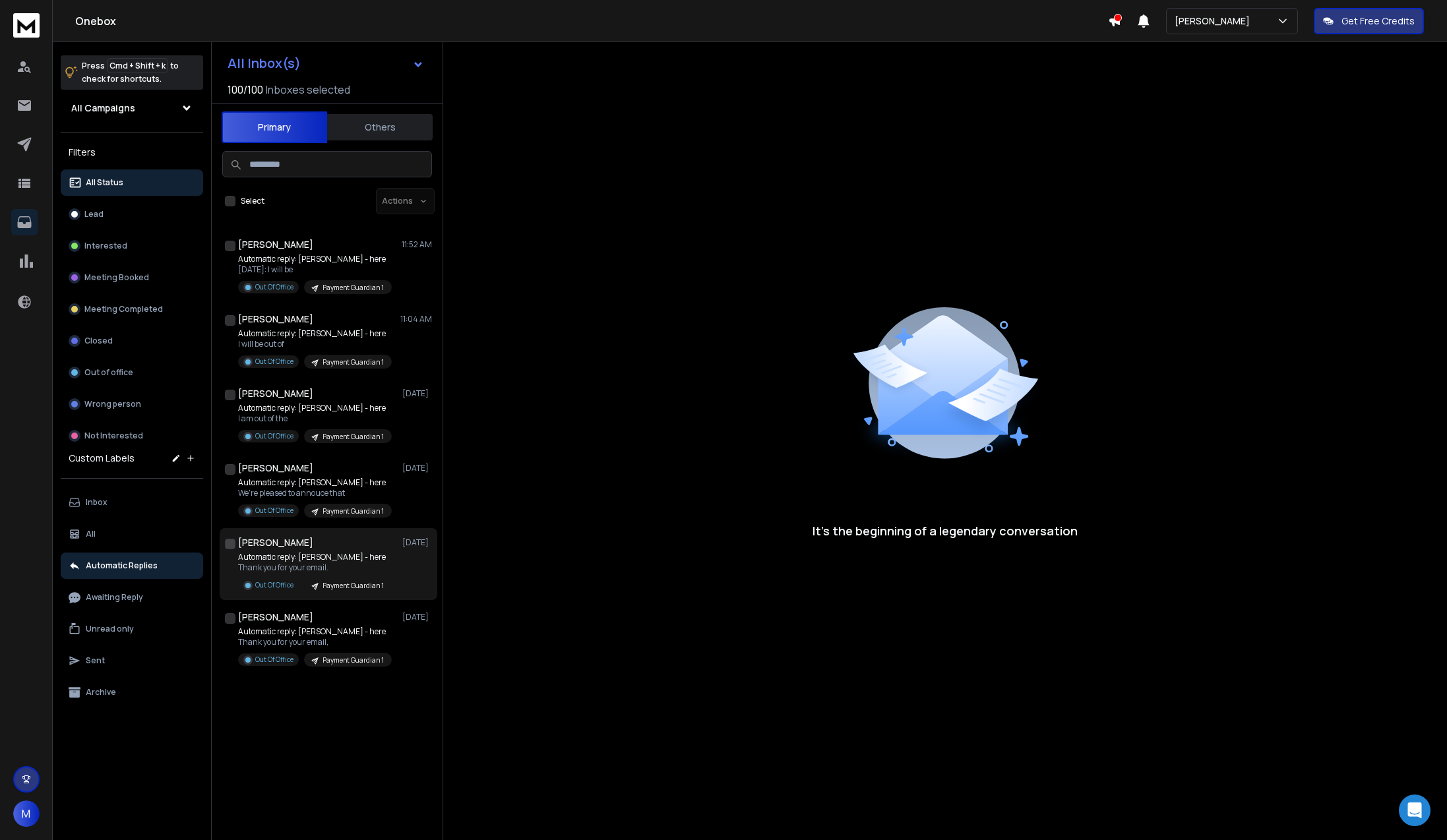
scroll to position [1, 0]
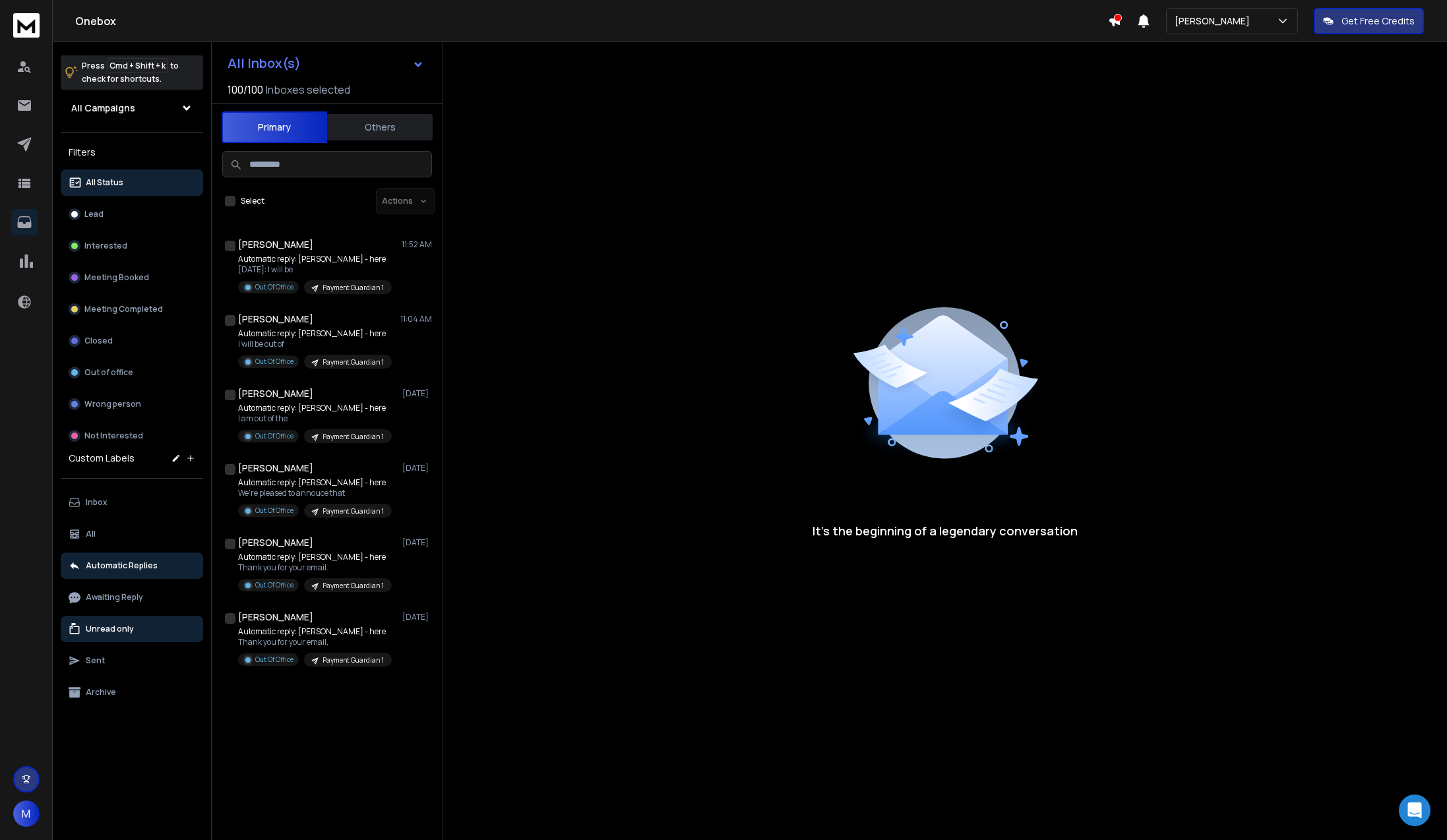
click at [134, 637] on div "Unread only" at bounding box center [101, 629] width 65 height 16
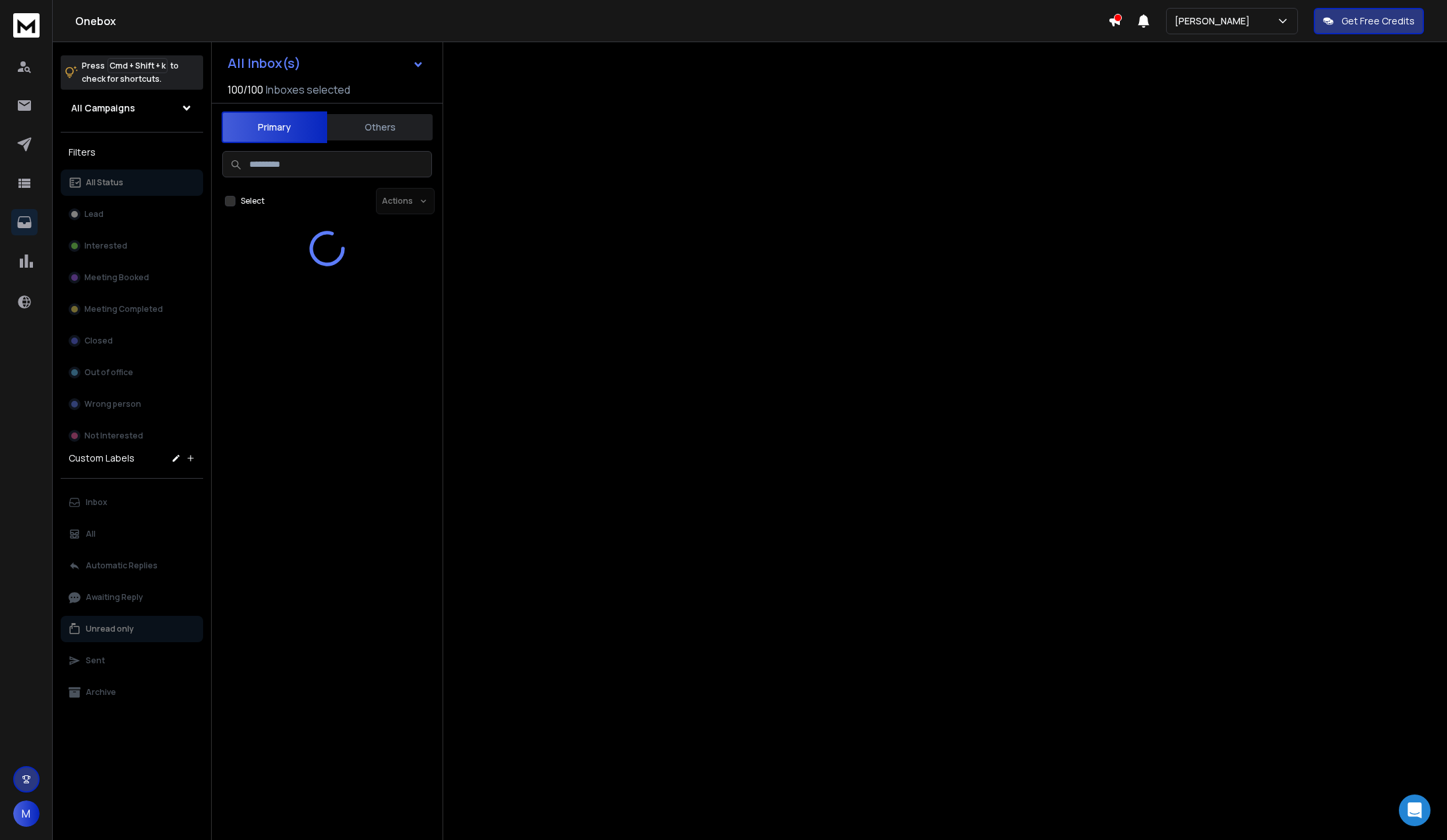
scroll to position [0, 0]
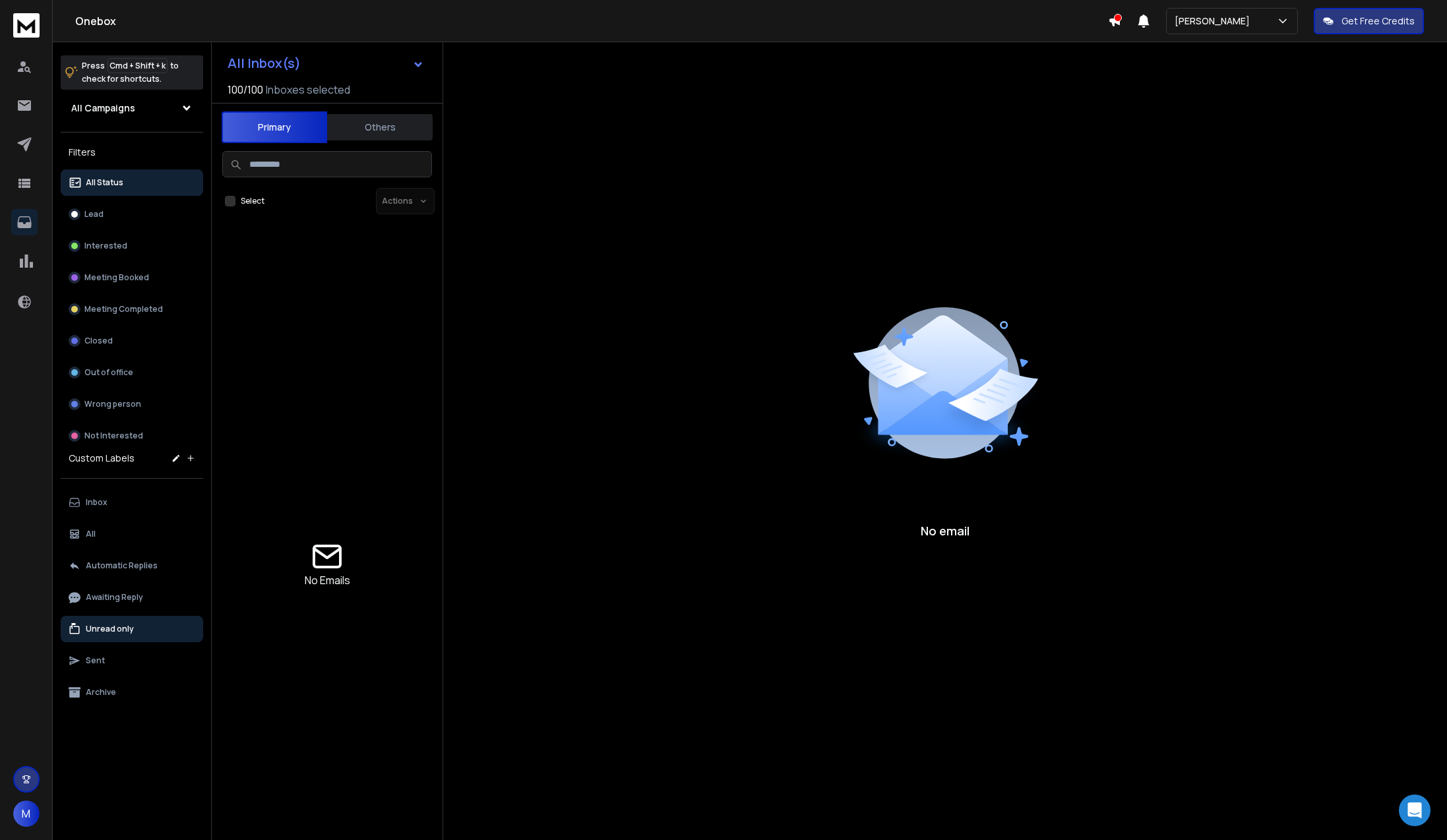
click at [118, 635] on p "Unread only" at bounding box center [110, 629] width 49 height 11
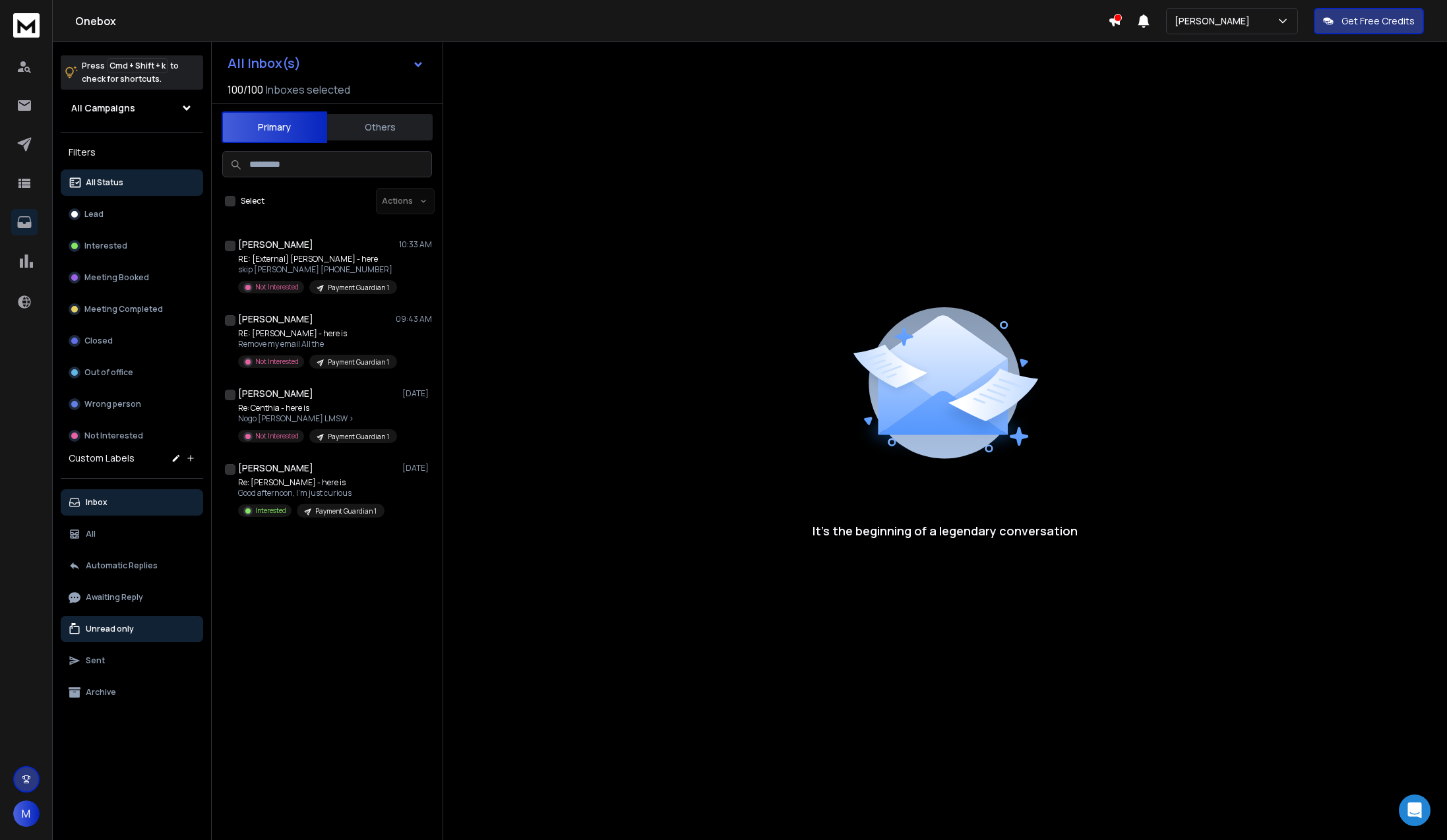
click at [134, 635] on p "Unread only" at bounding box center [110, 629] width 49 height 11
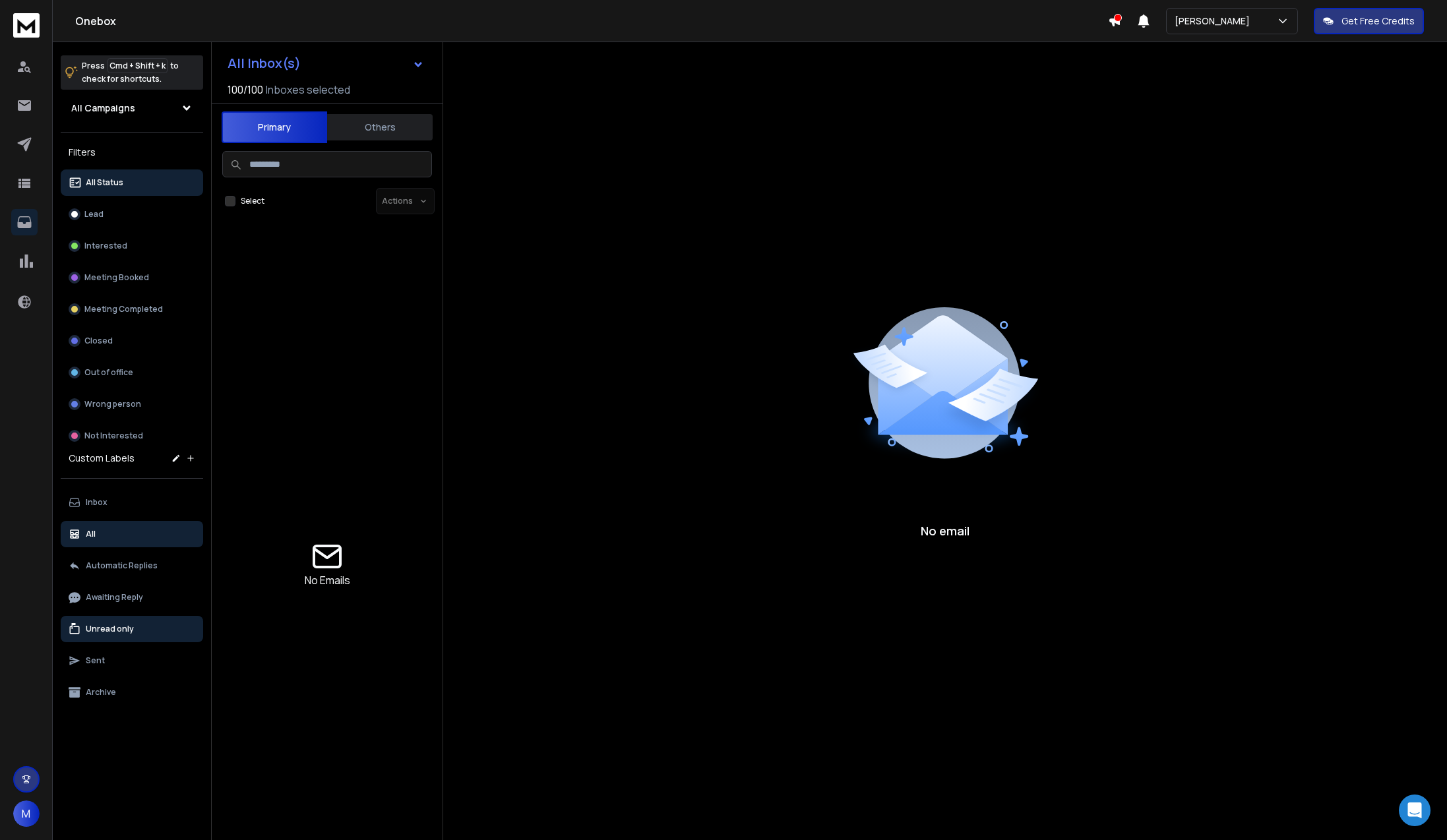
click at [150, 547] on button "All" at bounding box center [131, 534] width 142 height 27
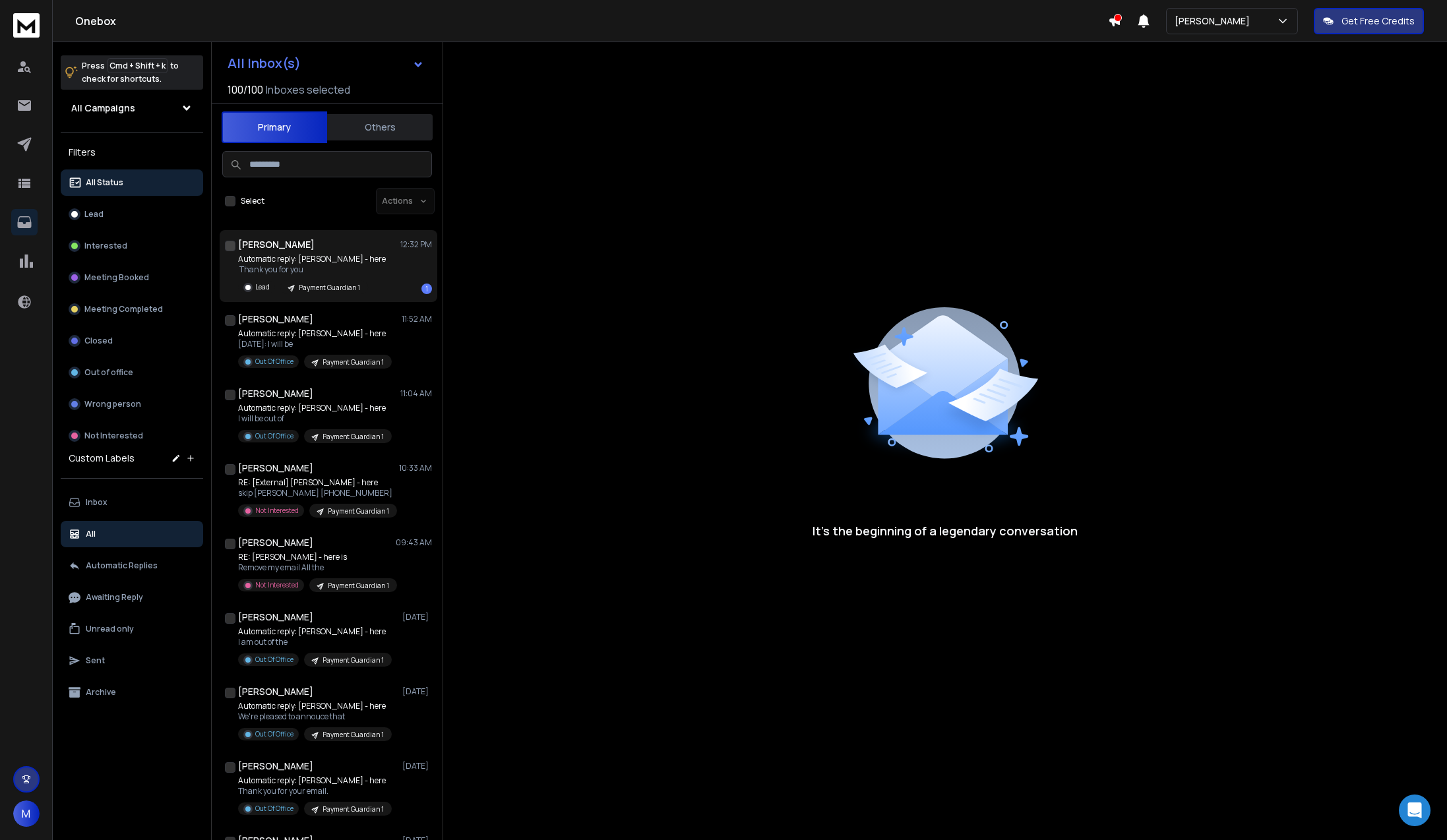
click at [424, 294] on div "Automatic reply: Angela - here ﻿ Thank you for you Lead Payment Guardian 1 1" at bounding box center [335, 274] width 193 height 40
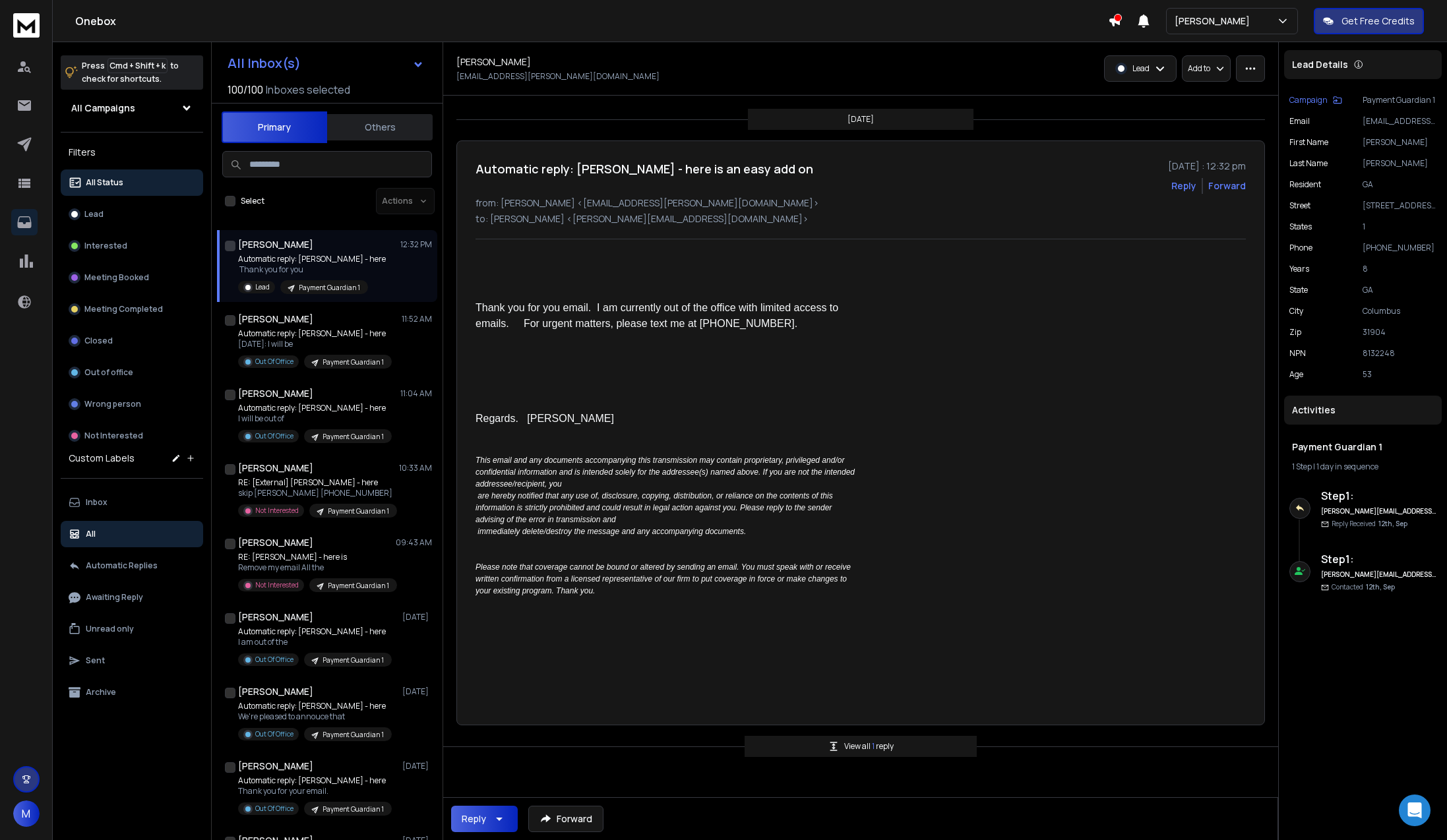
click at [1154, 74] on icon at bounding box center [1160, 69] width 11 height 11
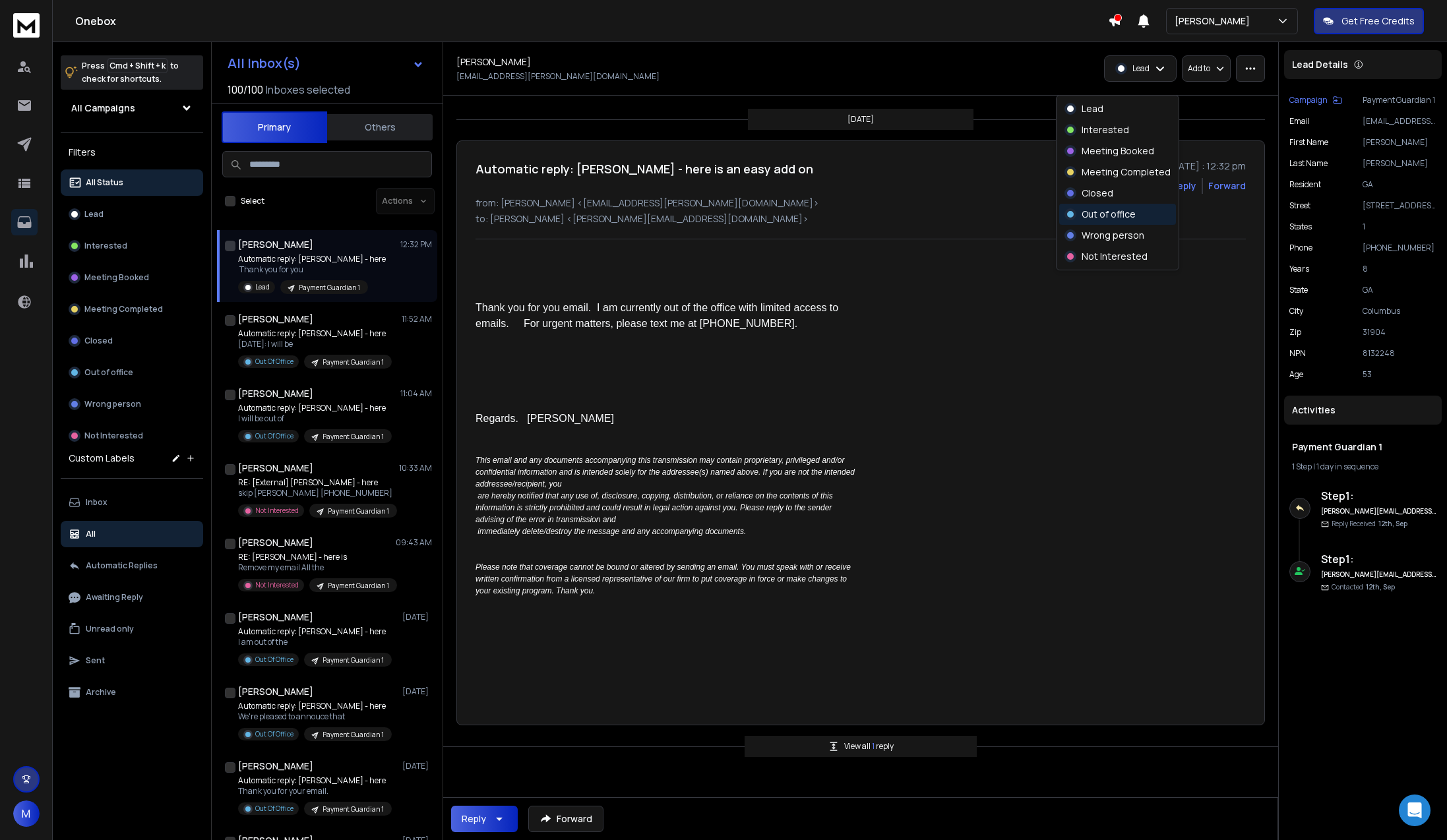
click at [1116, 221] on p "Out of office" at bounding box center [1109, 215] width 54 height 13
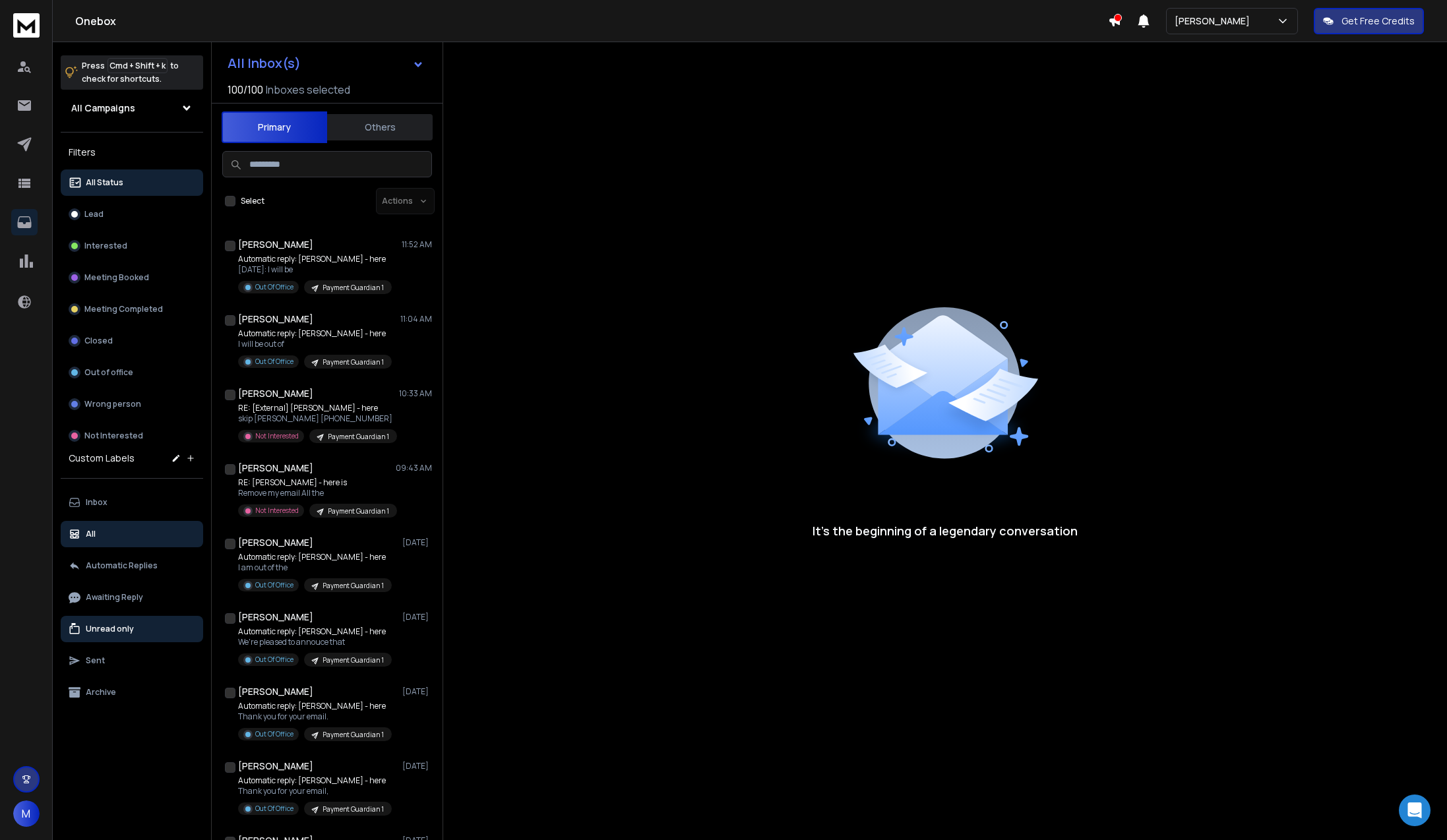
click at [133, 635] on p "Unread only" at bounding box center [110, 629] width 49 height 11
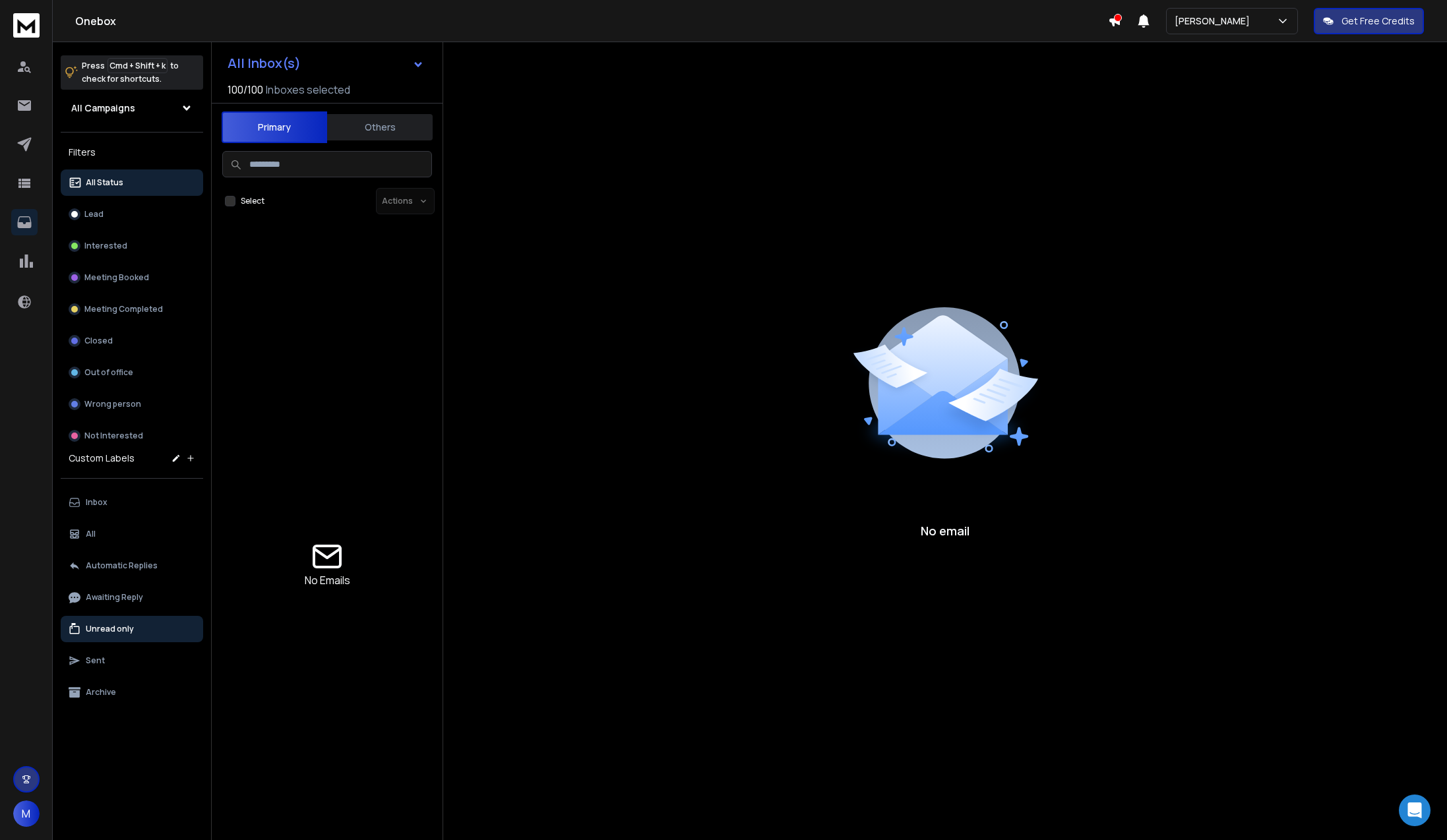
click at [433, 142] on button "Others" at bounding box center [380, 127] width 105 height 29
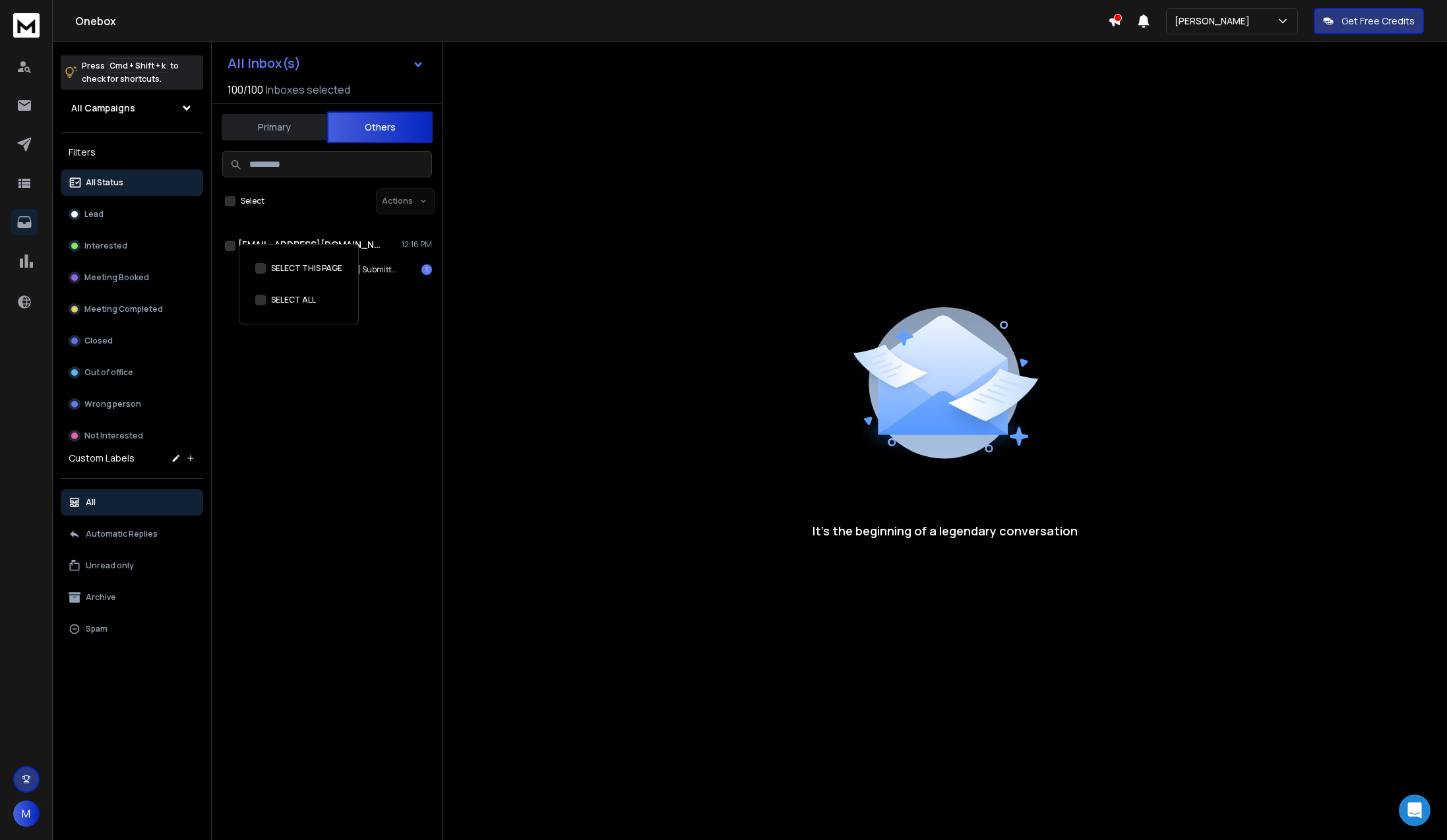
click at [264, 271] on button "SELECT THIS PAGE" at bounding box center [260, 269] width 11 height 11
click at [413, 206] on p "Actions" at bounding box center [397, 202] width 31 height 11
click at [443, 264] on div "Delete email" at bounding box center [432, 264] width 72 height 13
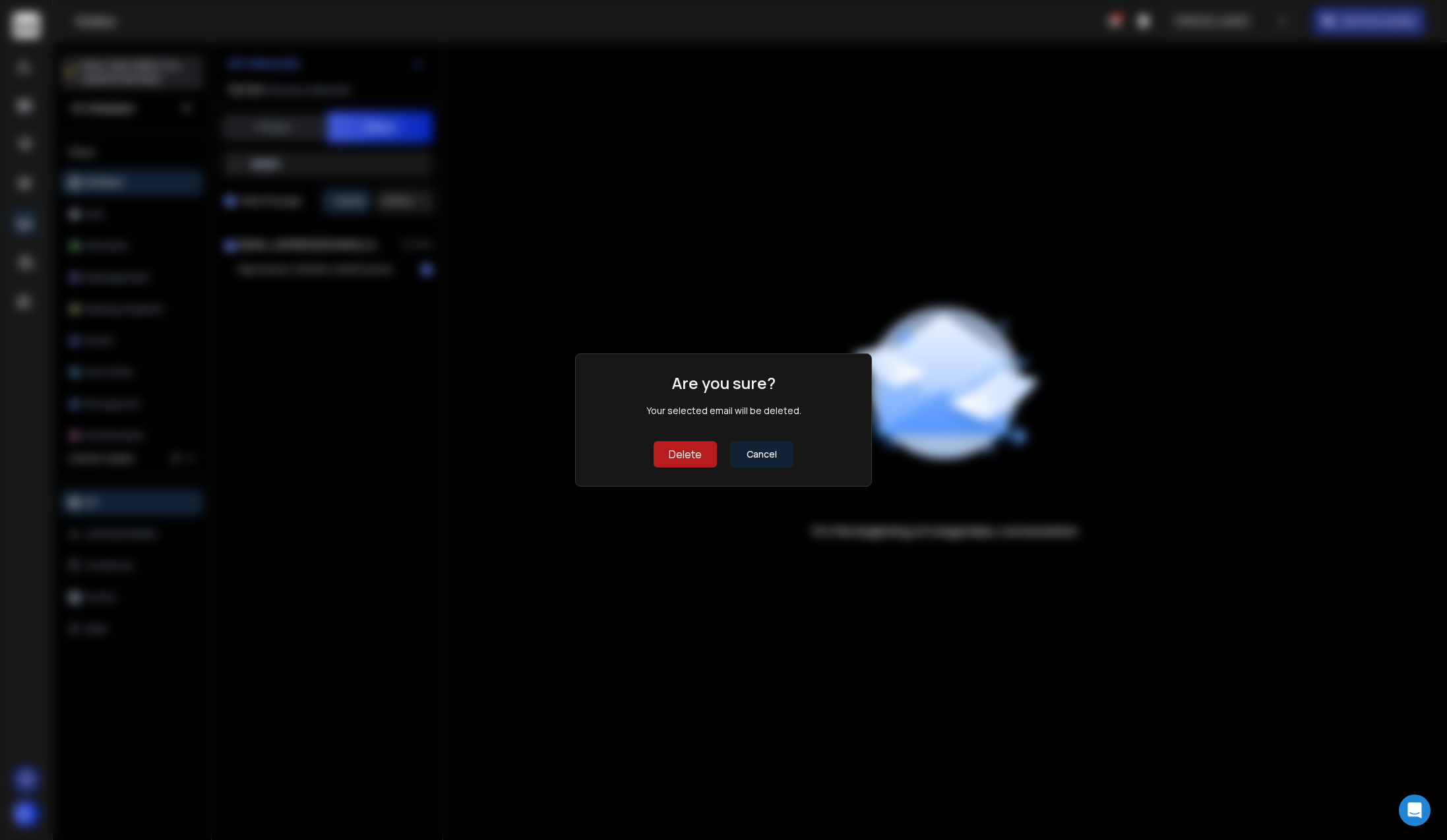
click at [677, 455] on button "Delete" at bounding box center [685, 454] width 63 height 27
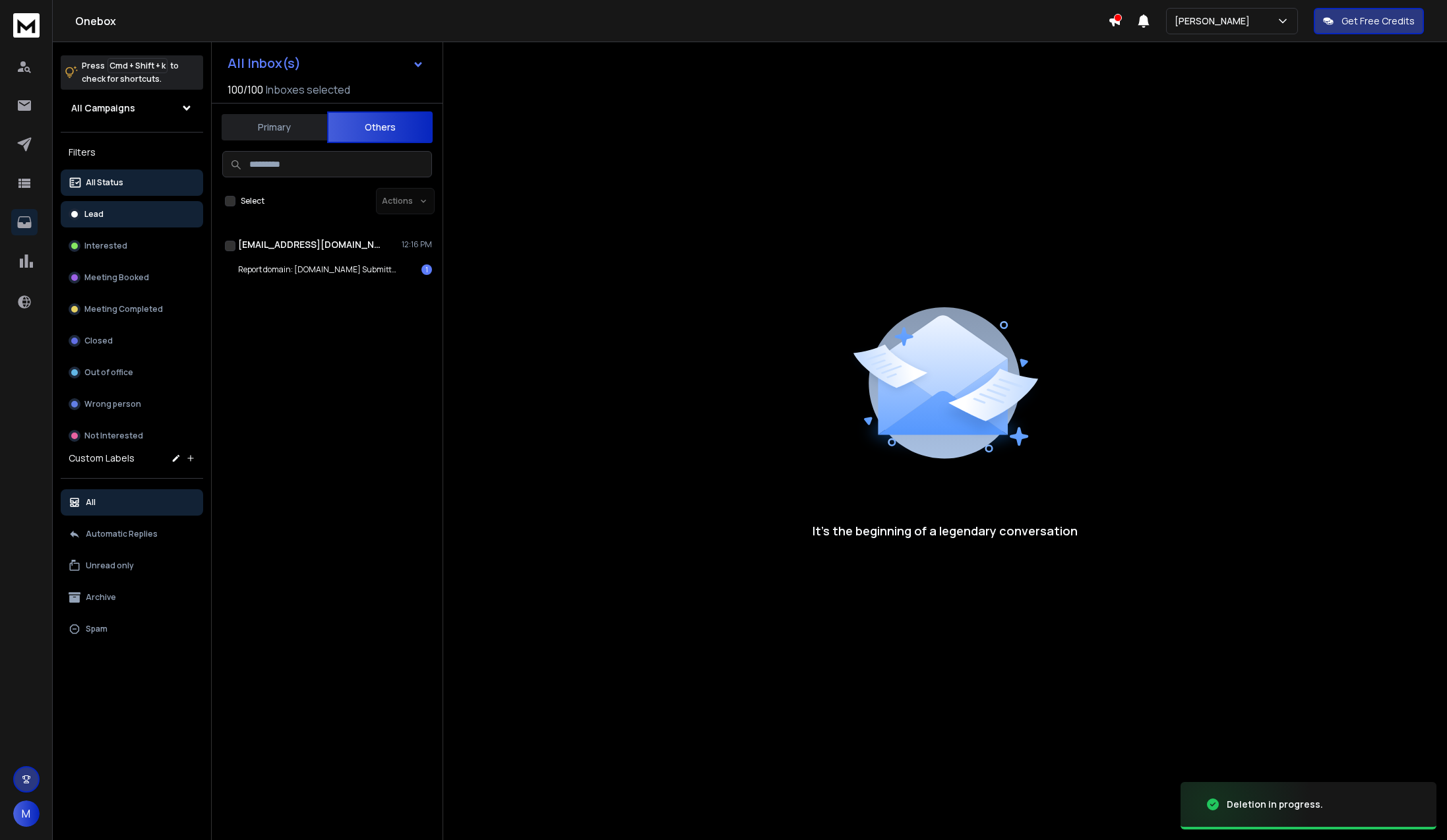
click at [134, 227] on button "Lead" at bounding box center [131, 214] width 142 height 27
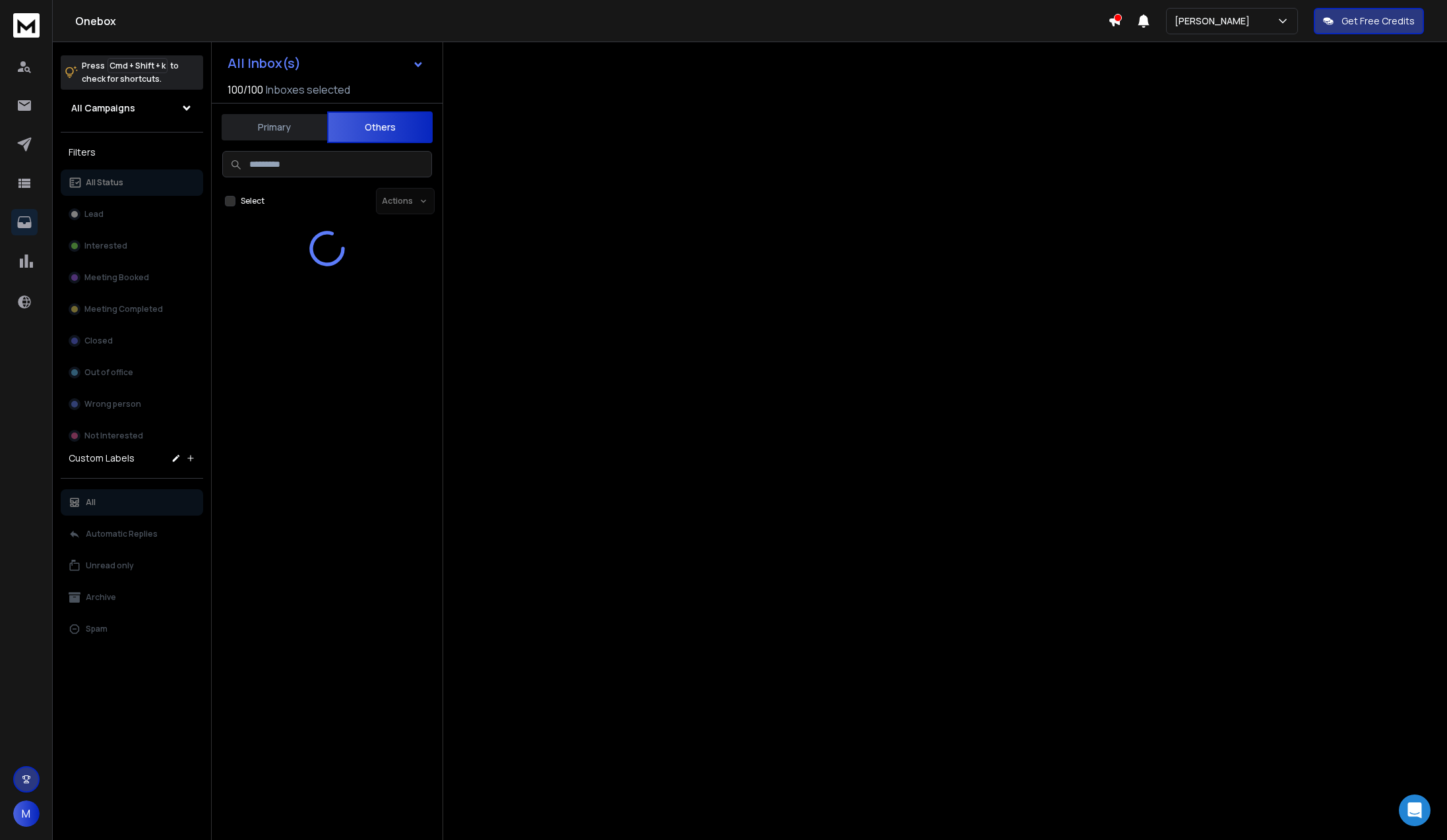
click at [428, 139] on button "Others" at bounding box center [380, 127] width 105 height 32
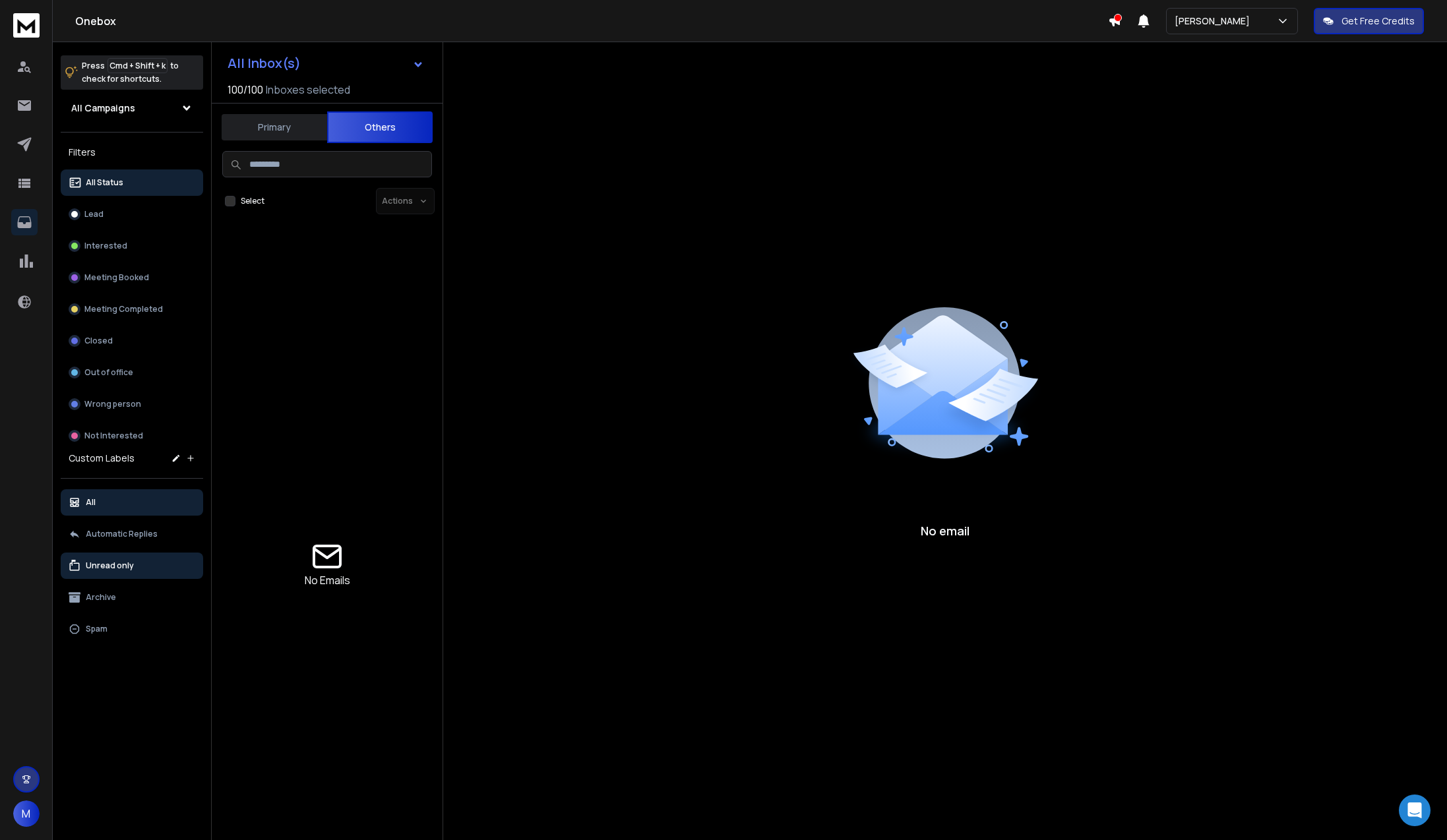
click at [166, 580] on button "Unread only" at bounding box center [131, 566] width 142 height 27
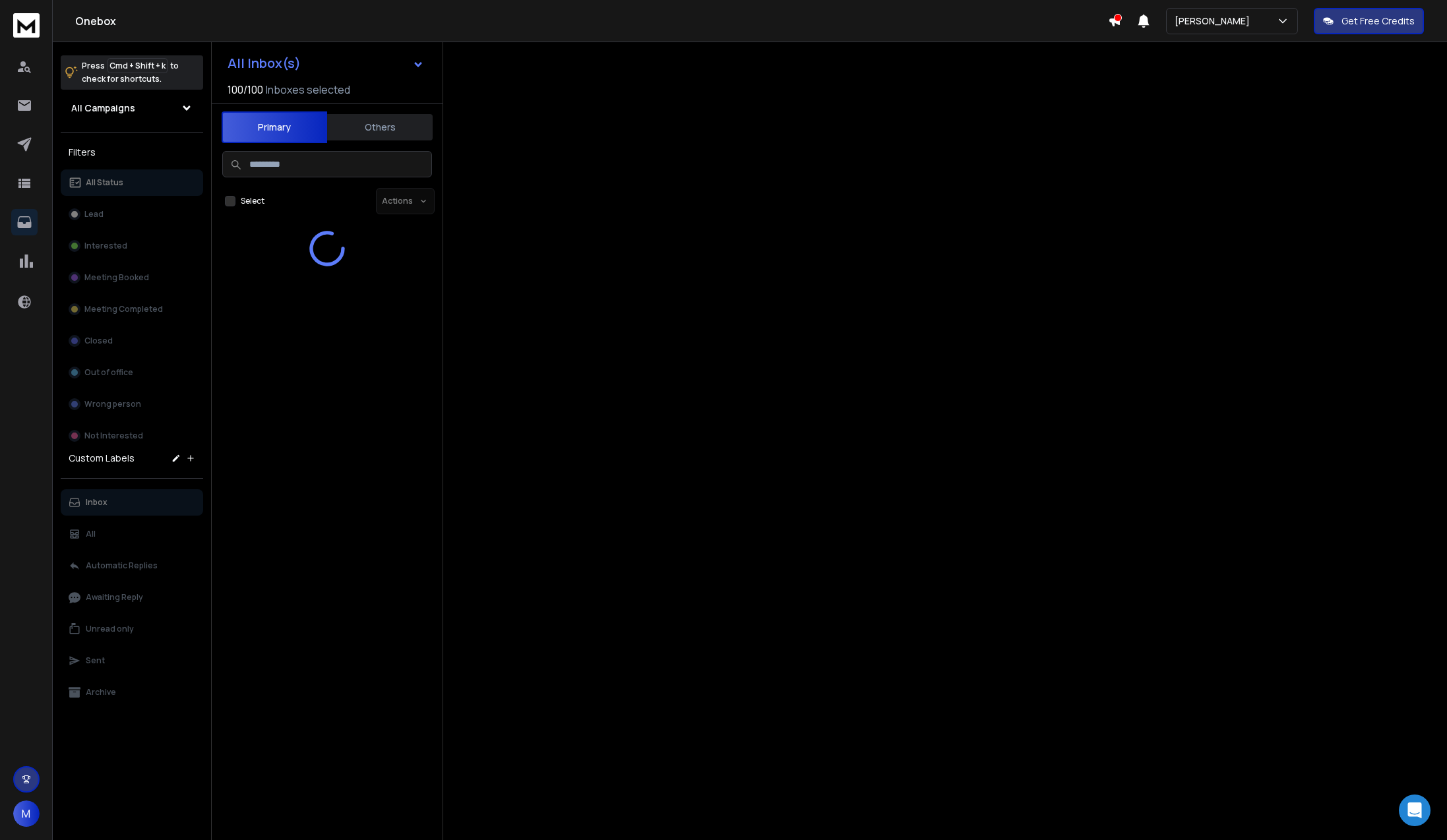
click at [327, 143] on button "Primary" at bounding box center [274, 127] width 105 height 32
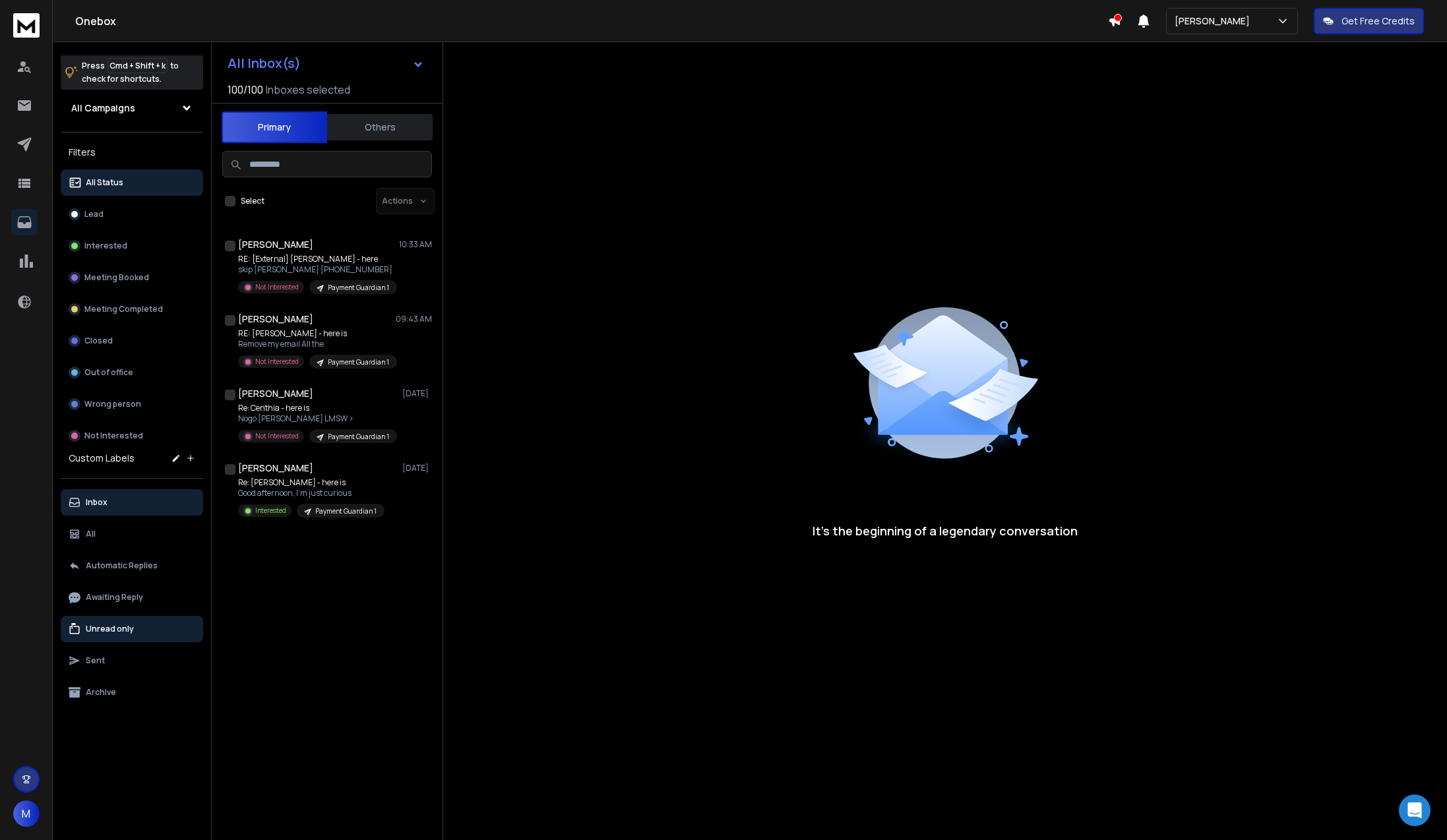
click at [134, 635] on p "Unread only" at bounding box center [110, 629] width 49 height 11
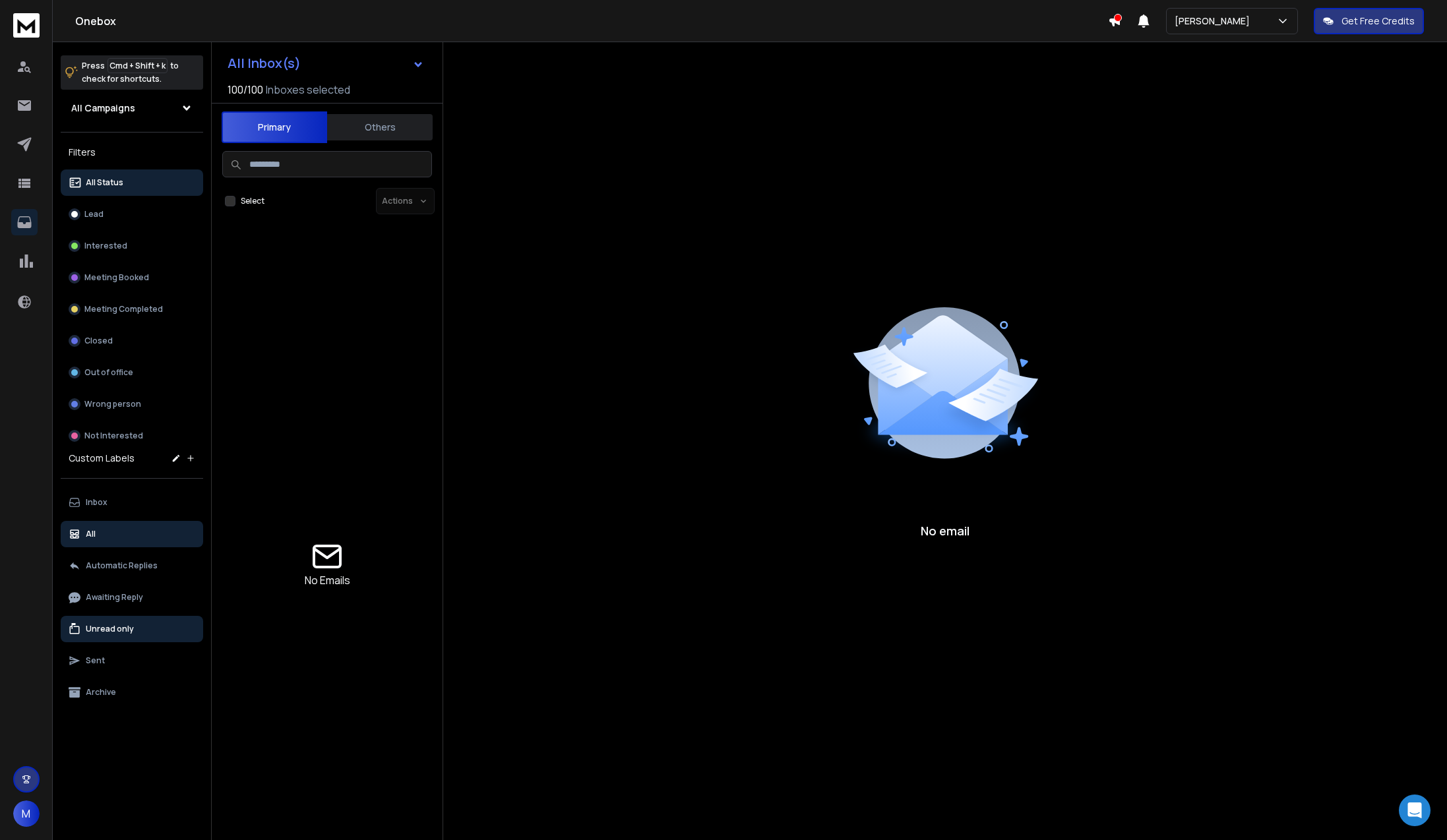
click at [108, 547] on button "All" at bounding box center [131, 534] width 142 height 27
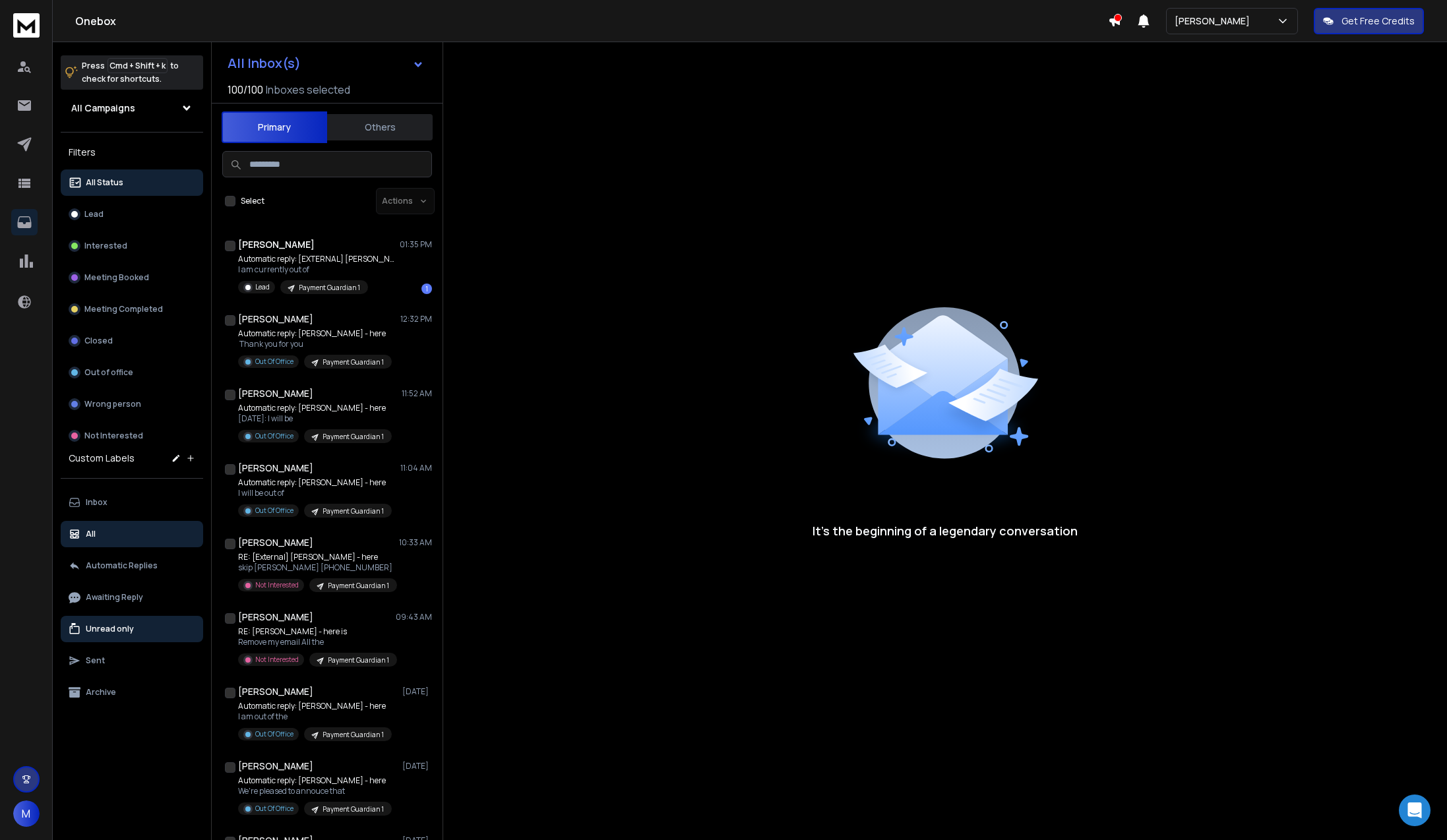
click at [134, 635] on p "Unread only" at bounding box center [110, 629] width 49 height 11
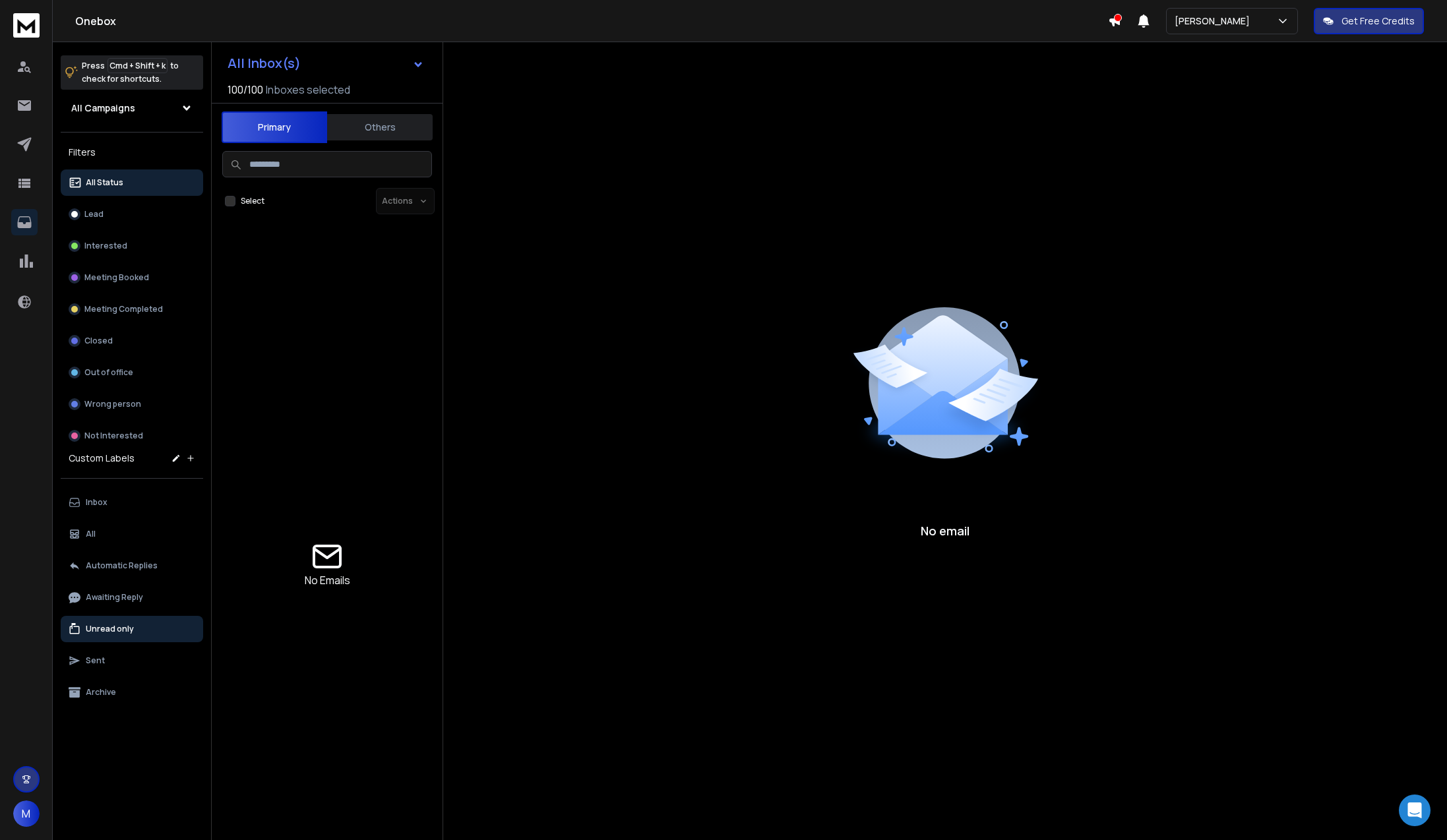
click at [134, 635] on p "Unread only" at bounding box center [110, 629] width 49 height 11
click at [135, 547] on button "All" at bounding box center [131, 534] width 142 height 27
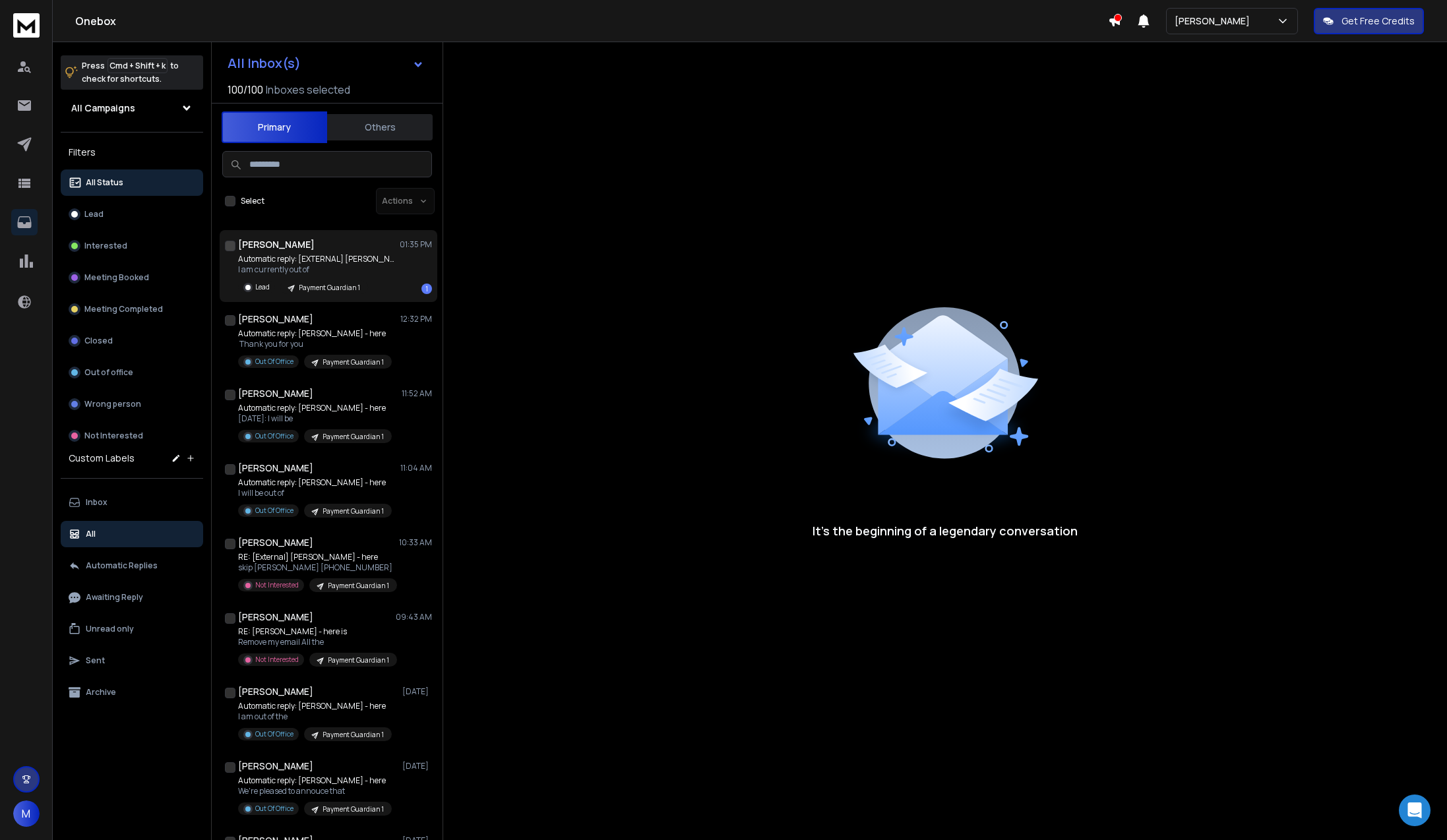
click at [396, 264] on p "Automatic reply: [EXTERNAL] [PERSON_NAME] -" at bounding box center [317, 260] width 159 height 11
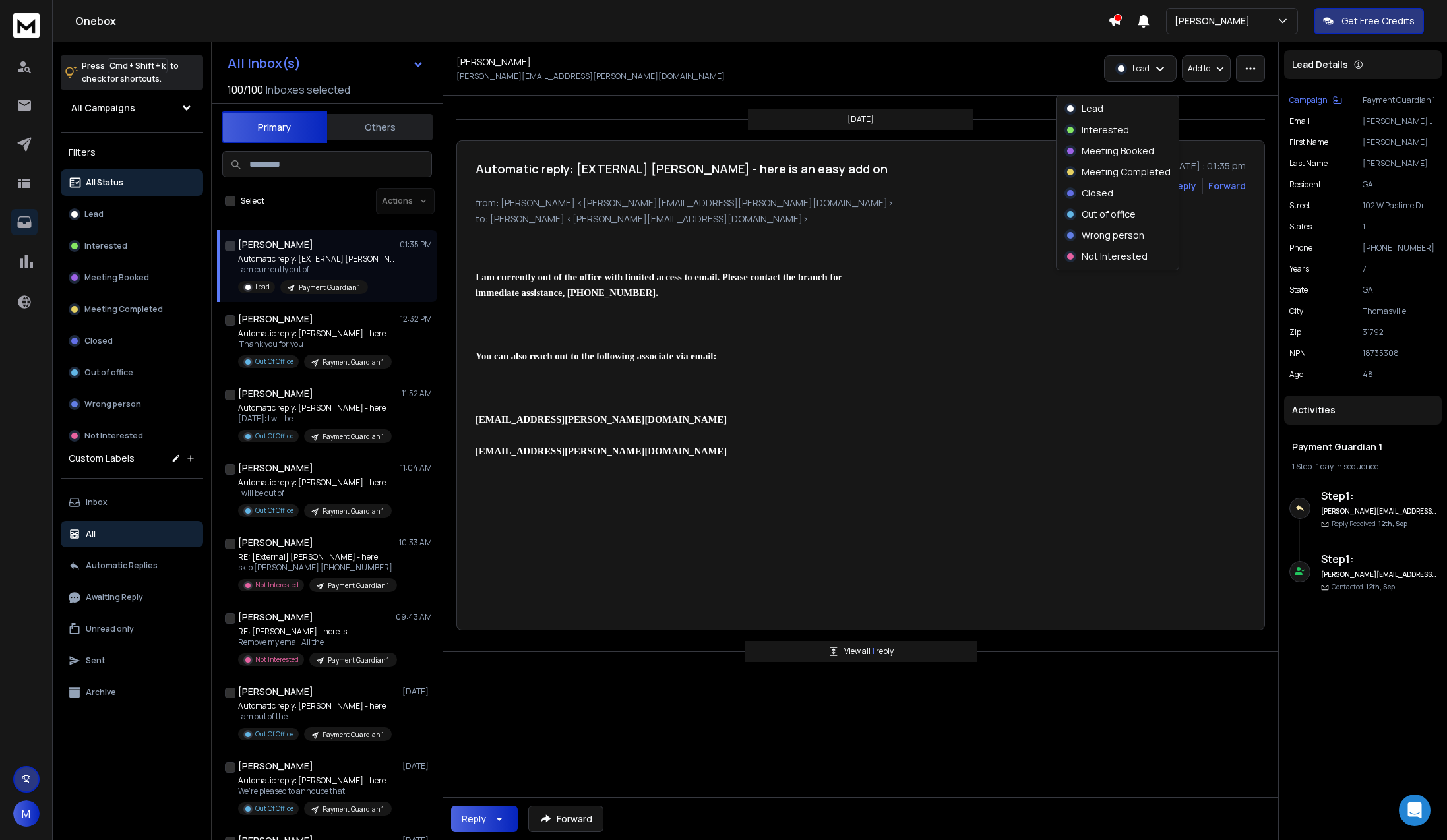
click at [1154, 74] on icon at bounding box center [1160, 69] width 11 height 11
click at [1112, 221] on p "Out of office" at bounding box center [1109, 215] width 54 height 13
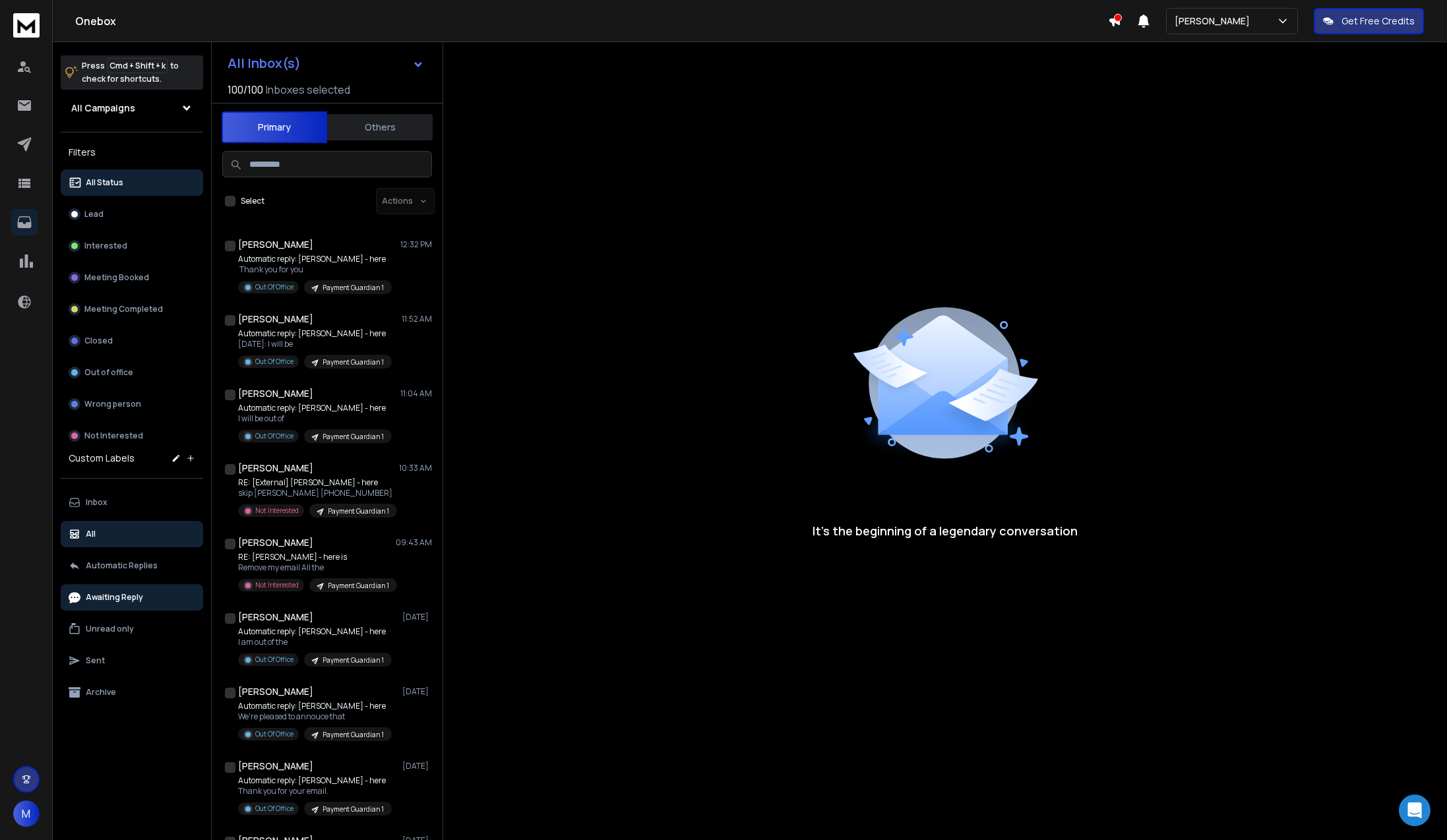
click at [135, 602] on p "Awaiting Reply" at bounding box center [115, 598] width 58 height 11
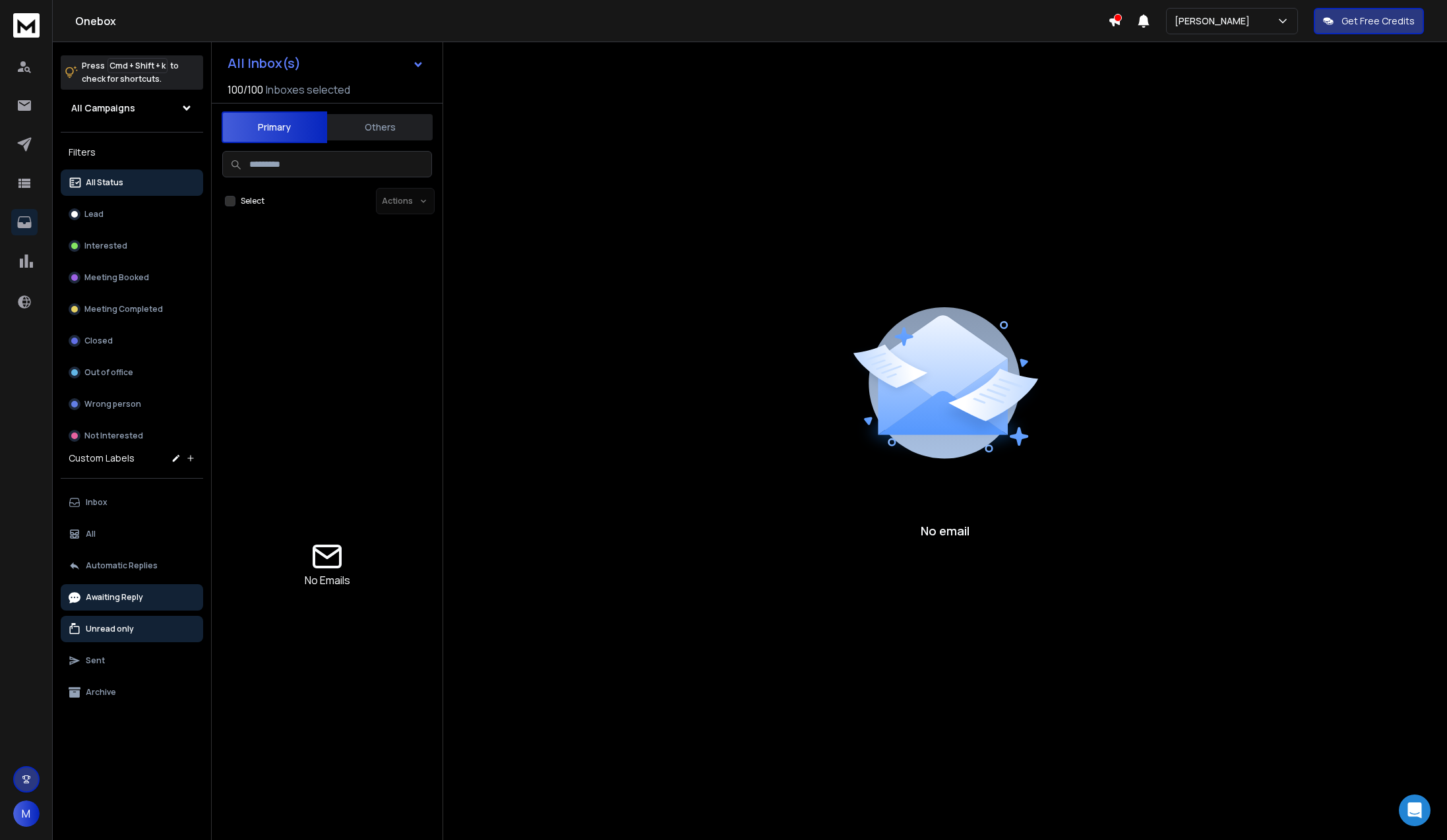
click at [128, 635] on p "Unread only" at bounding box center [110, 629] width 49 height 11
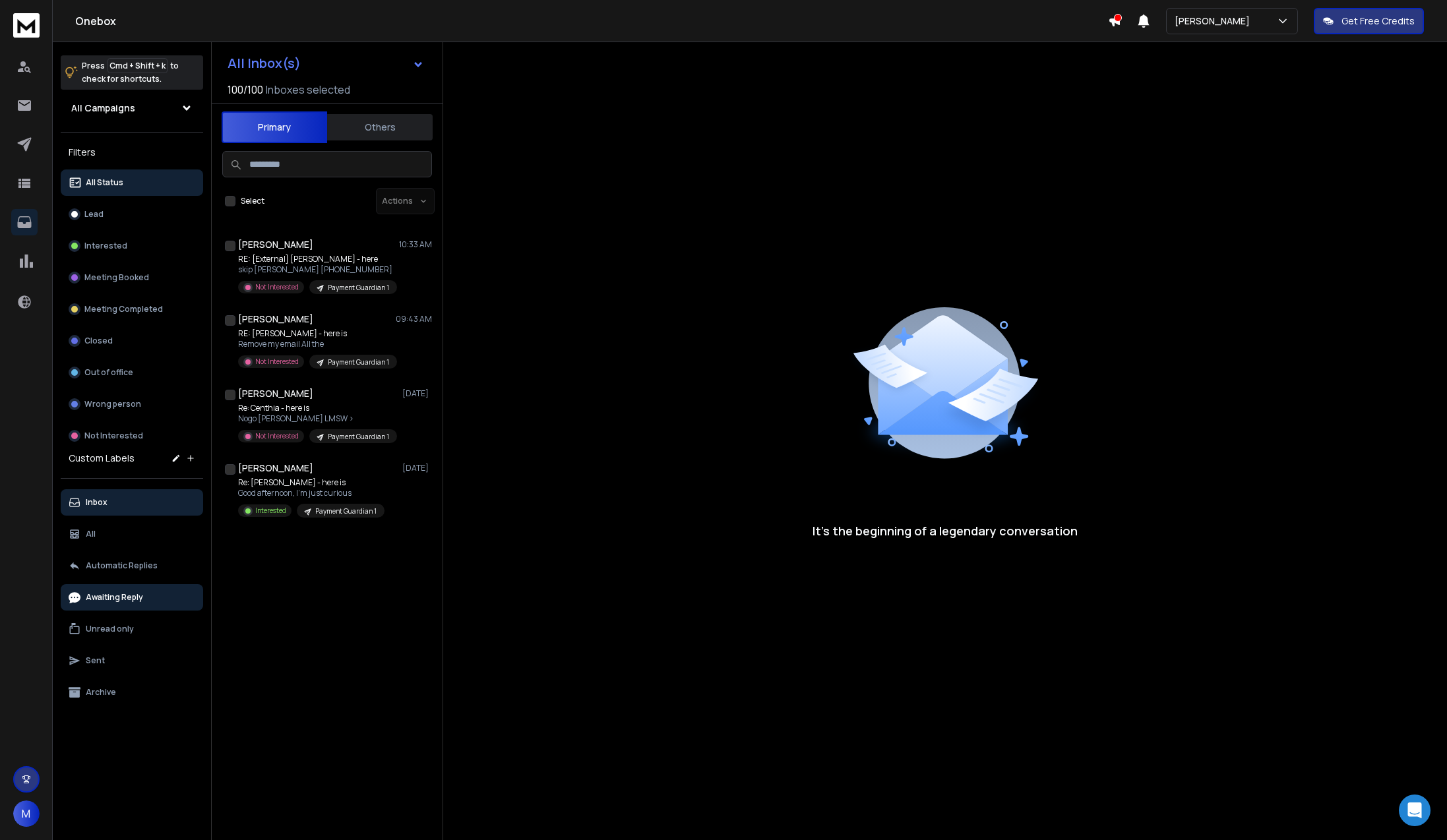
click at [142, 602] on p "Awaiting Reply" at bounding box center [115, 598] width 58 height 11
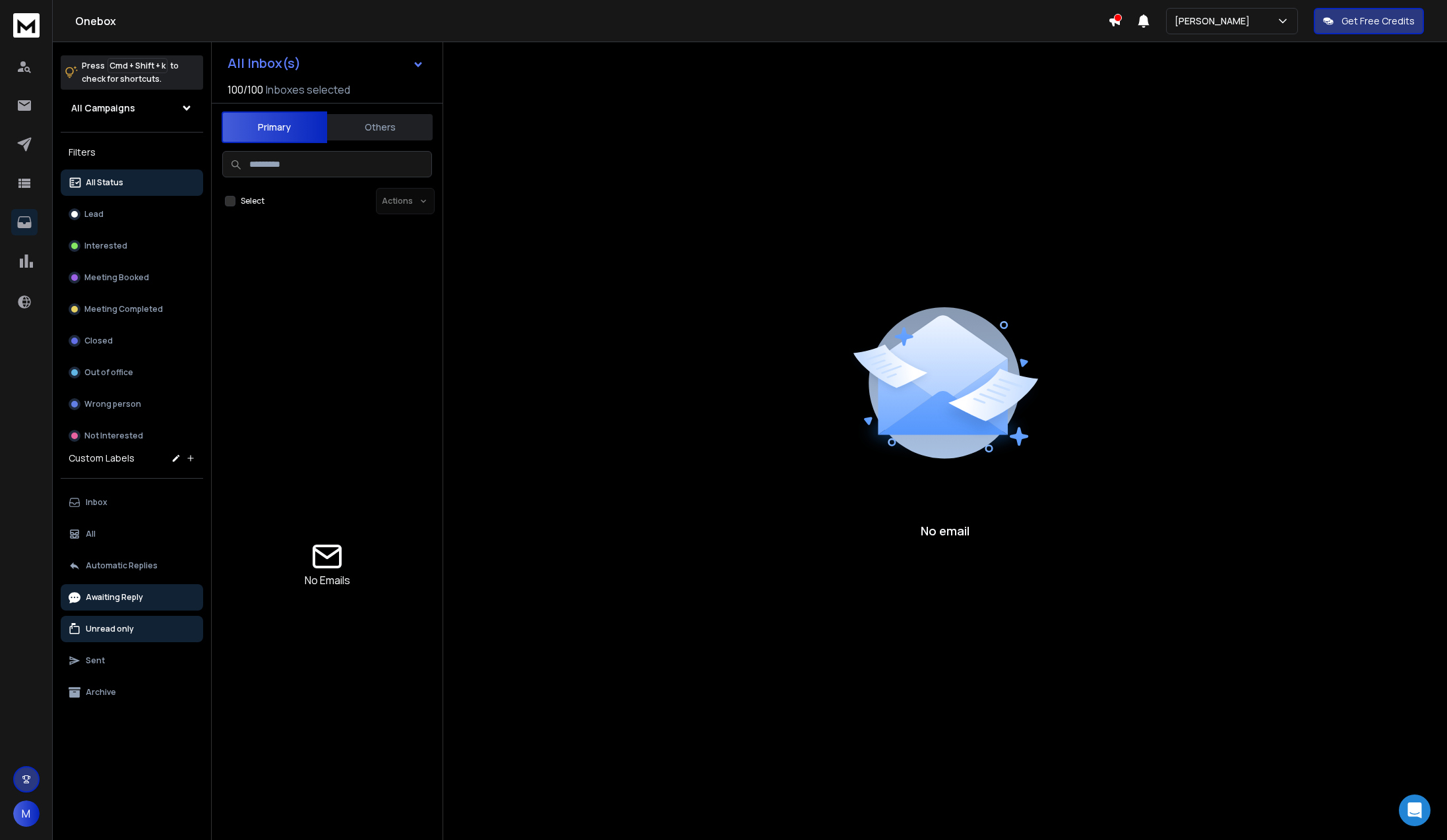
click at [134, 635] on p "Unread only" at bounding box center [110, 629] width 49 height 11
click at [143, 547] on button "All" at bounding box center [131, 534] width 142 height 27
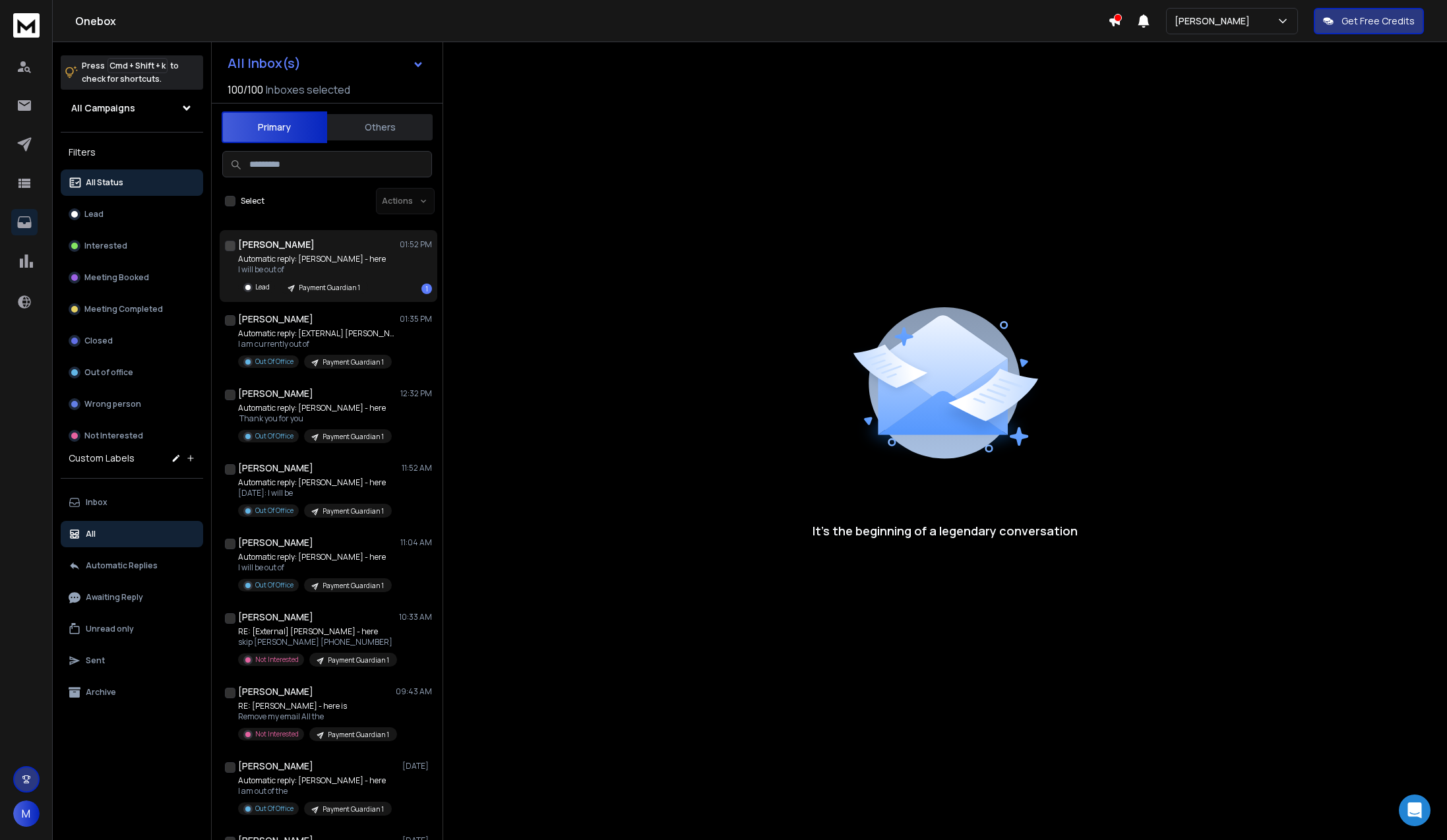
click at [386, 275] on p "I will be out of" at bounding box center [312, 270] width 148 height 11
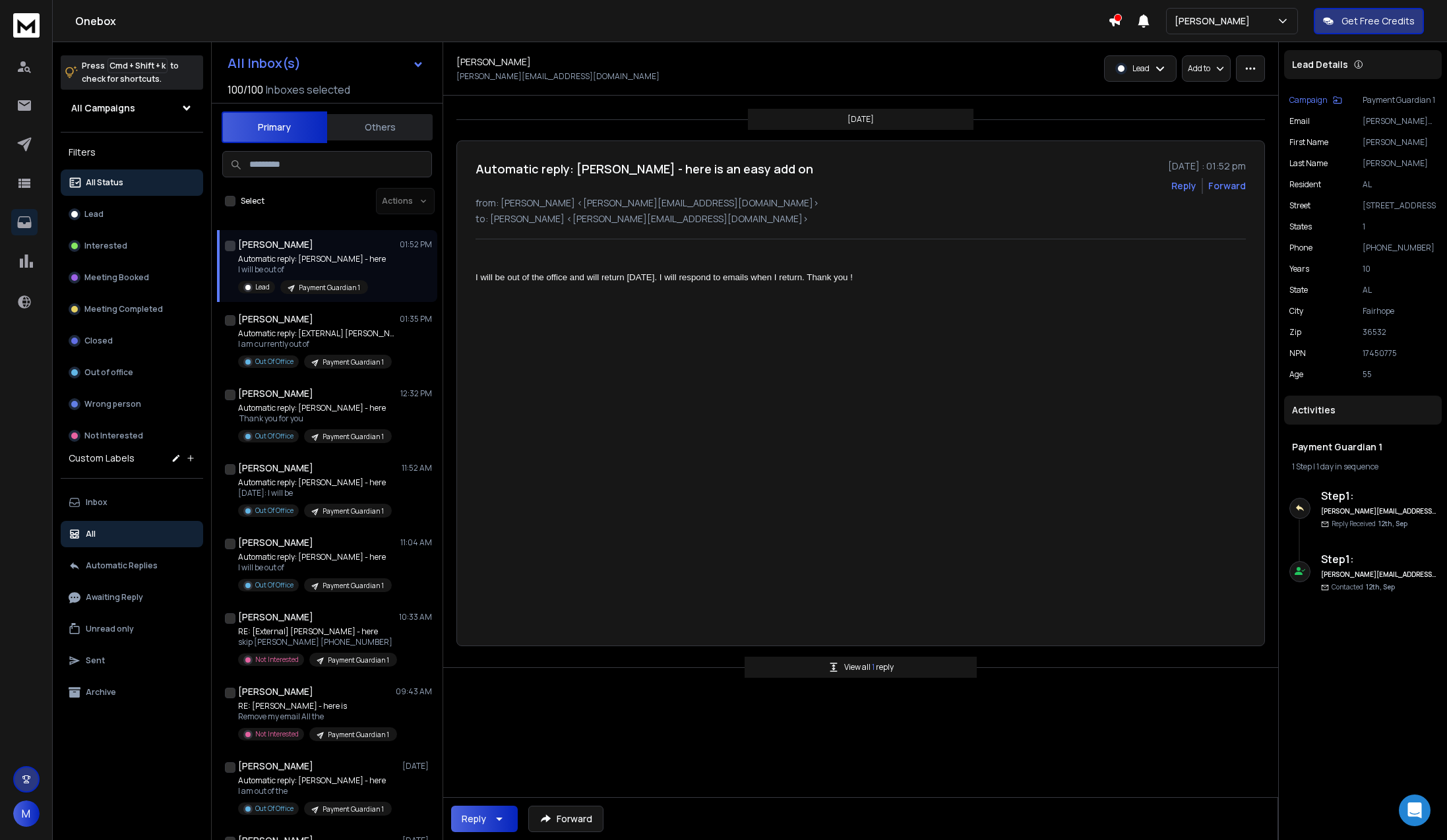
click at [1154, 74] on icon at bounding box center [1160, 69] width 11 height 11
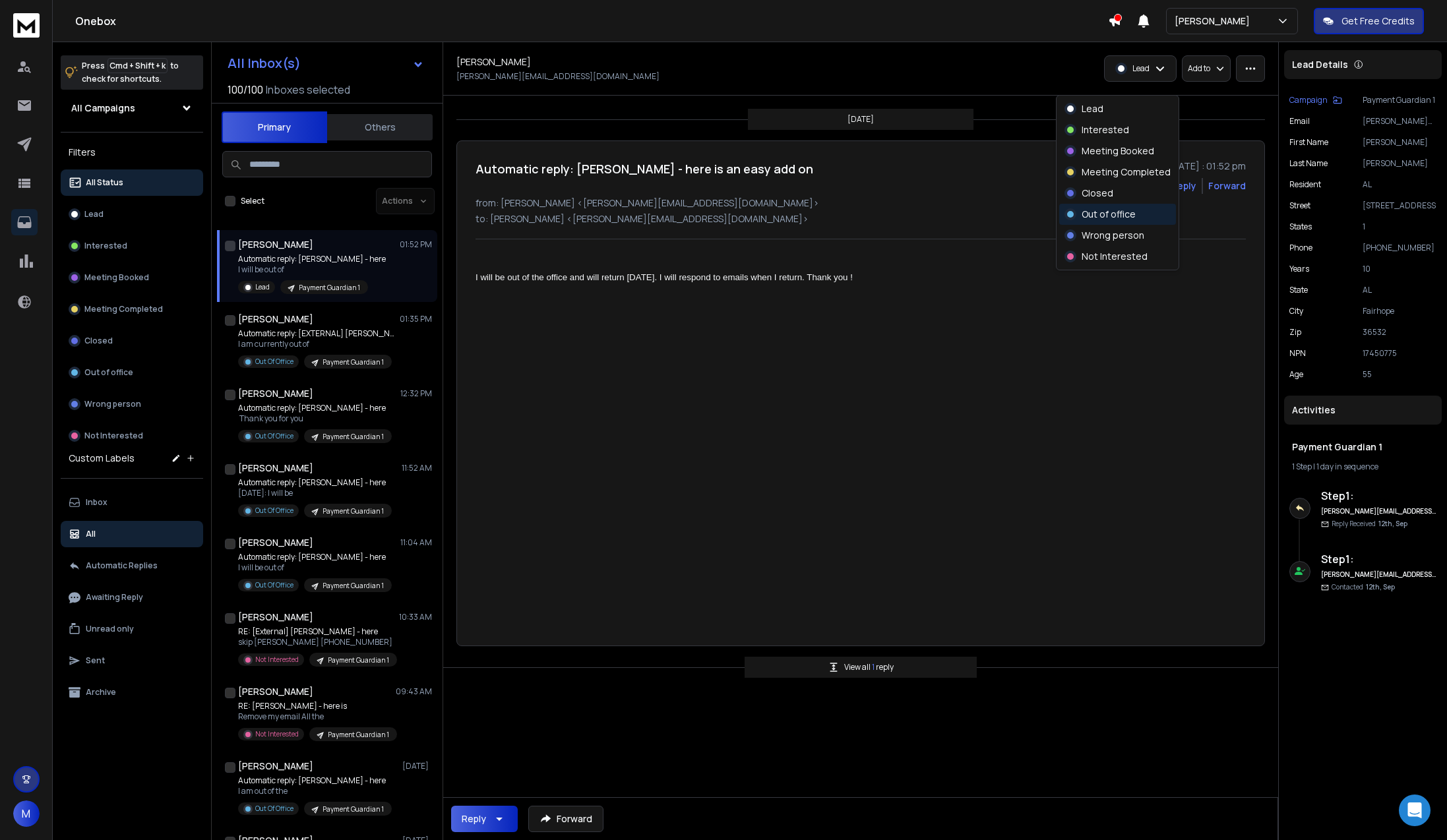
click at [1118, 221] on p "Out of office" at bounding box center [1109, 215] width 54 height 13
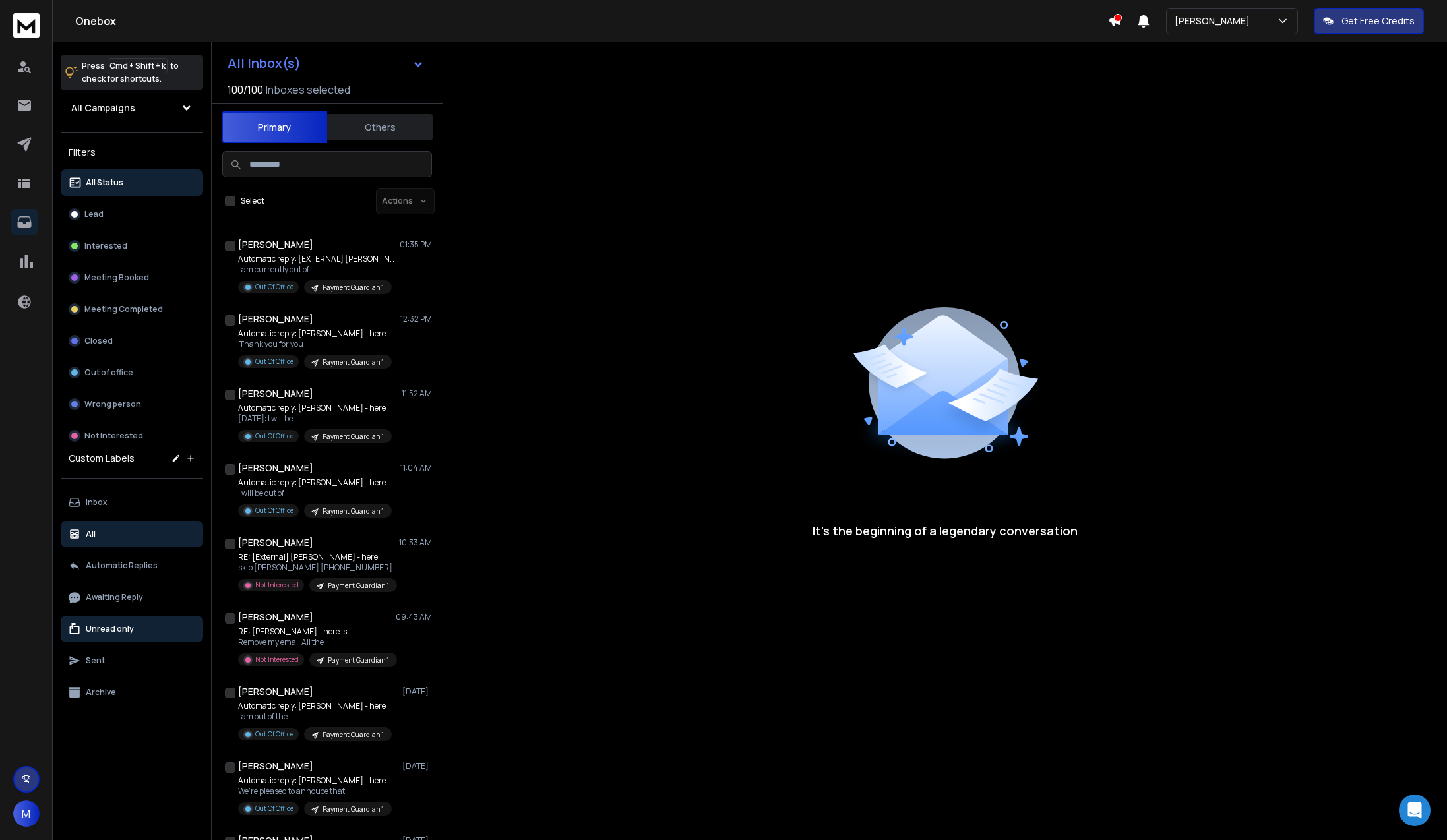
click at [134, 635] on p "Unread only" at bounding box center [110, 629] width 49 height 11
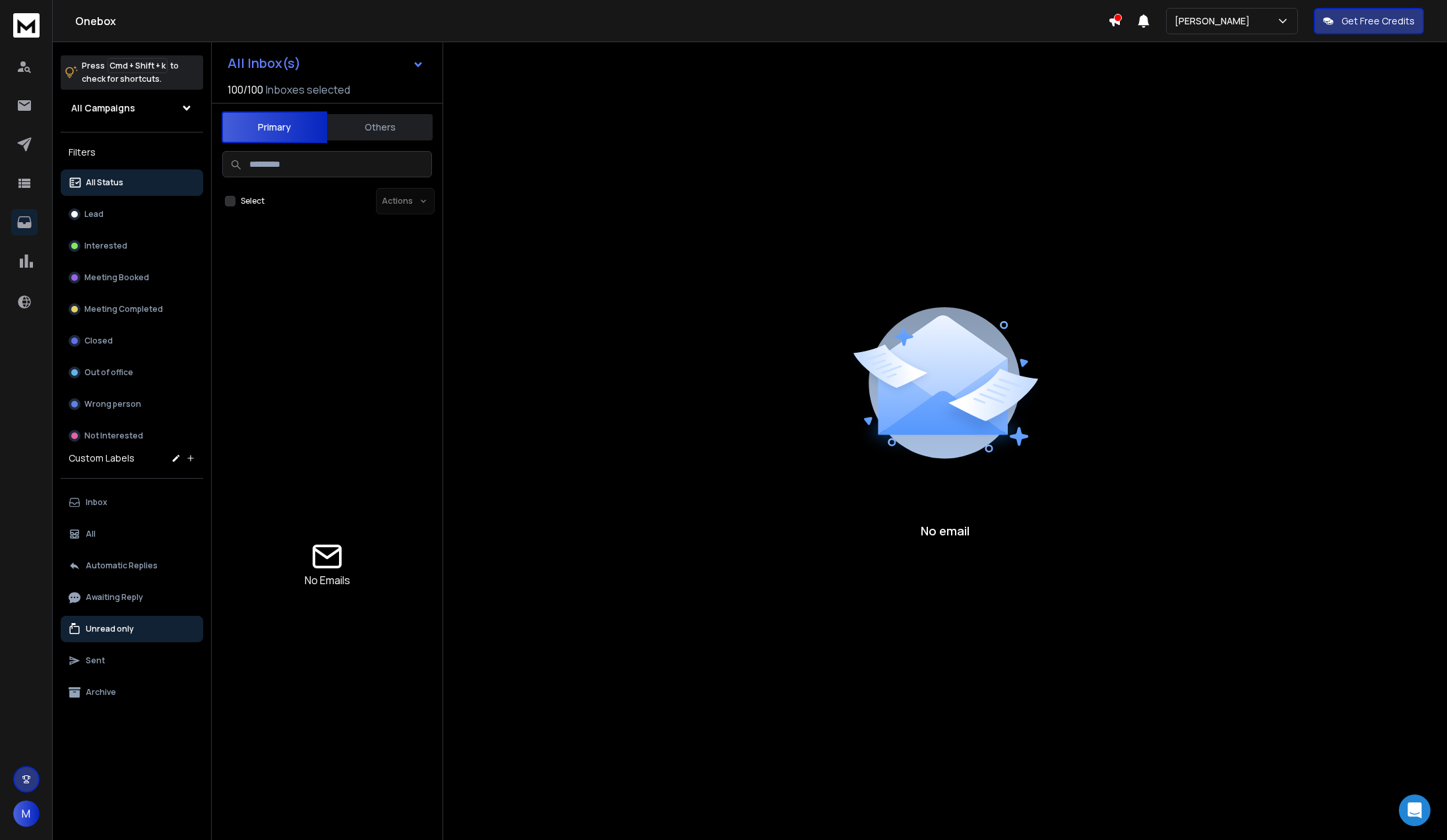
click at [134, 635] on p "Unread only" at bounding box center [110, 629] width 49 height 11
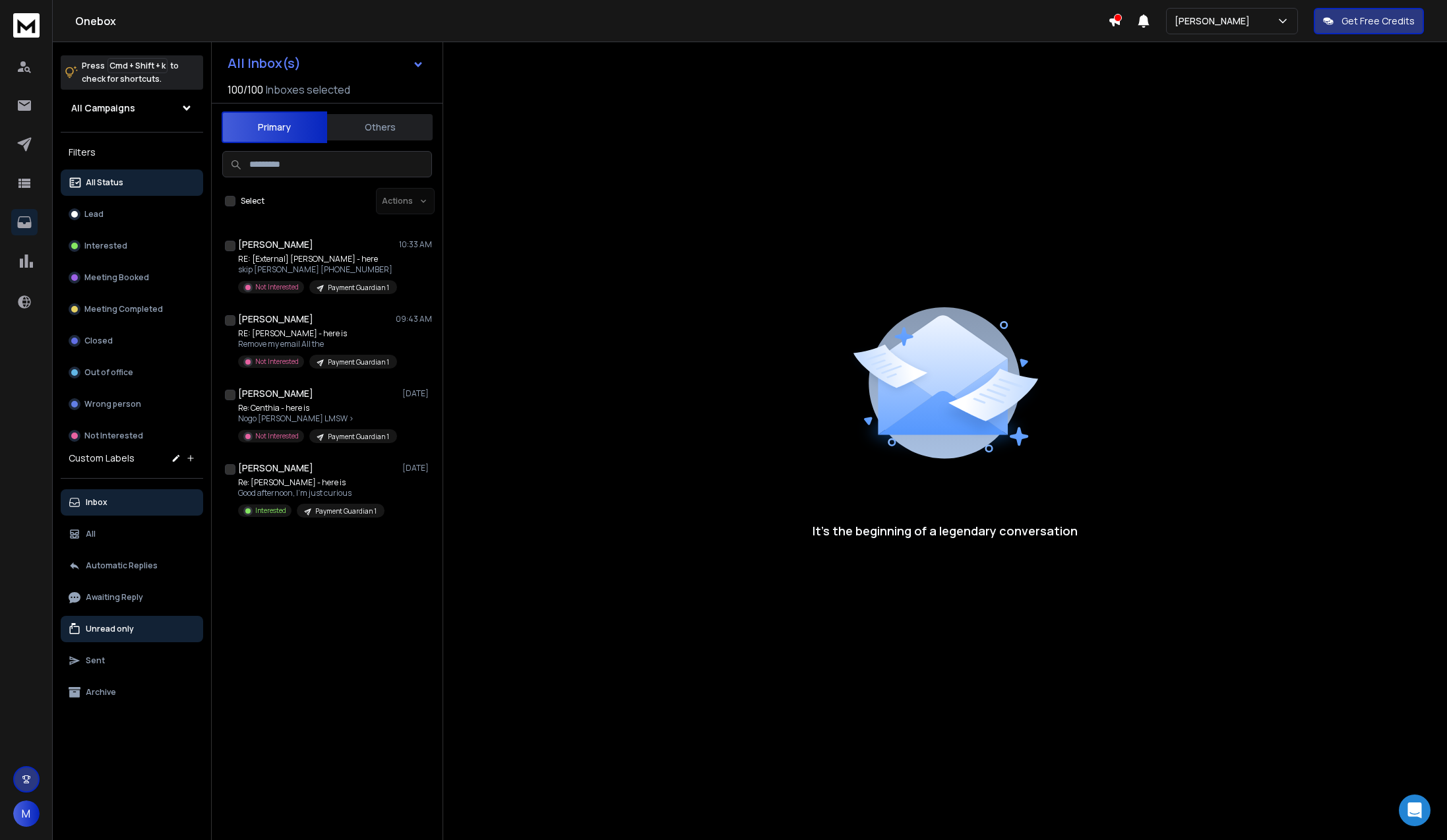
click at [133, 635] on p "Unread only" at bounding box center [110, 629] width 49 height 11
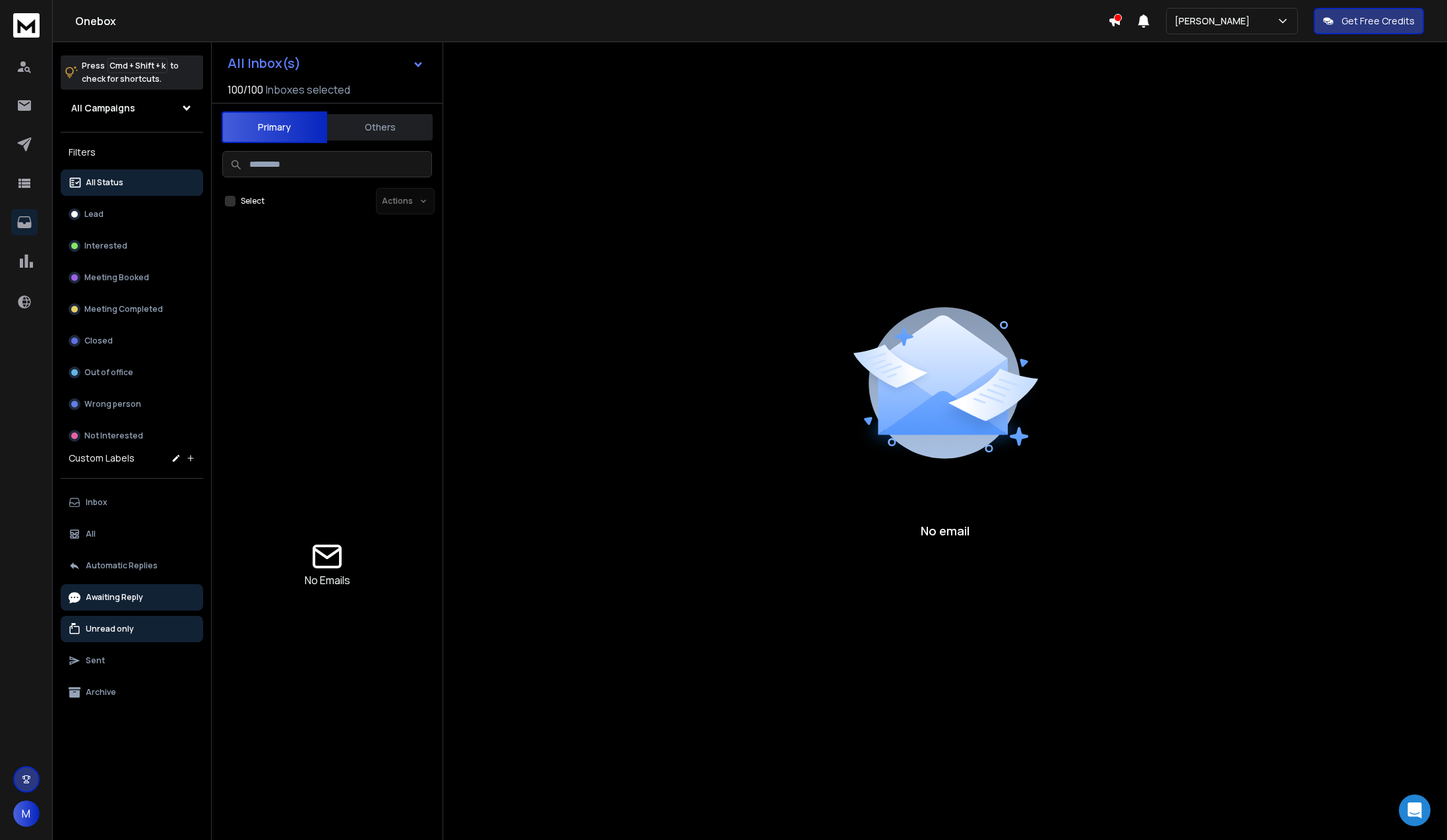
click at [135, 602] on p "Awaiting Reply" at bounding box center [115, 598] width 58 height 11
click at [138, 571] on p "Automatic Replies" at bounding box center [122, 566] width 72 height 11
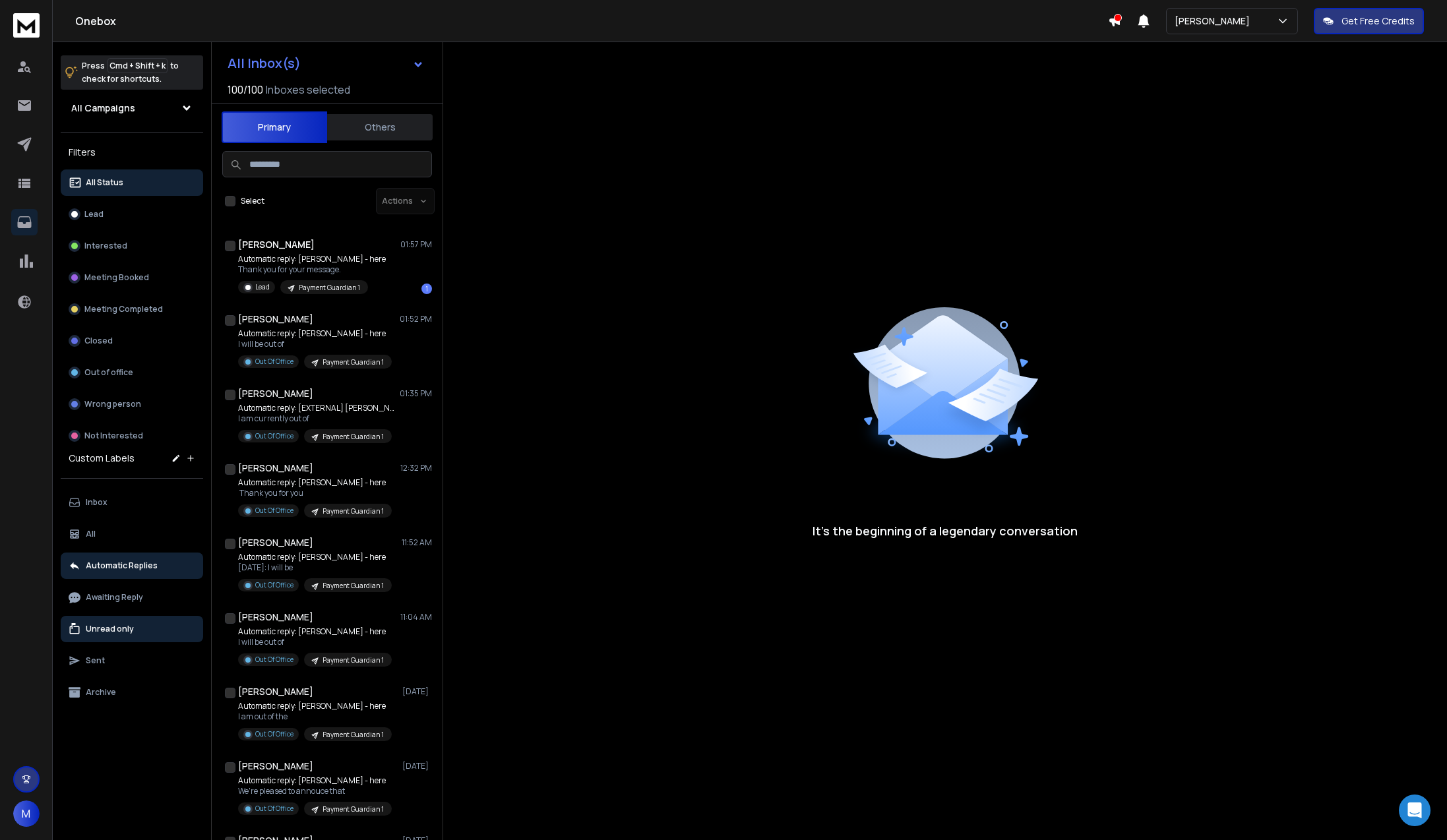
click at [134, 635] on p "Unread only" at bounding box center [110, 629] width 49 height 11
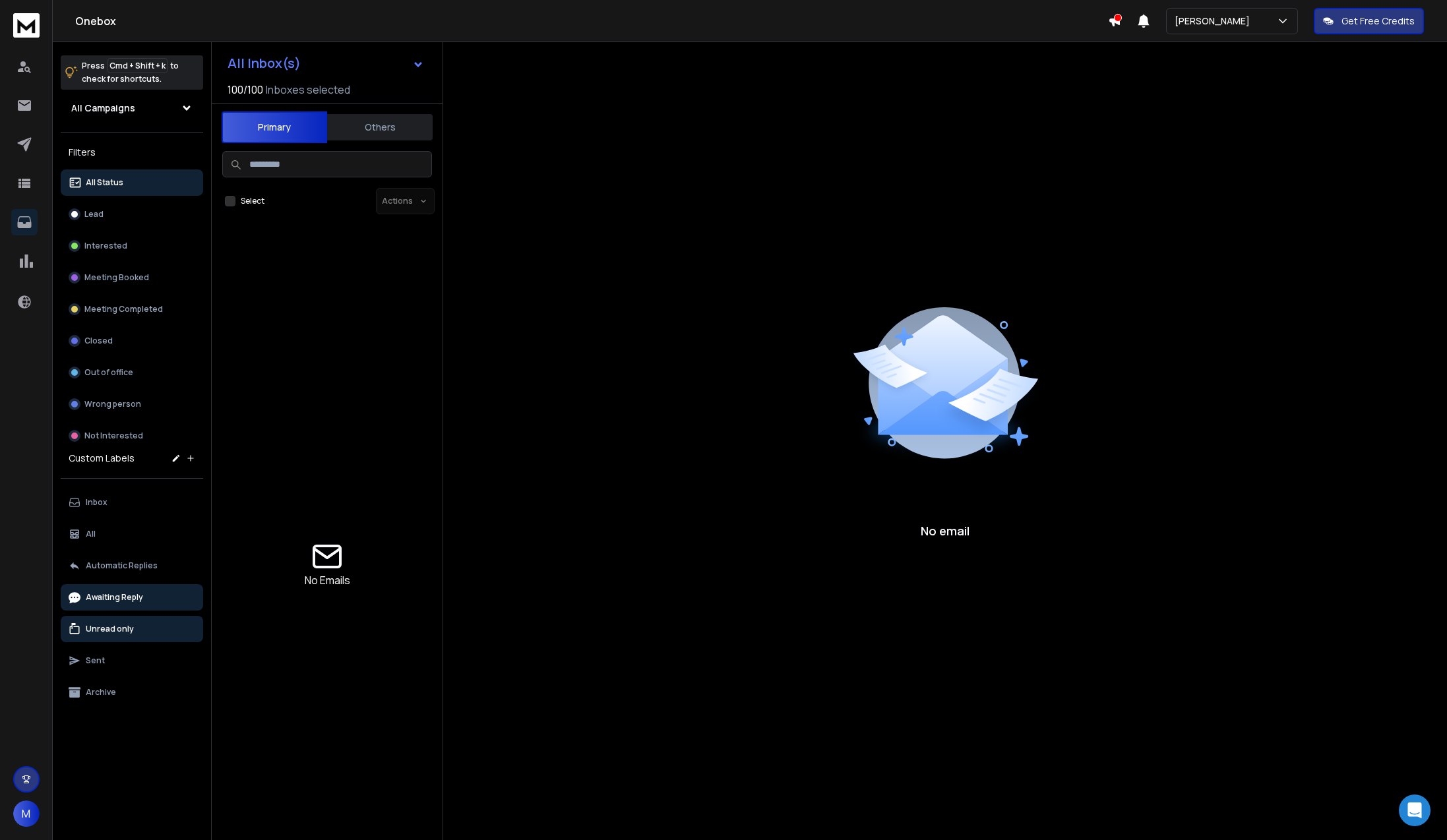
click at [143, 602] on p "Awaiting Reply" at bounding box center [115, 598] width 58 height 11
click at [153, 547] on button "All" at bounding box center [131, 534] width 142 height 27
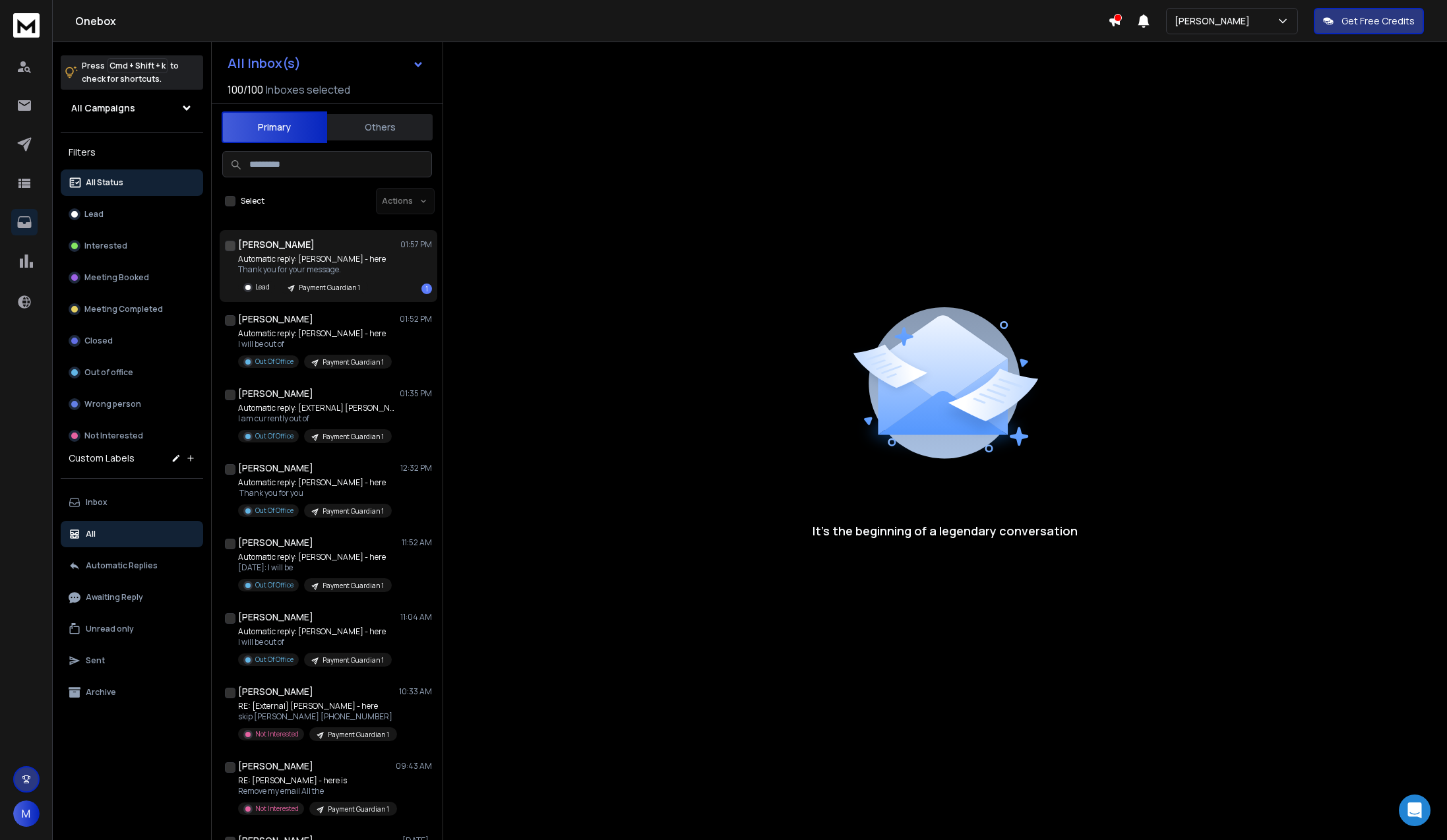
click at [424, 294] on div "Automatic reply: [PERSON_NAME] - here Thank you for your message. Lead Payment …" at bounding box center [335, 274] width 193 height 40
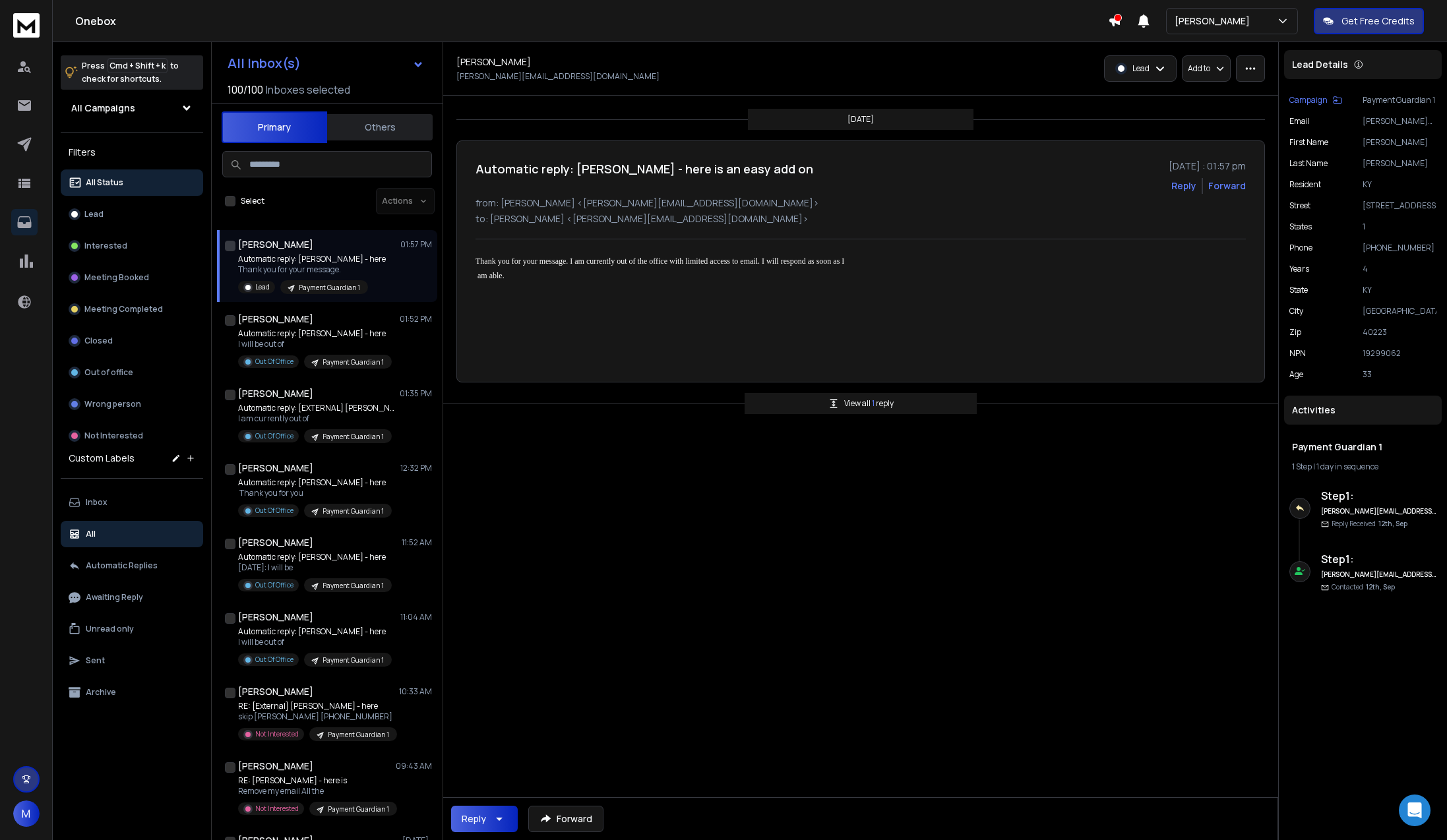
click at [1154, 74] on icon at bounding box center [1160, 69] width 11 height 11
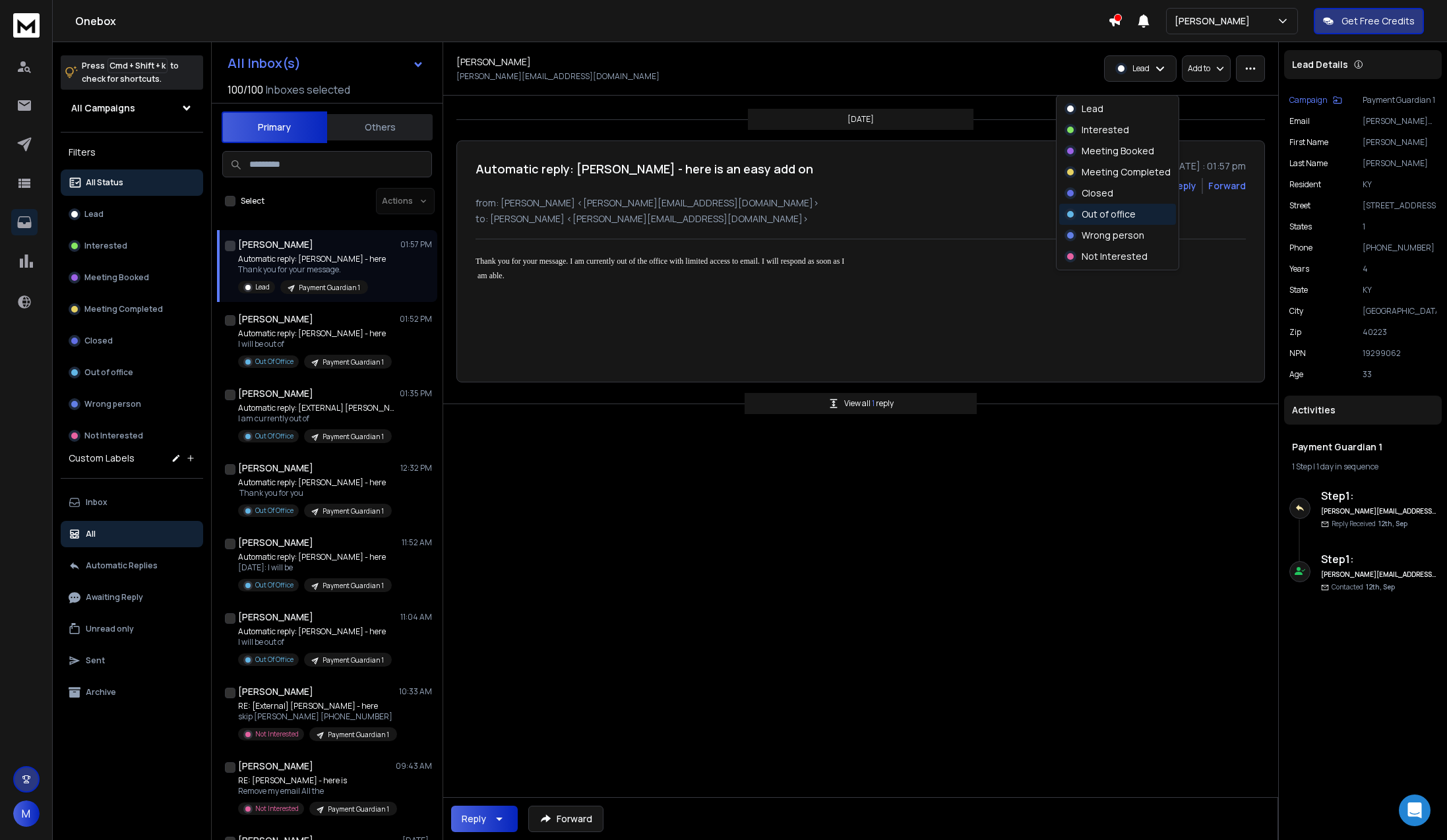
click at [1117, 221] on p "Out of office" at bounding box center [1109, 215] width 54 height 13
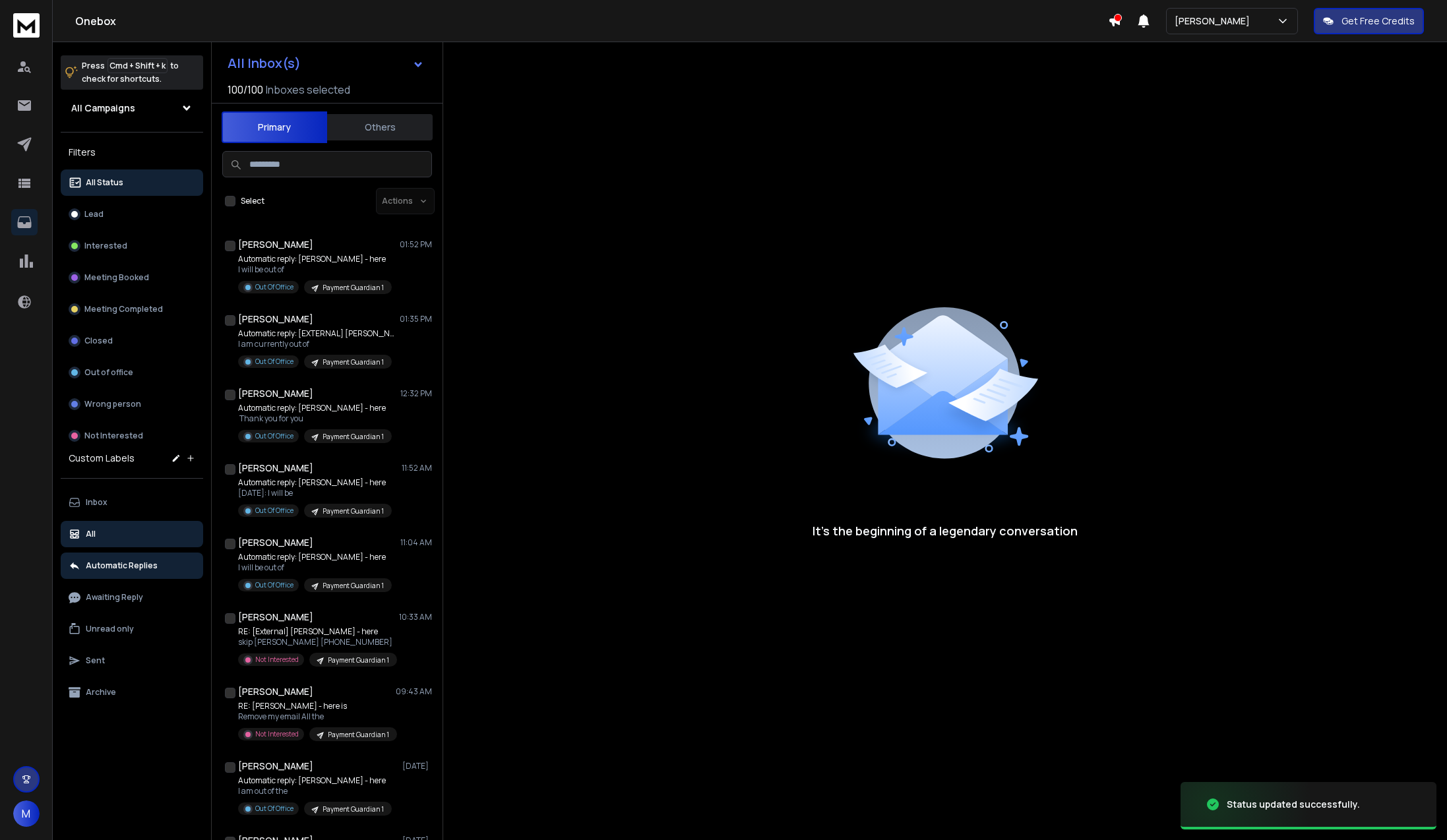
click at [147, 574] on div "Automatic Replies" at bounding box center [113, 565] width 89 height 16
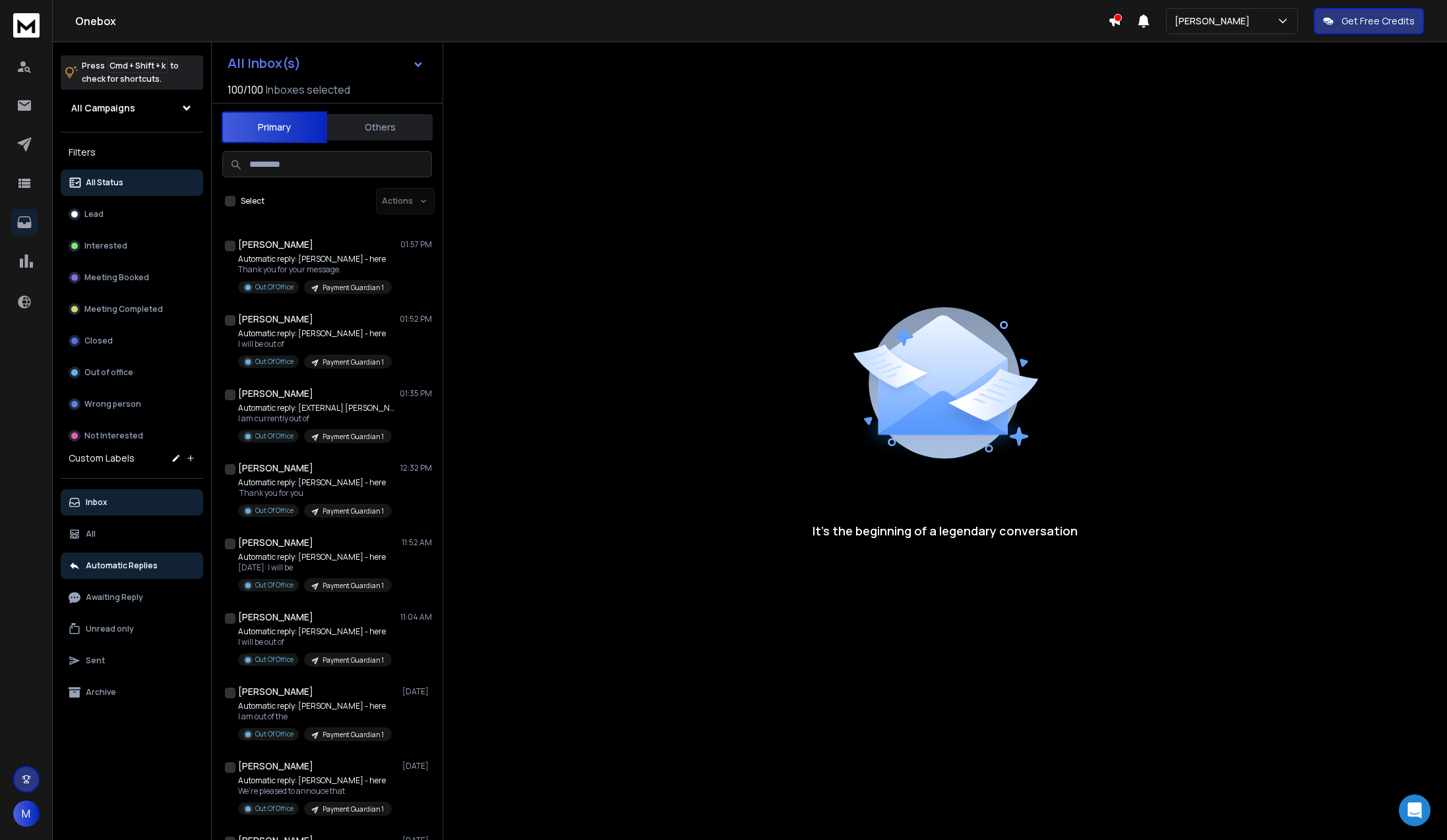
click at [157, 515] on button "Inbox" at bounding box center [131, 503] width 142 height 27
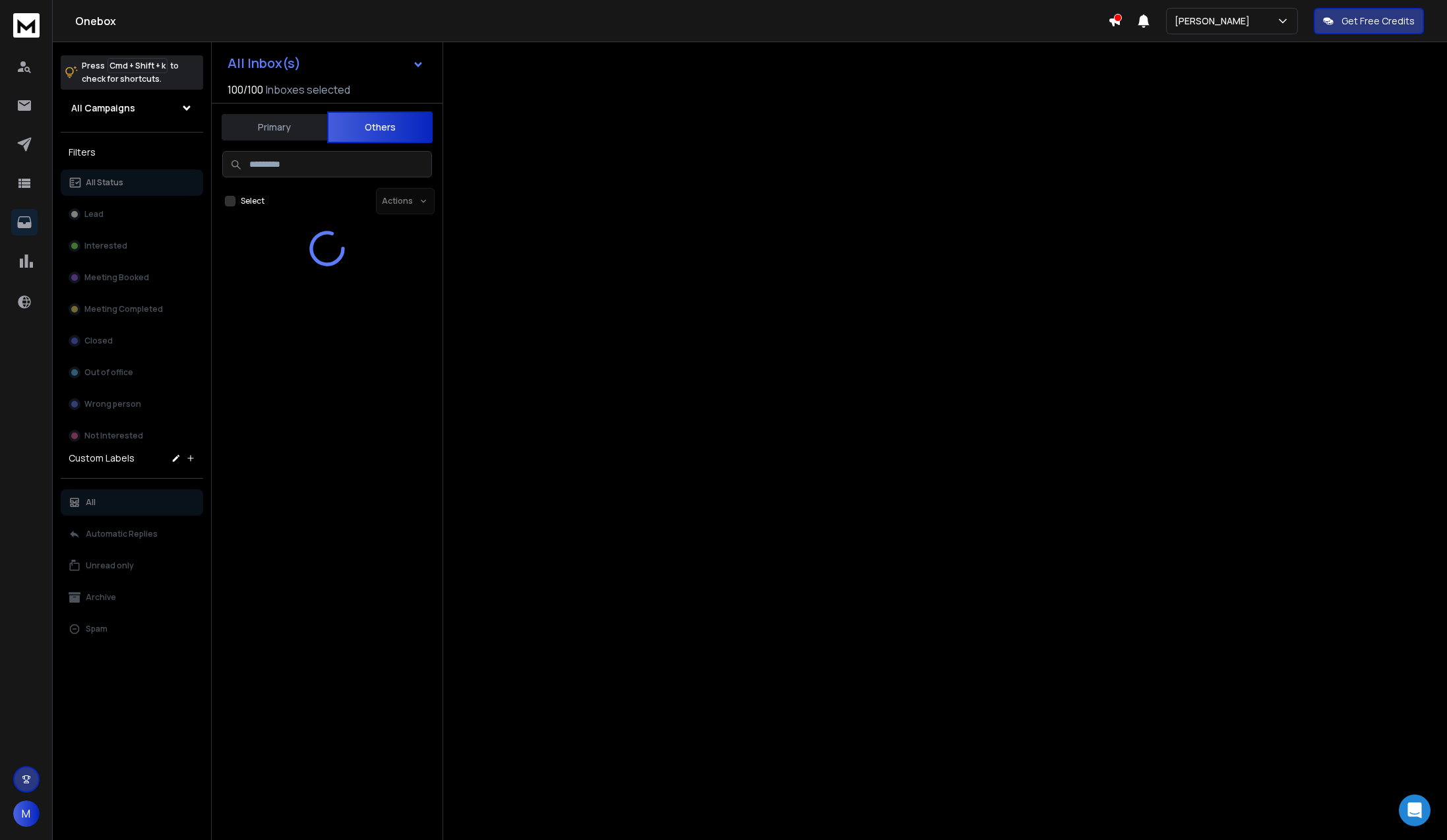
click at [433, 143] on button "Others" at bounding box center [380, 127] width 105 height 32
click at [292, 143] on button "Primary" at bounding box center [274, 127] width 105 height 32
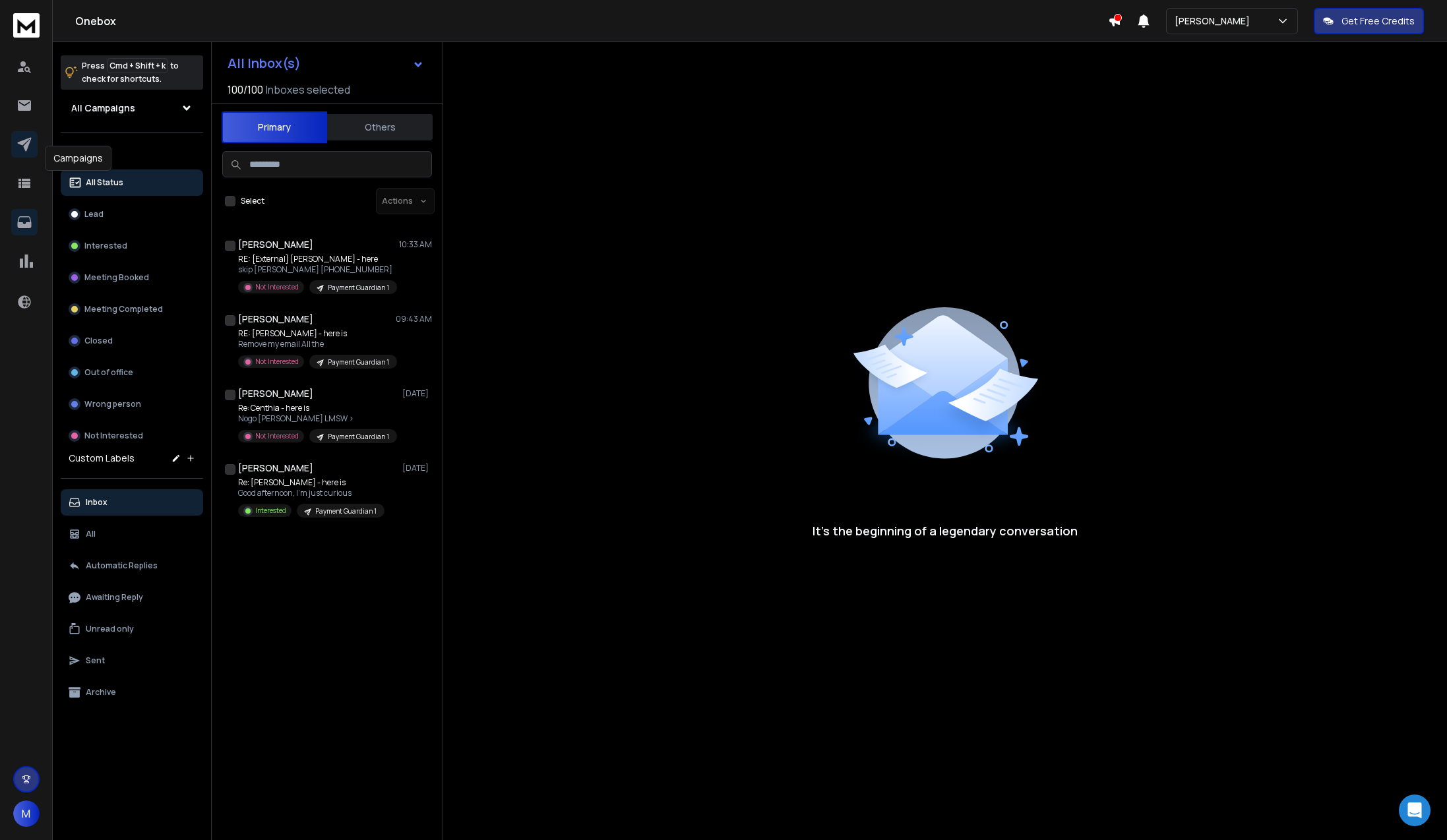
click at [29, 151] on icon at bounding box center [24, 144] width 14 height 14
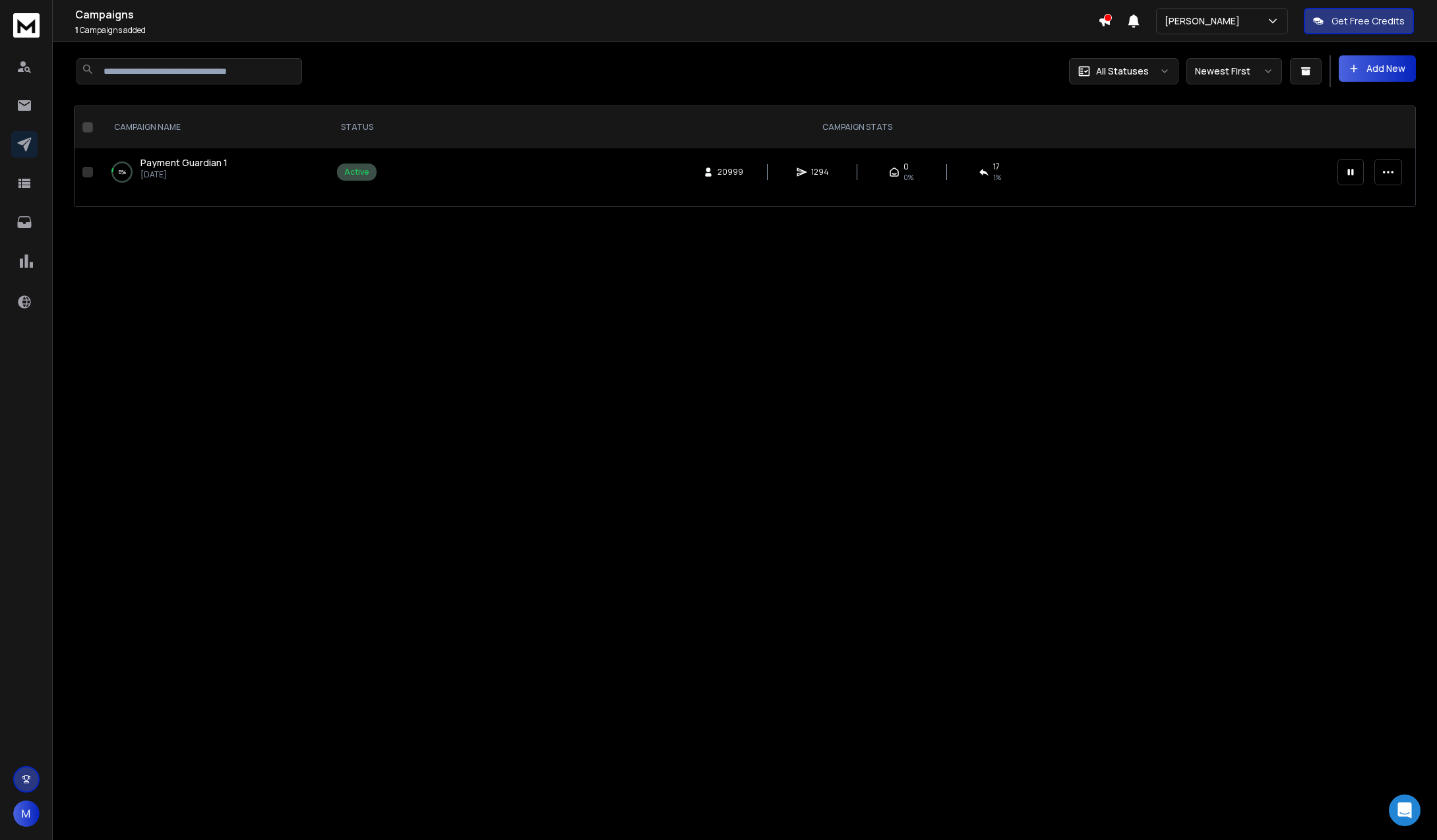
scroll to position [4, 0]
click at [201, 176] on p "[DATE]" at bounding box center [183, 171] width 87 height 11
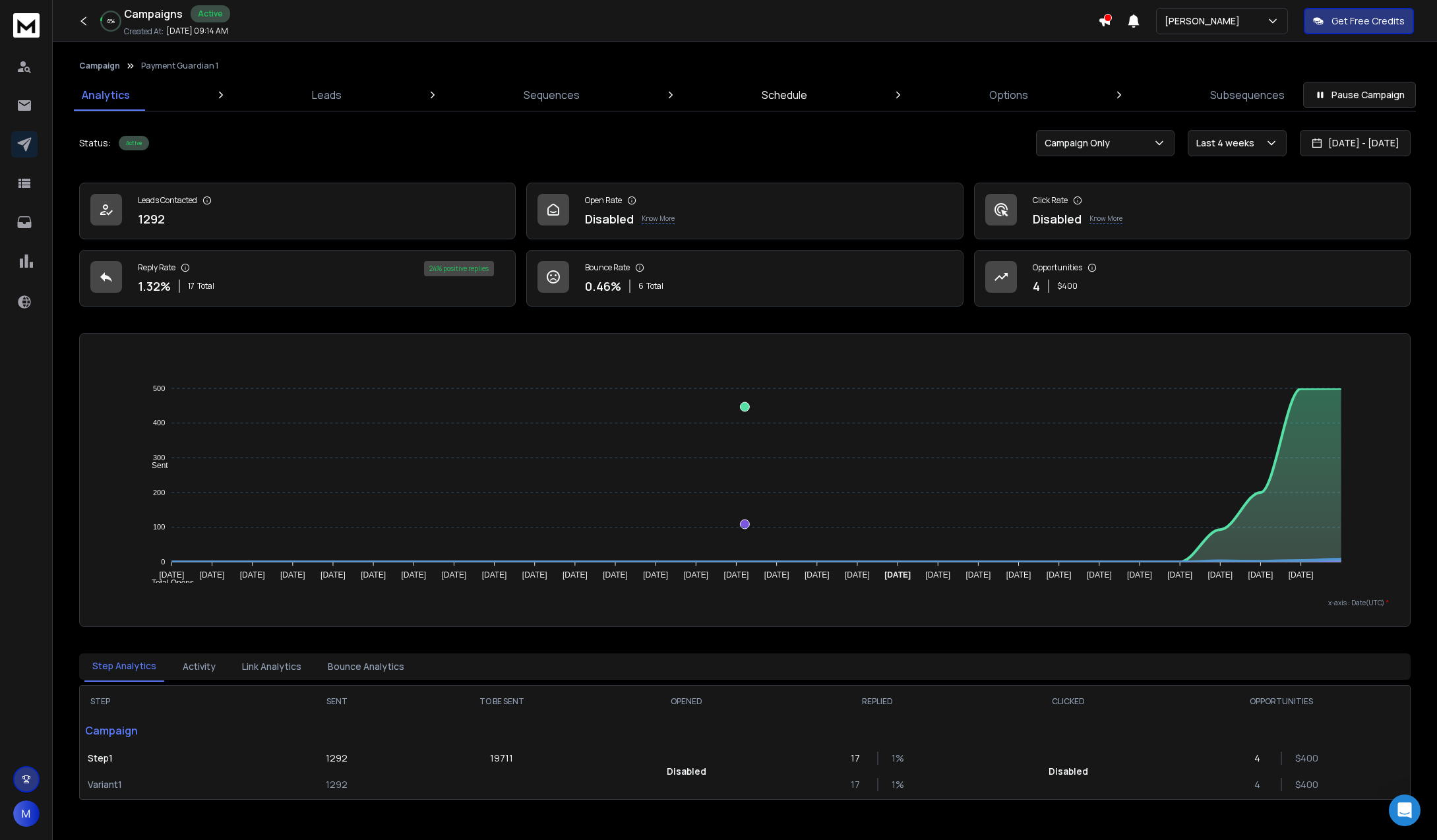
click at [798, 103] on p "Schedule" at bounding box center [785, 94] width 46 height 16
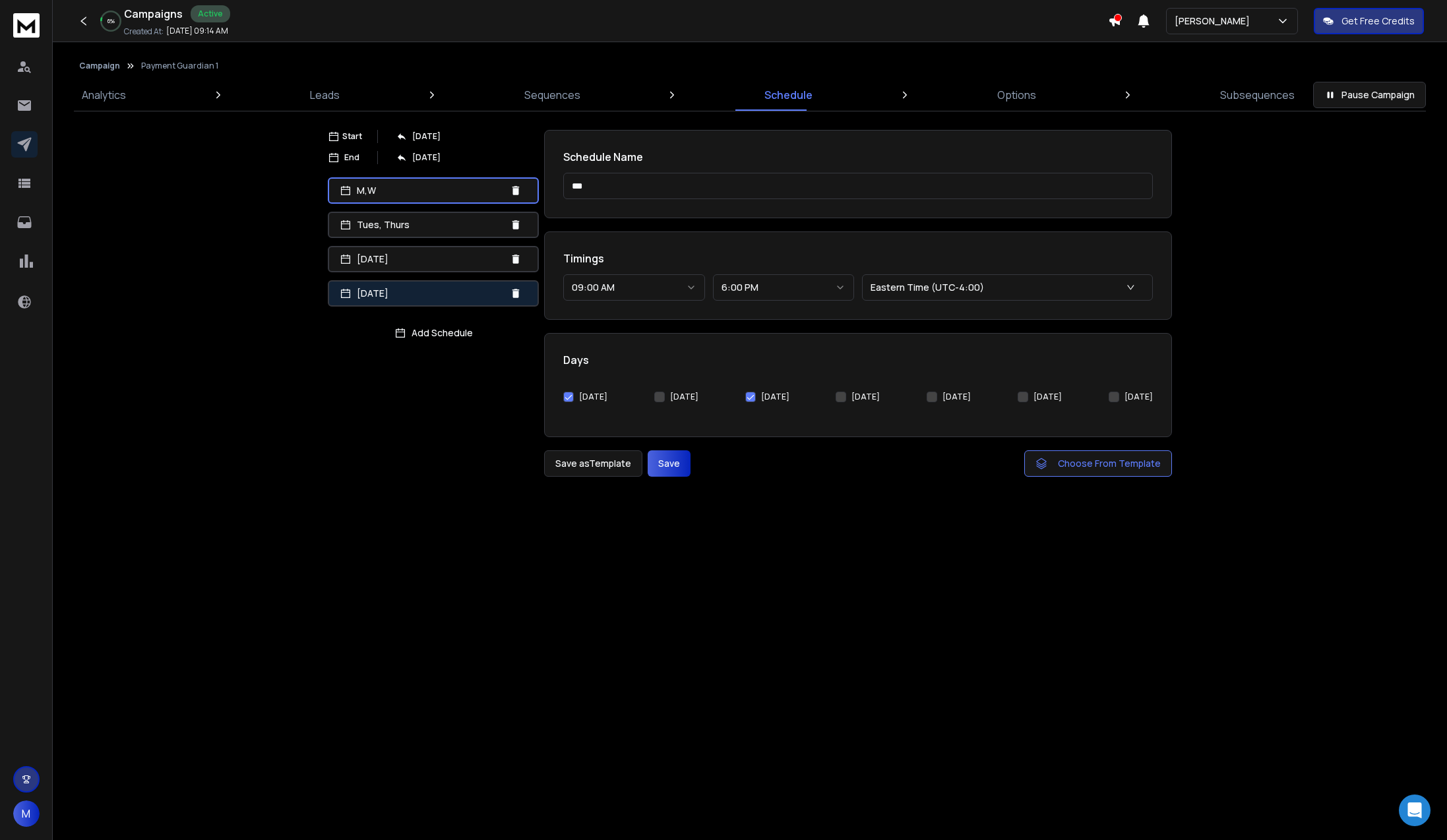
click at [480, 300] on p "[DATE]" at bounding box center [430, 293] width 148 height 13
select select "********"
type input "******"
click at [845, 293] on icon "button" at bounding box center [841, 288] width 11 height 11
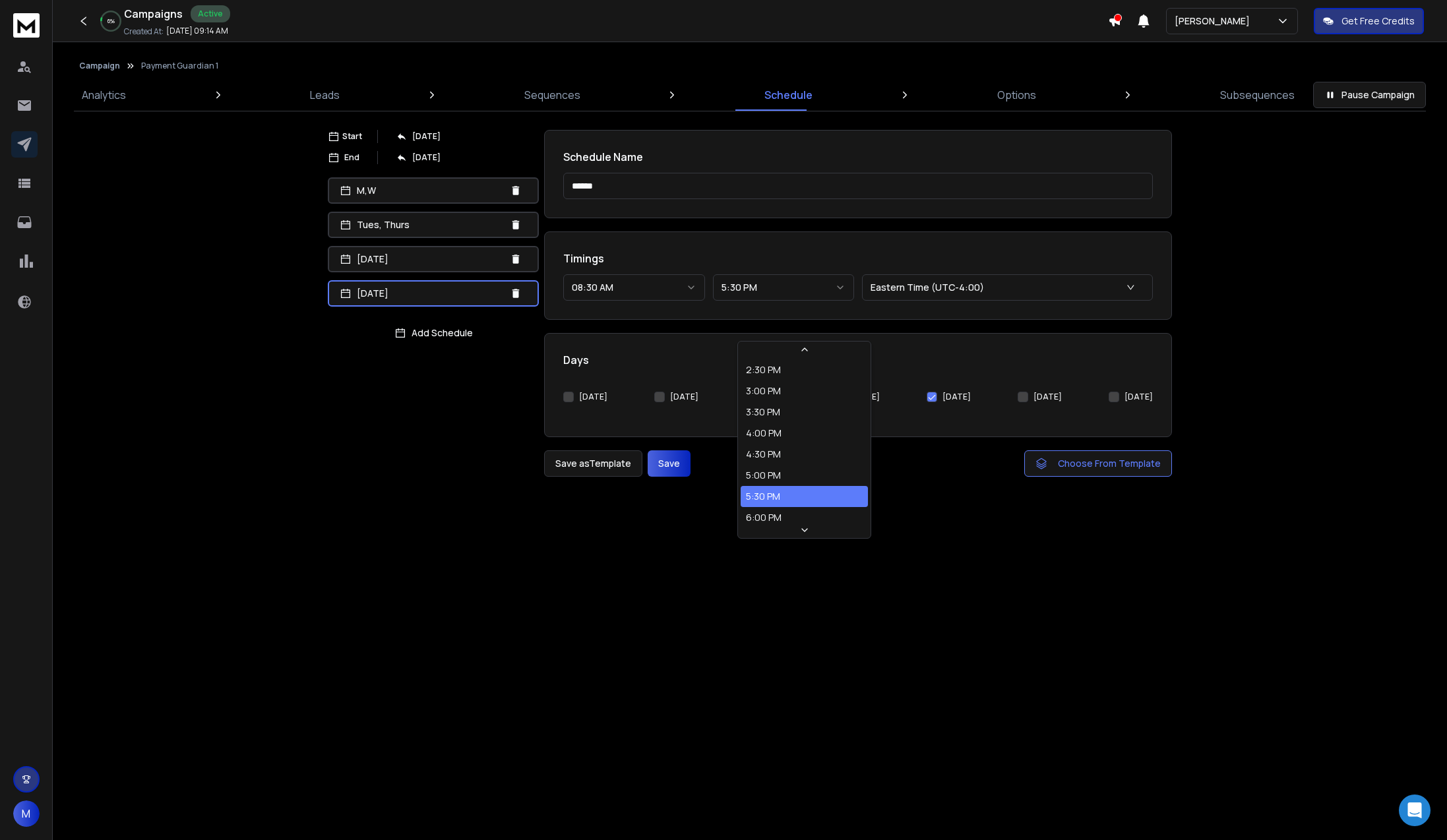
scroll to position [244, 0]
select select "********"
click at [690, 477] on button "Save" at bounding box center [668, 463] width 43 height 27
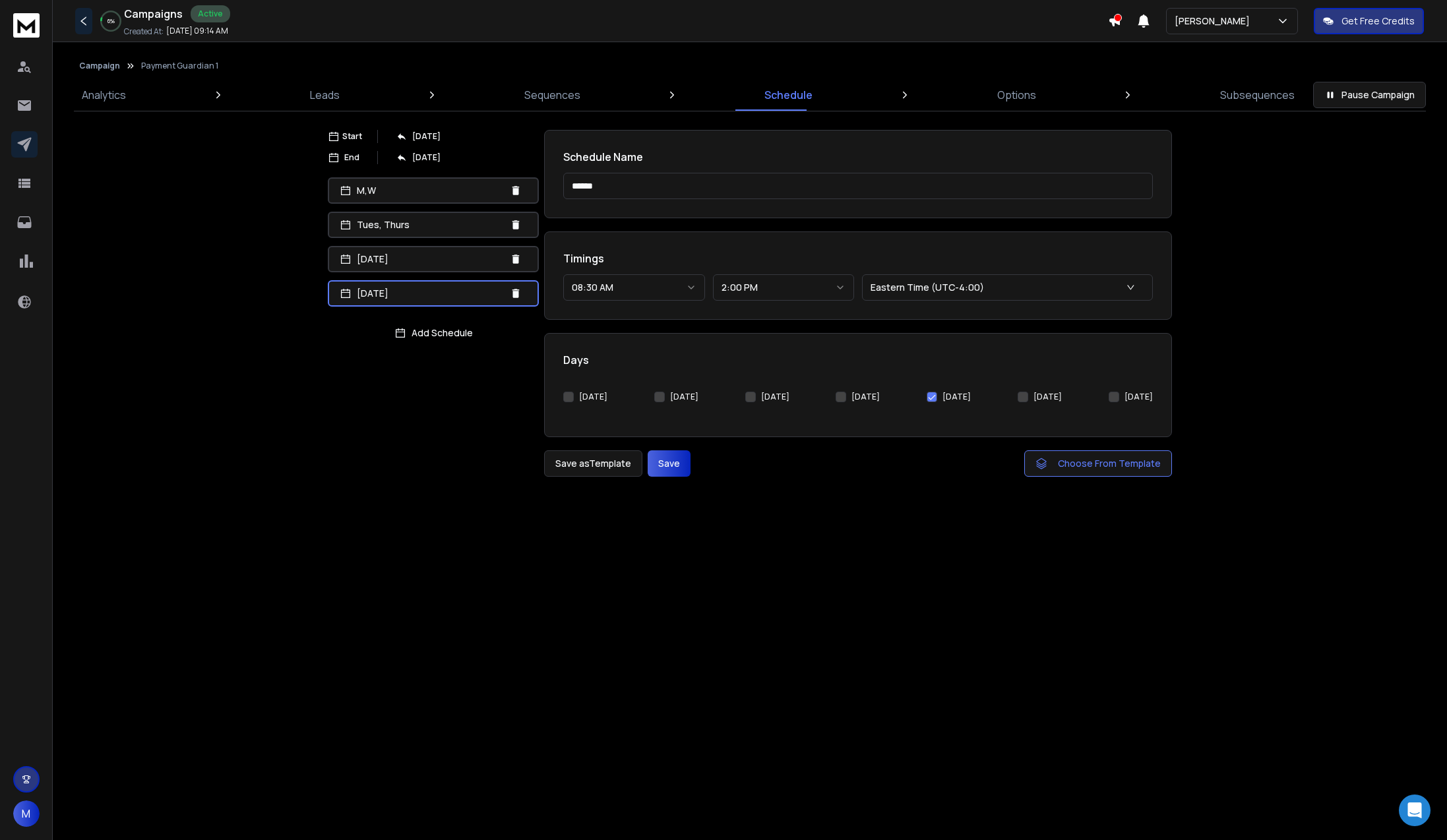
click at [86, 25] on icon at bounding box center [83, 21] width 12 height 12
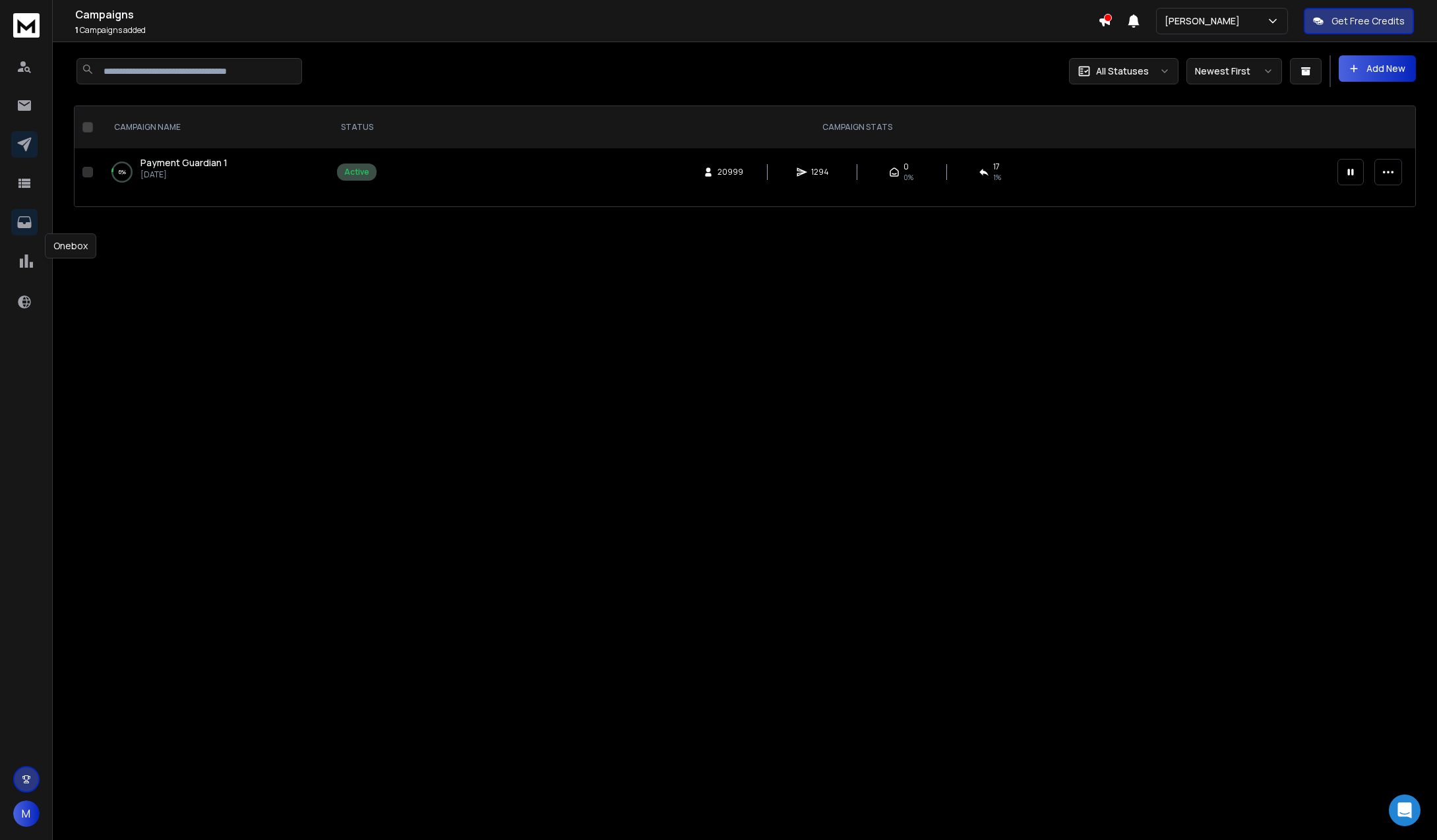
click at [29, 228] on icon at bounding box center [24, 222] width 14 height 12
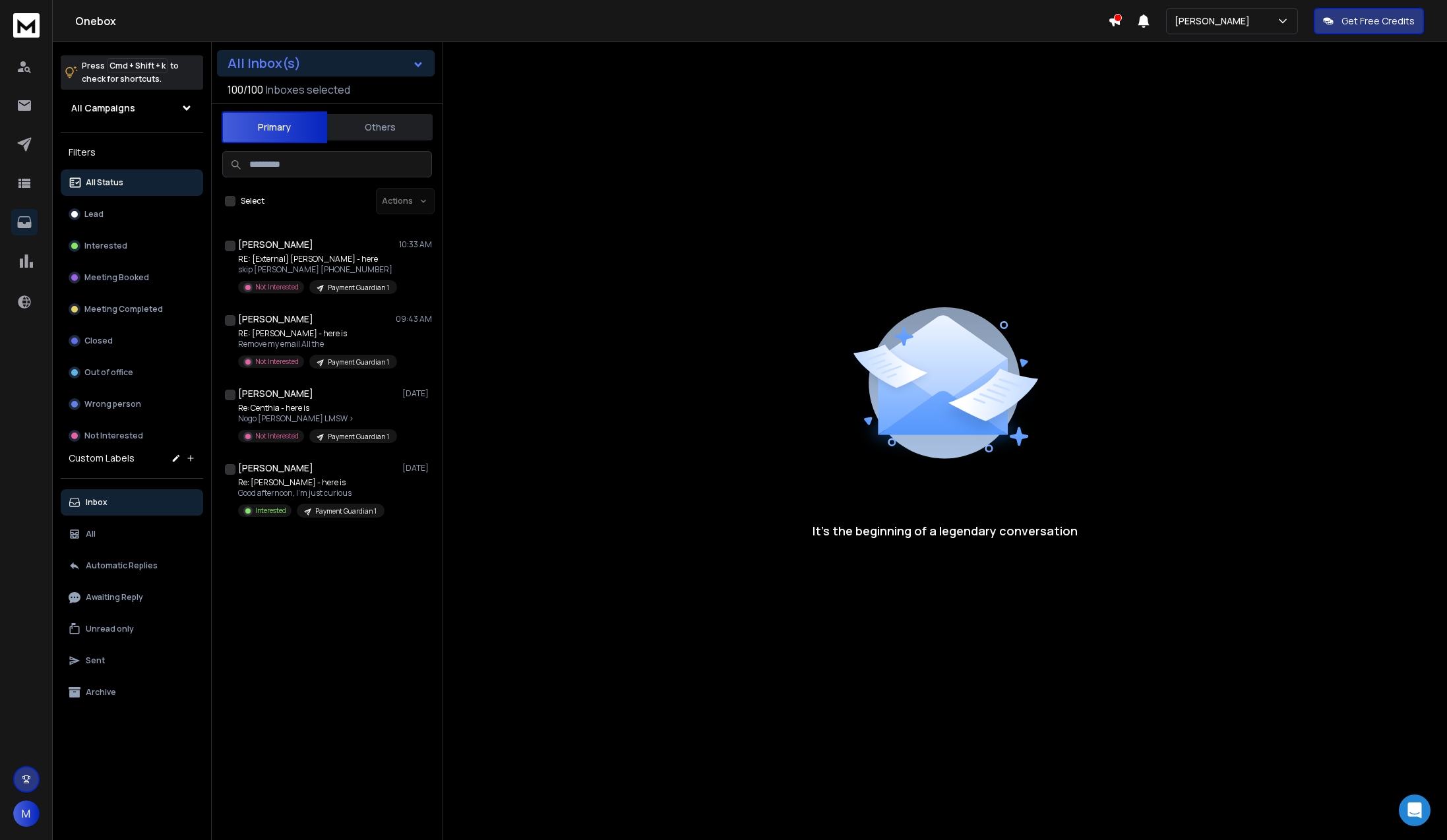
click at [422, 67] on icon at bounding box center [418, 64] width 7 height 5
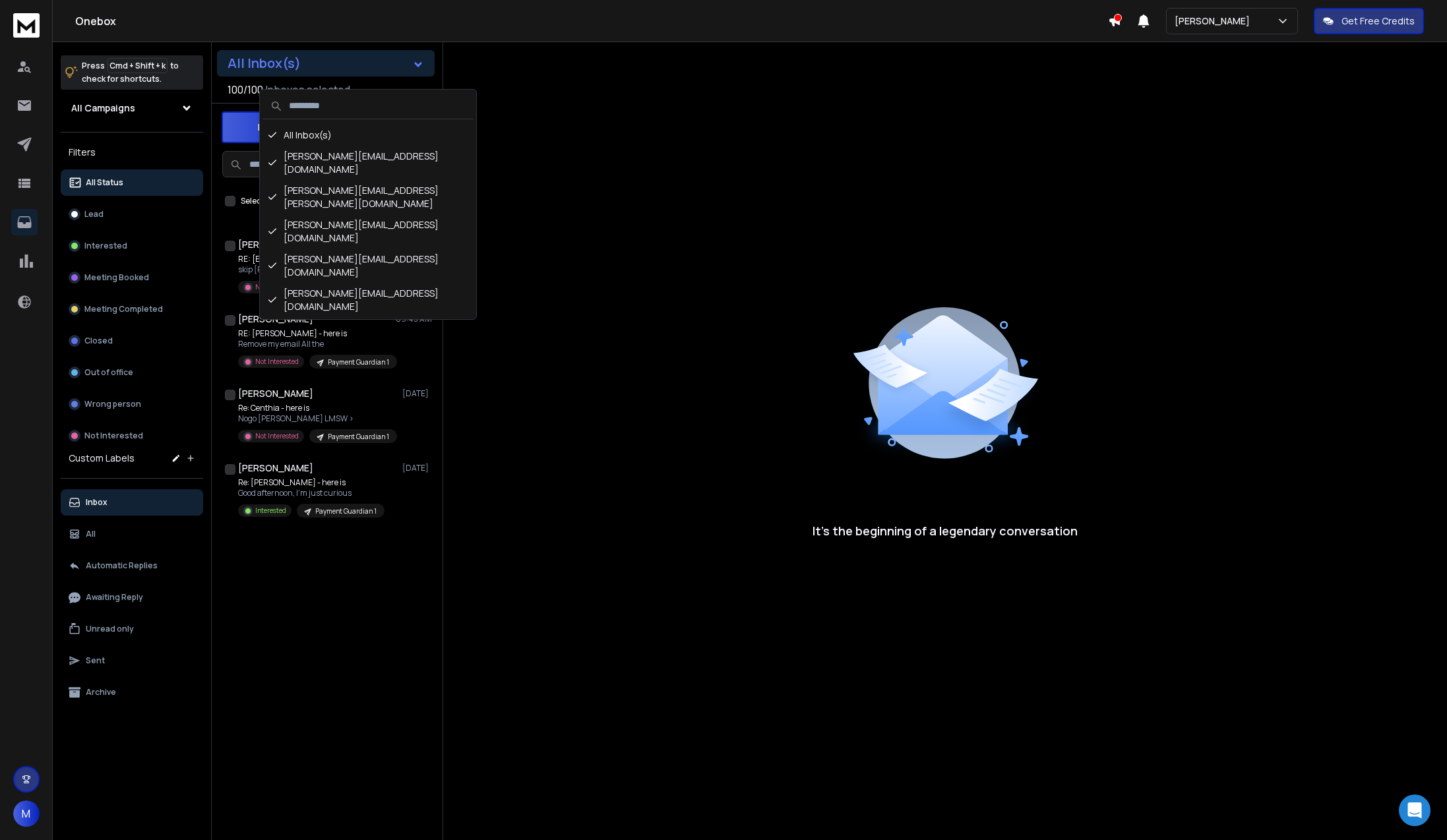
click at [422, 67] on icon at bounding box center [418, 64] width 7 height 5
click at [548, 82] on div "It’s the beginning of a legendary conversation" at bounding box center [944, 399] width 1004 height 714
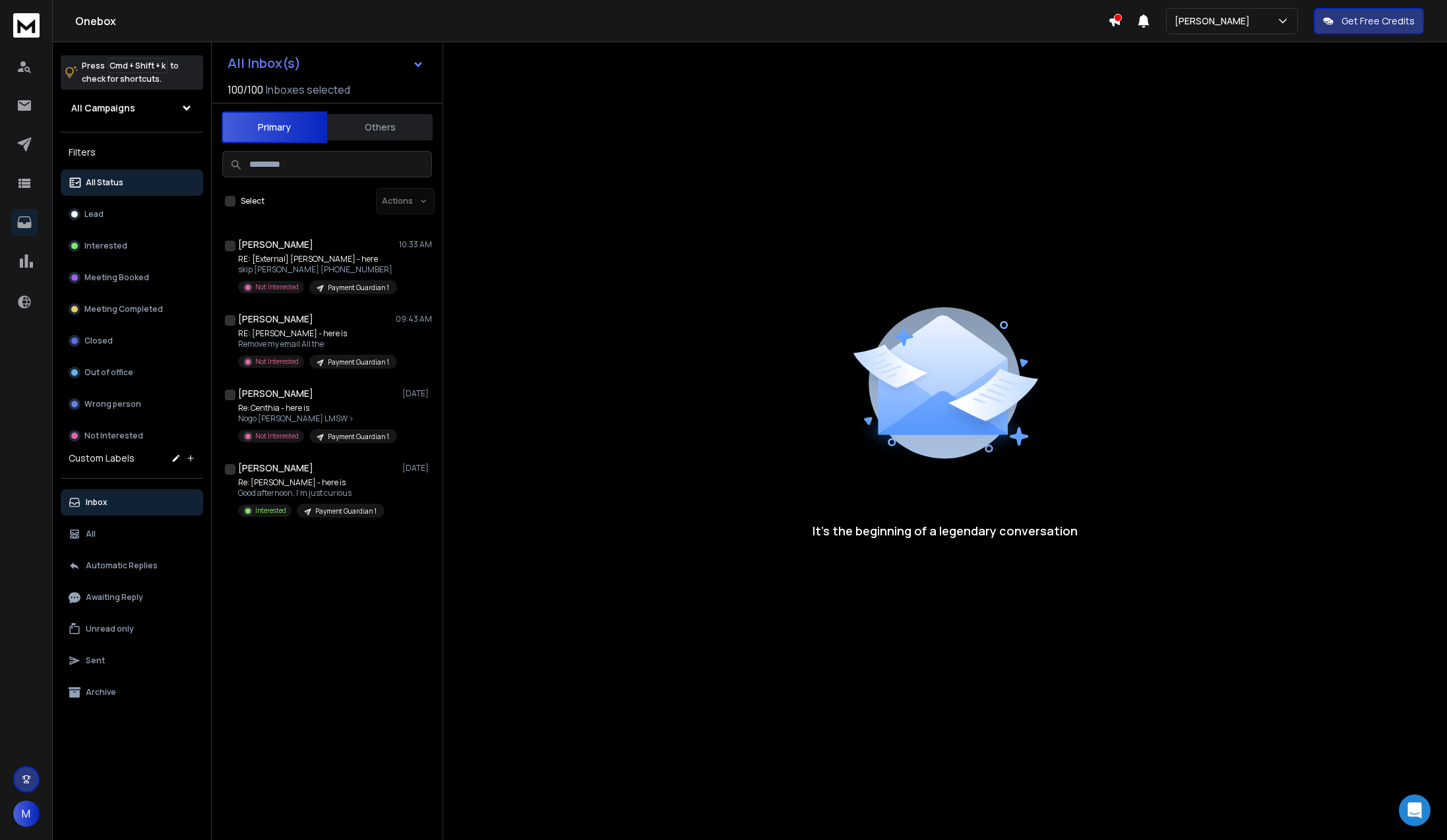
click at [433, 135] on button "Others" at bounding box center [380, 127] width 105 height 29
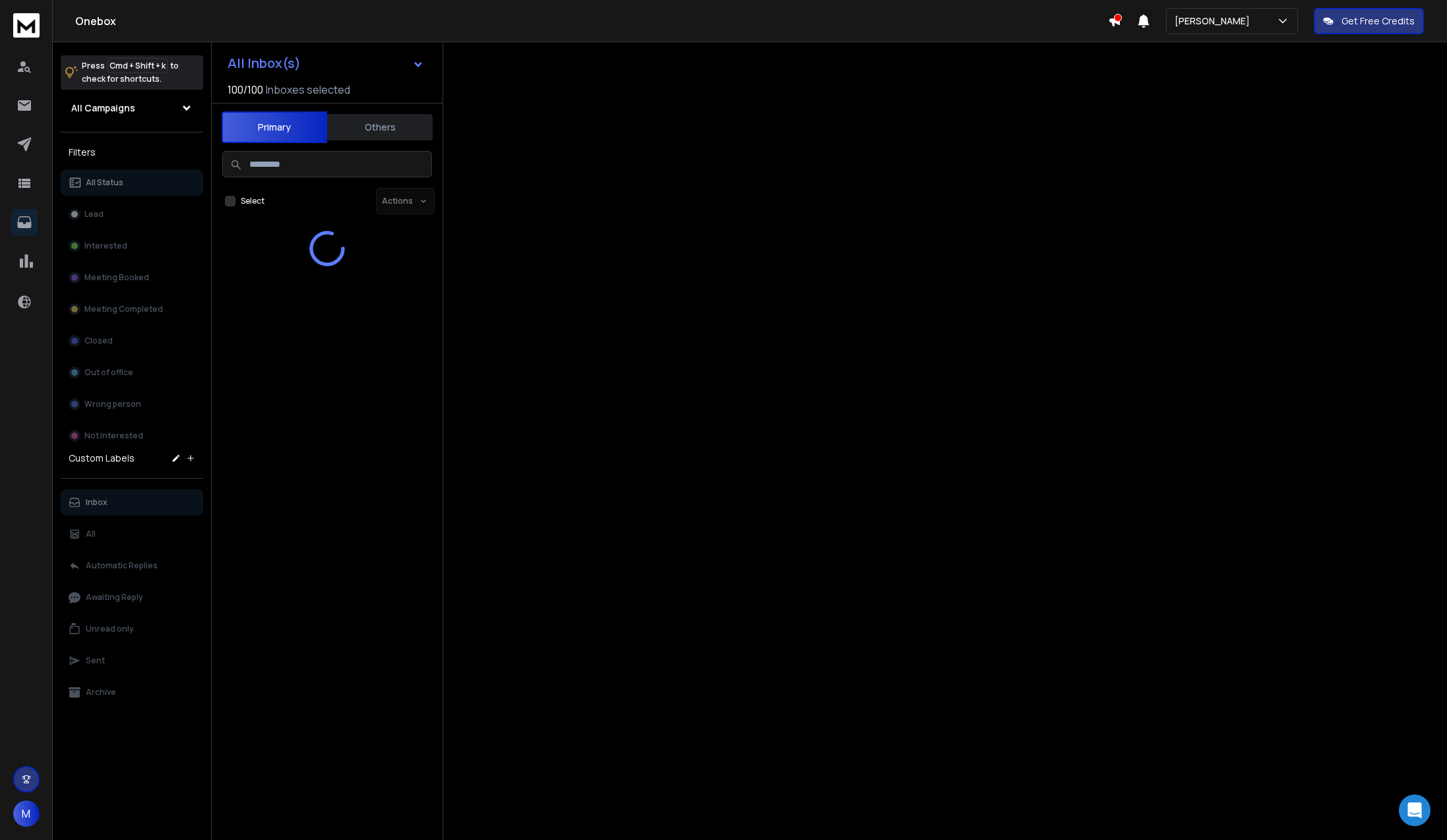
click at [327, 139] on button "Primary" at bounding box center [274, 127] width 105 height 32
